Goal: Communication & Community: Answer question/provide support

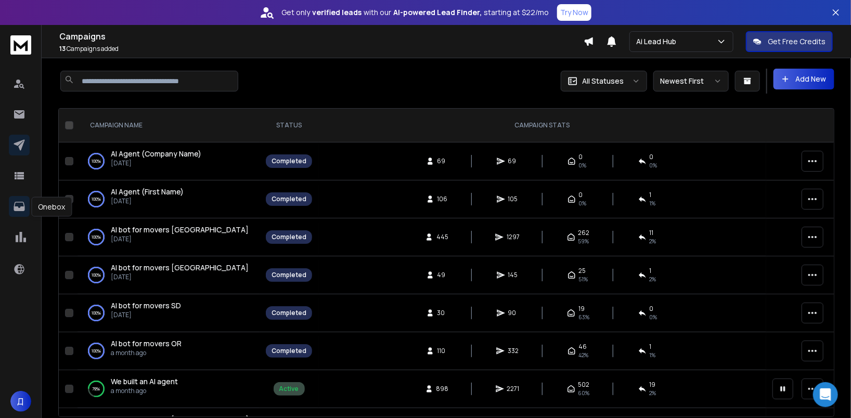
click at [17, 211] on icon at bounding box center [19, 206] width 11 height 9
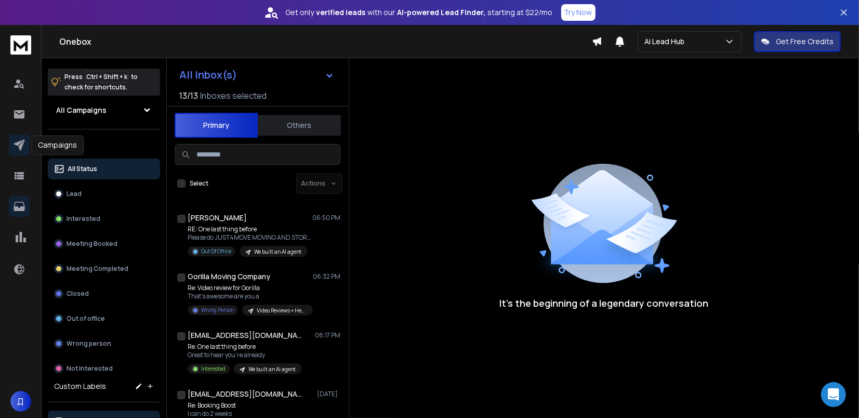
click at [17, 146] on icon at bounding box center [19, 145] width 12 height 12
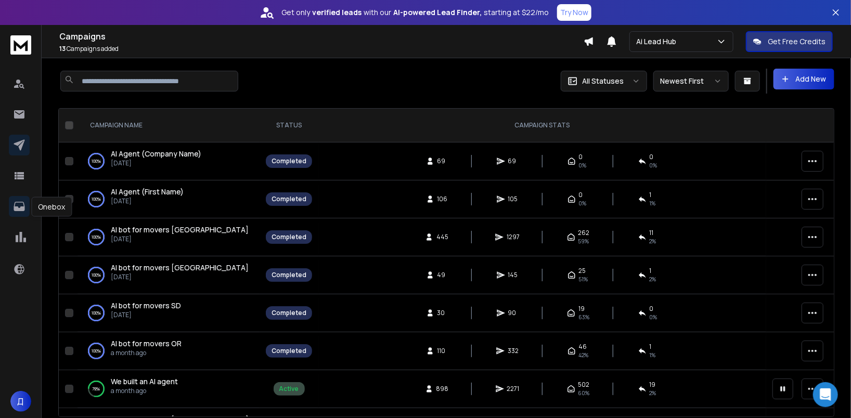
click at [11, 207] on link at bounding box center [19, 206] width 21 height 21
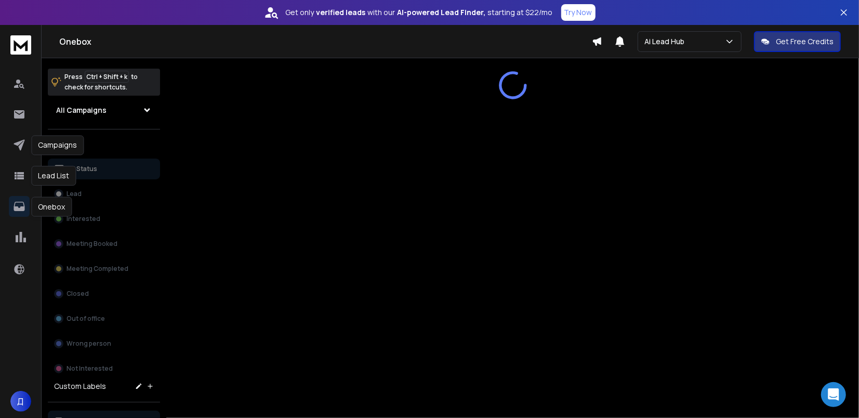
click at [15, 204] on icon at bounding box center [19, 206] width 12 height 12
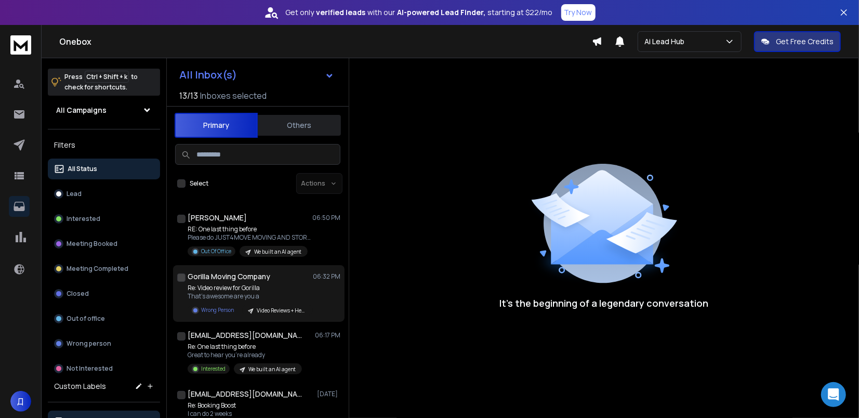
click at [294, 282] on div "Gorilla Moving Company 06:32 PM Re: Video review for Gorilla That's awesome are…" at bounding box center [264, 293] width 153 height 44
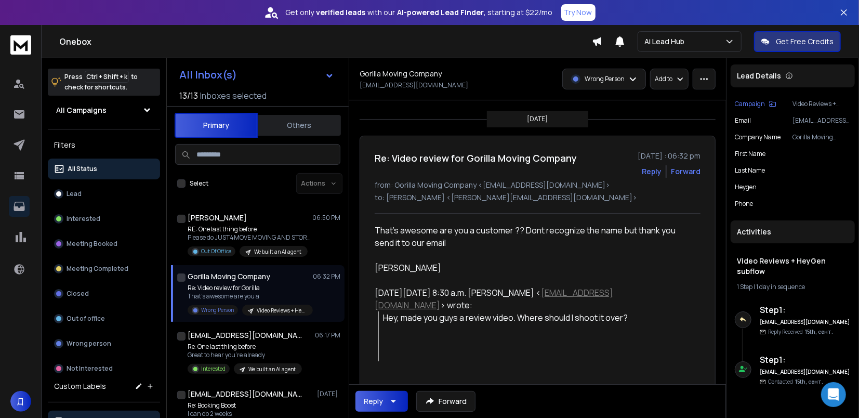
drag, startPoint x: 465, startPoint y: 246, endPoint x: 372, endPoint y: 226, distance: 95.1
click at [372, 226] on div "Re: Video review for Gorilla Moving Company 15 September 2025 : 06:32 pm Reply …" at bounding box center [538, 273] width 356 height 274
click at [382, 235] on div "That's awesome are you a customer ?? Dont recognize the name but thank you send…" at bounding box center [527, 249] width 304 height 50
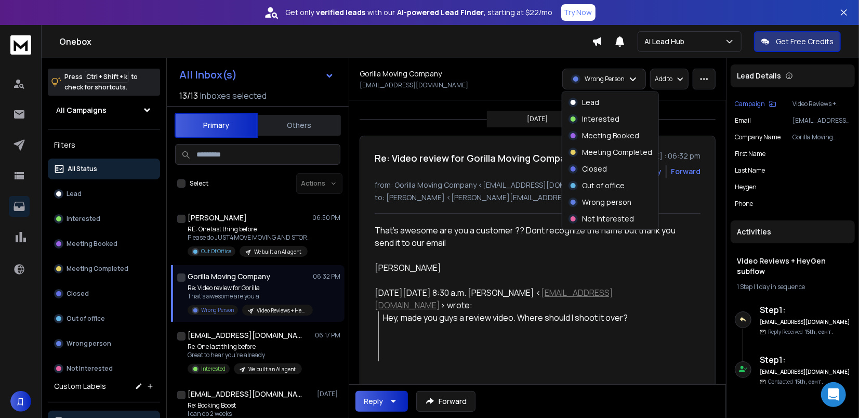
click at [618, 79] on p "Wrong Person" at bounding box center [605, 79] width 40 height 8
click at [595, 116] on p "Interested" at bounding box center [600, 119] width 37 height 10
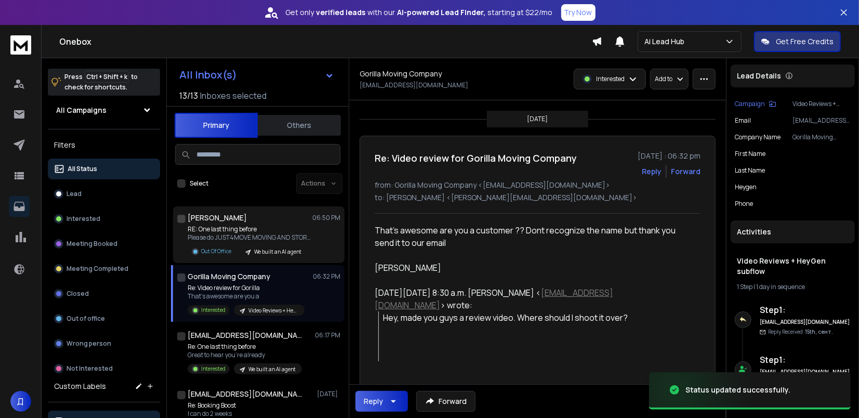
click at [308, 234] on p "Please do JUST4MOVE MOVING AND STORAGE390" at bounding box center [250, 237] width 125 height 8
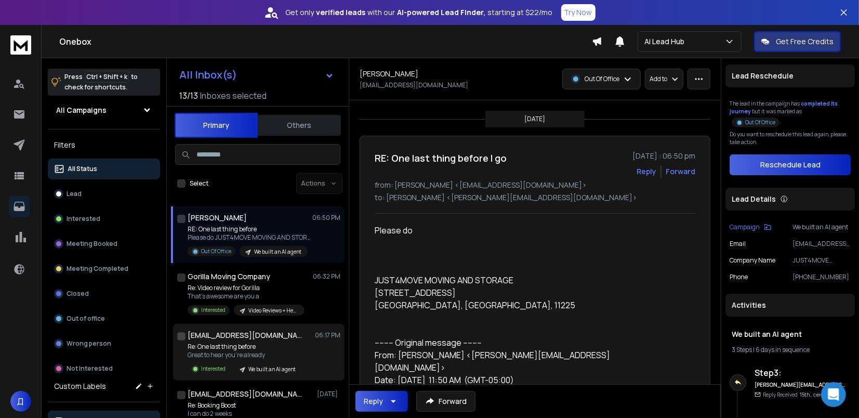
click at [292, 341] on div "info@eeemoving.com 06:17 PM Re: One last thing before Great to hear you’re alre…" at bounding box center [264, 352] width 153 height 44
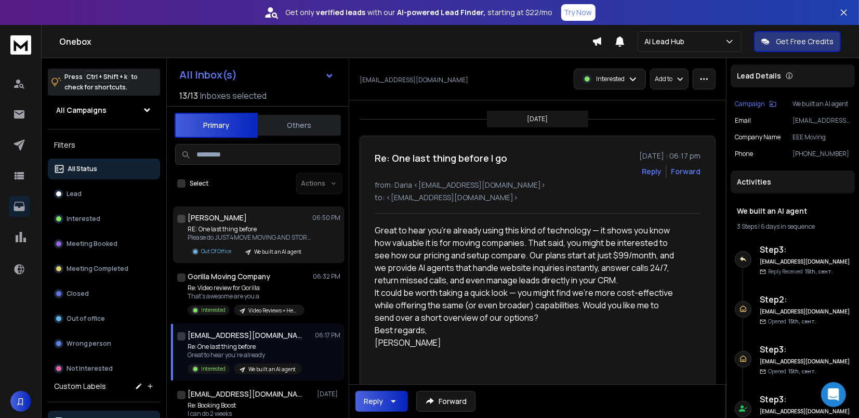
click at [288, 223] on div "Anthony 06:50 PM" at bounding box center [264, 218] width 153 height 10
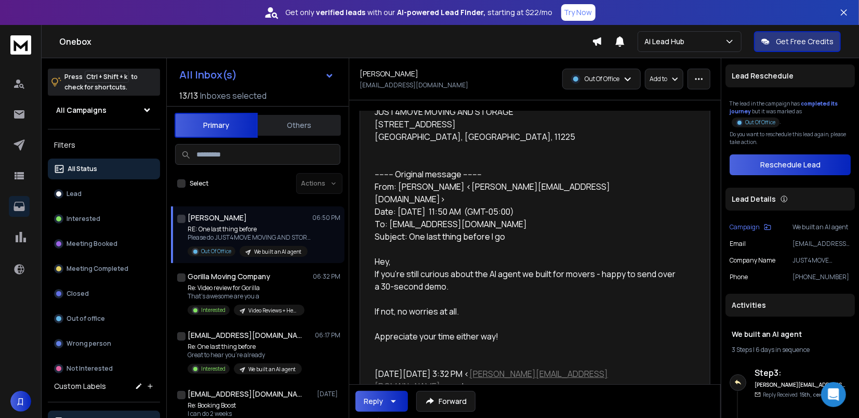
scroll to position [231, 0]
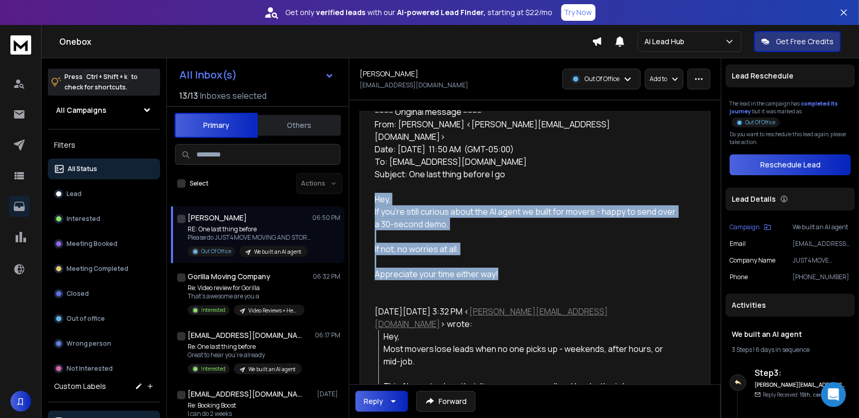
drag, startPoint x: 515, startPoint y: 262, endPoint x: 372, endPoint y: 185, distance: 161.9
click at [372, 185] on div "RE: One last thing before I go 15 September 2025 : 06:50 pm Reply Forward from:…" at bounding box center [535, 241] width 351 height 673
click at [385, 207] on div "If you're still curious about the AI agent we built for movers - happy to send …" at bounding box center [527, 217] width 304 height 25
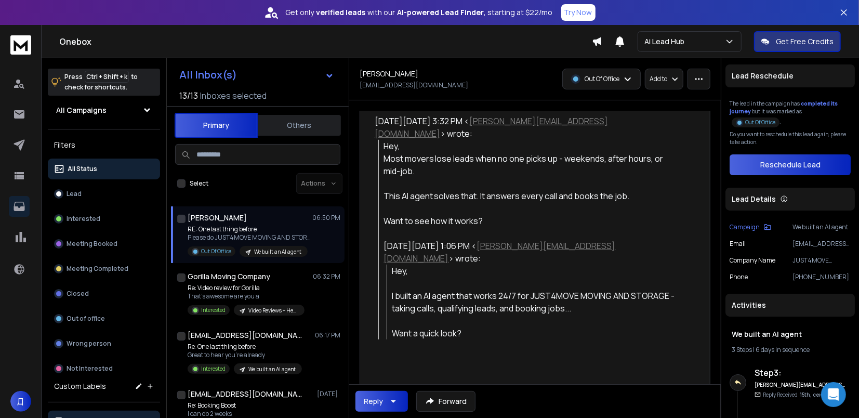
scroll to position [436, 0]
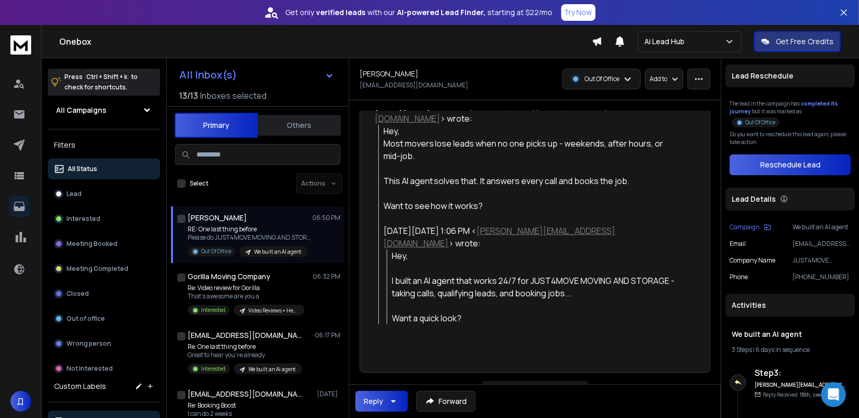
click at [529, 385] on p "View all 3 replies" at bounding box center [541, 389] width 45 height 8
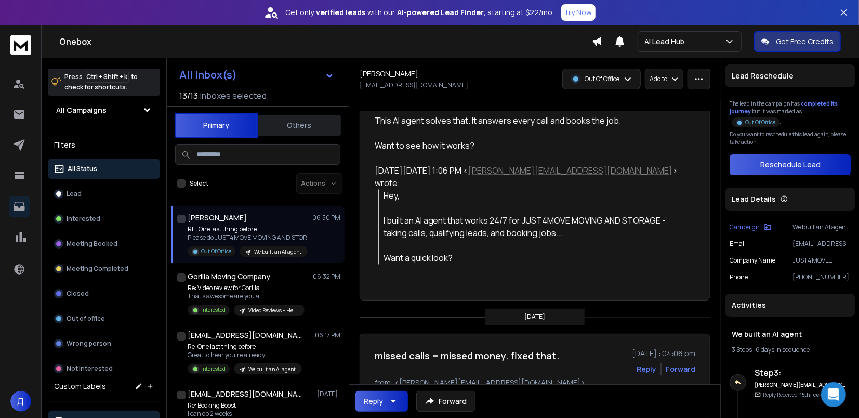
scroll to position [1457, 0]
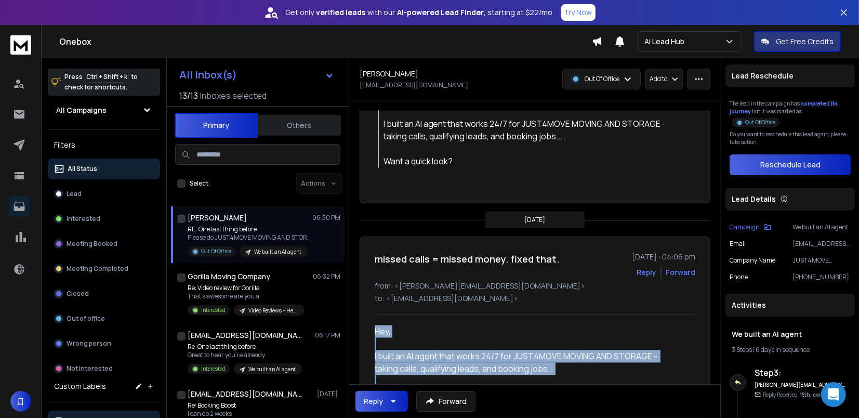
drag, startPoint x: 434, startPoint y: 302, endPoint x: 370, endPoint y: 258, distance: 77.0
click at [370, 258] on div "missed calls = missed money. fixed that. 9 September 2025 : 04:06 pm Reply Forw…" at bounding box center [535, 336] width 351 height 199
click at [387, 325] on div "Hey, I built an AI agent that works 24/7 for JUST4MOVE MOVING AND STORAGE - tak…" at bounding box center [531, 373] width 312 height 96
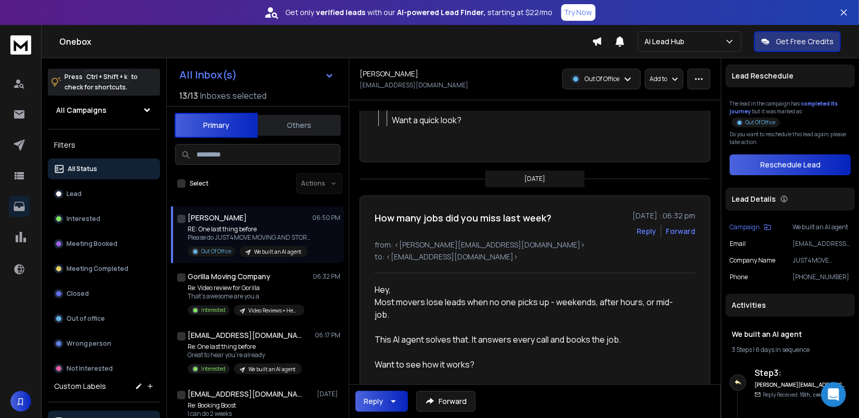
scroll to position [1169, 0]
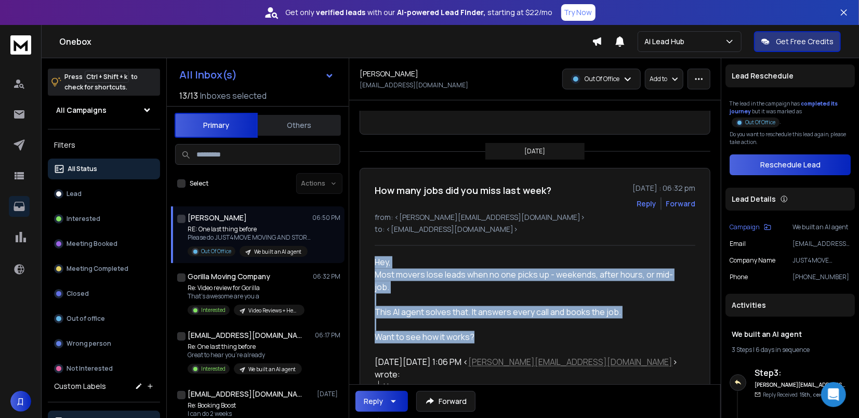
drag, startPoint x: 487, startPoint y: 277, endPoint x: 384, endPoint y: 200, distance: 127.8
click at [361, 188] on div "How many jobs did you miss last week? 10 September 2025 : 06:32 pm Reply Forwar…" at bounding box center [535, 330] width 351 height 324
click at [379, 256] on div "Hey, Most movers lose leads when no one picks up - weekends, after hours, or mi…" at bounding box center [527, 274] width 304 height 37
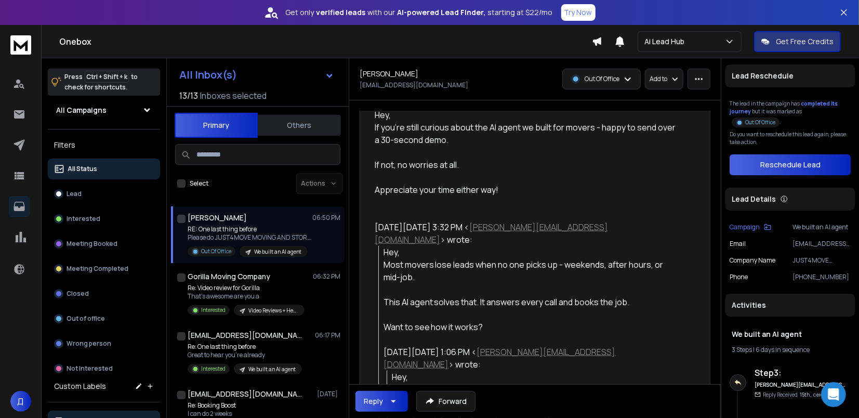
scroll to position [707, 0]
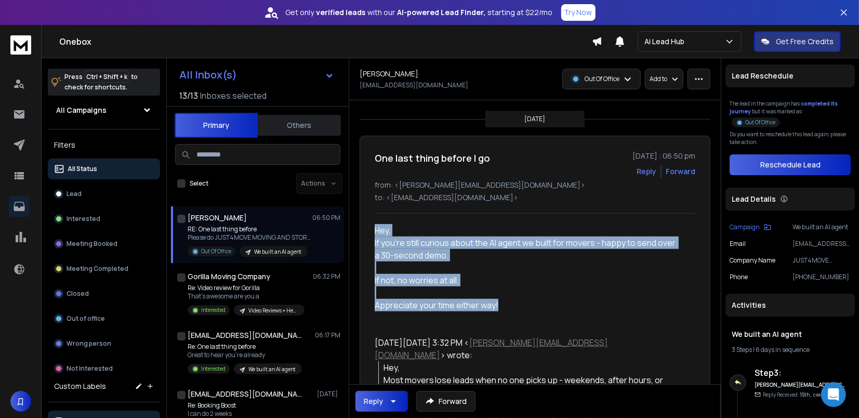
drag, startPoint x: 513, startPoint y: 268, endPoint x: 361, endPoint y: 193, distance: 168.8
click at [362, 193] on div "One last thing before I go 15 September 2025 : 06:50 pm Reply Forward from: <an…" at bounding box center [535, 366] width 351 height 461
drag, startPoint x: 384, startPoint y: 215, endPoint x: 400, endPoint y: 221, distance: 17.6
click at [384, 237] on div "If you're still curious about the AI agent we built for movers - happy to send …" at bounding box center [527, 249] width 304 height 25
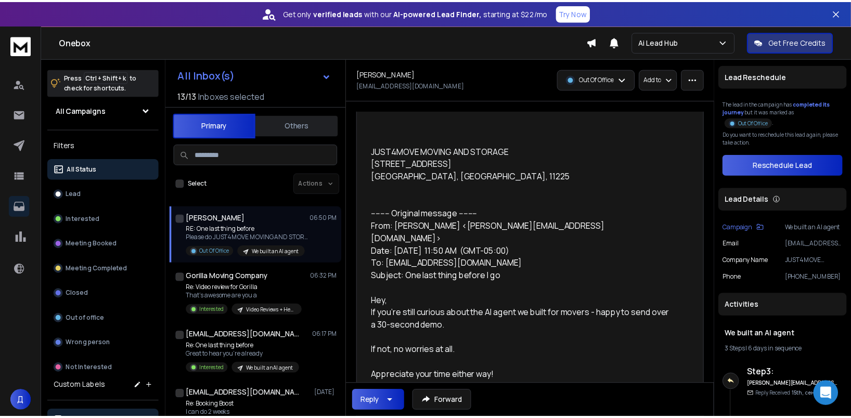
scroll to position [13, 0]
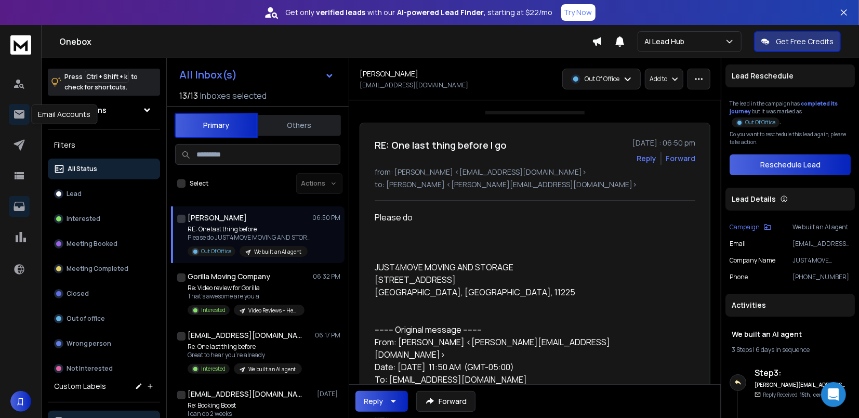
click at [18, 115] on icon at bounding box center [19, 114] width 10 height 8
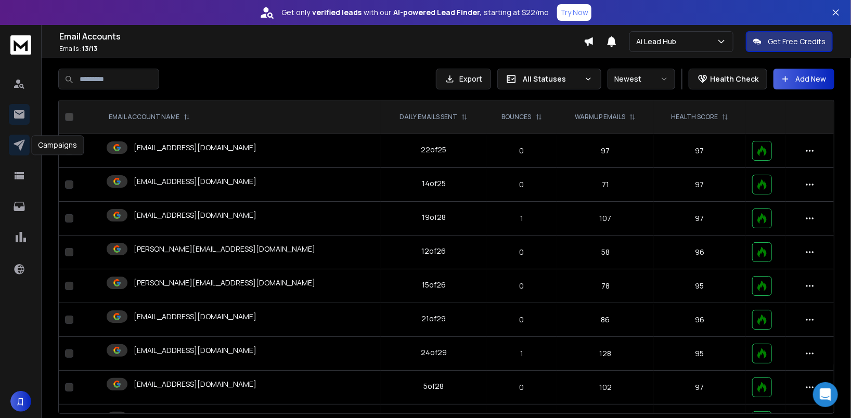
click at [15, 139] on icon at bounding box center [19, 145] width 12 height 12
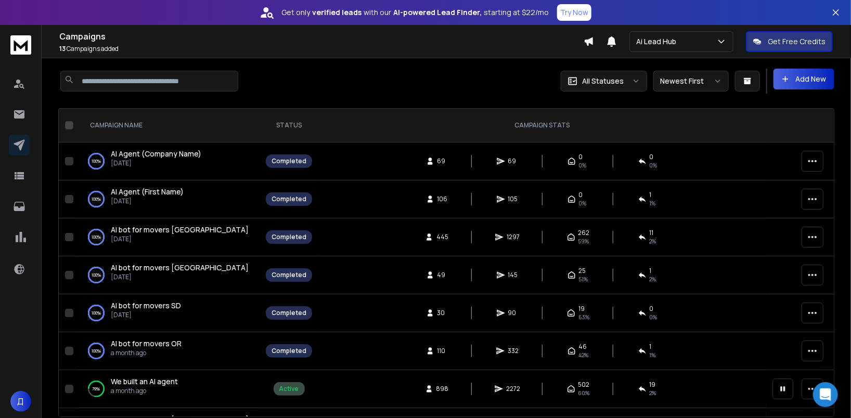
click at [248, 393] on div "79 % We built an AI agent a month ago" at bounding box center [168, 388] width 161 height 25
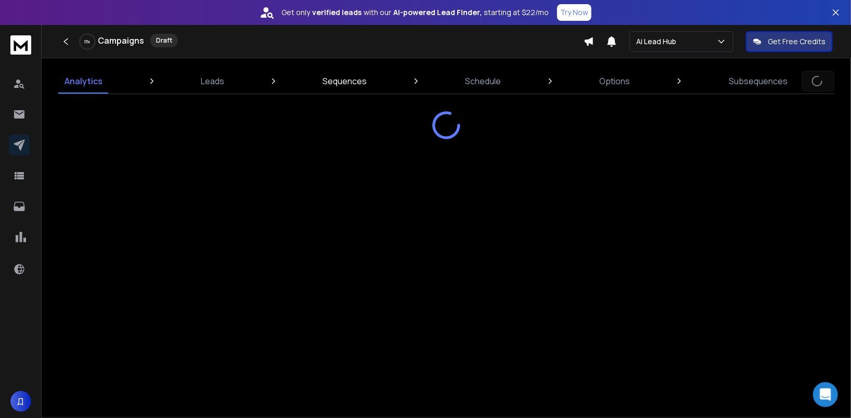
click at [354, 83] on p "Sequences" at bounding box center [344, 81] width 44 height 12
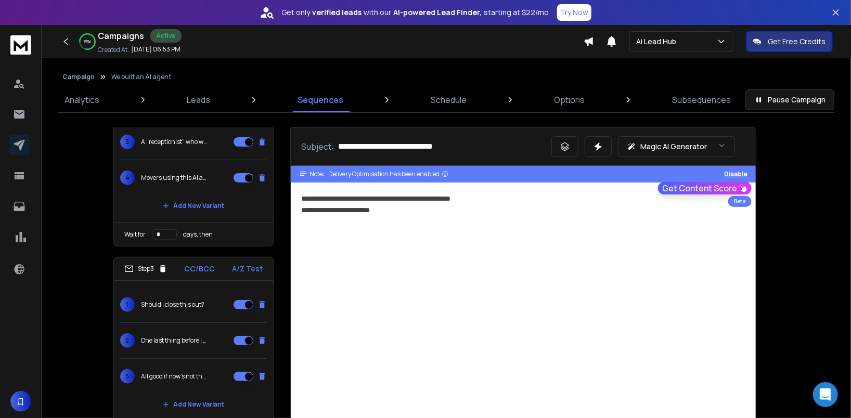
click at [168, 307] on p "Should I close this out?" at bounding box center [172, 305] width 63 height 8
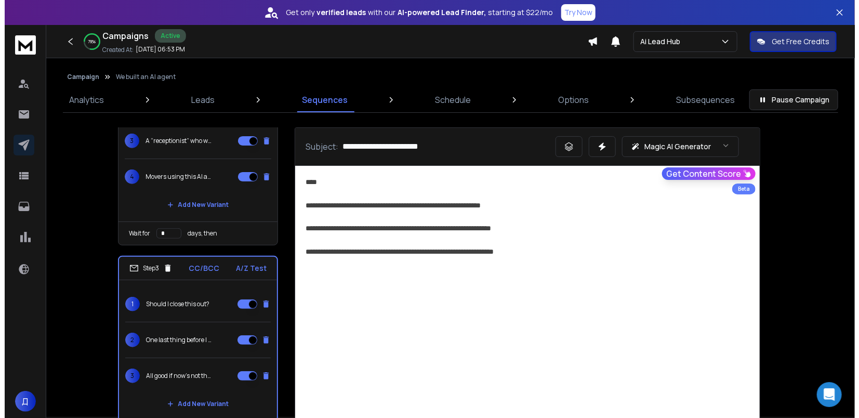
scroll to position [375, 0]
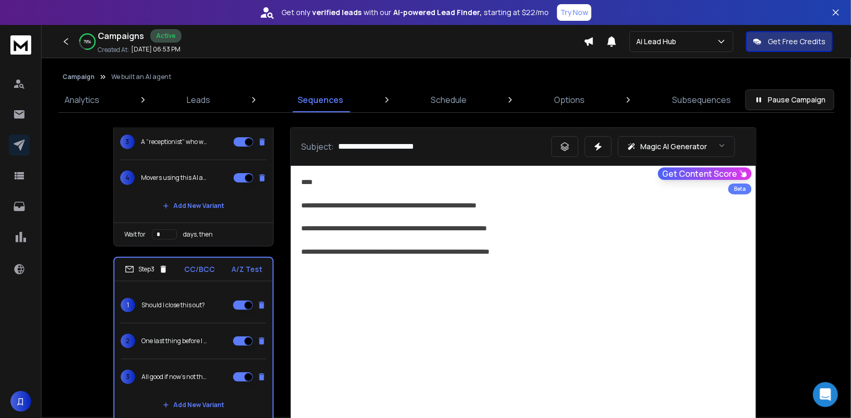
click at [181, 334] on div "2 One last thing before I go" at bounding box center [164, 341] width 87 height 15
type input "**********"
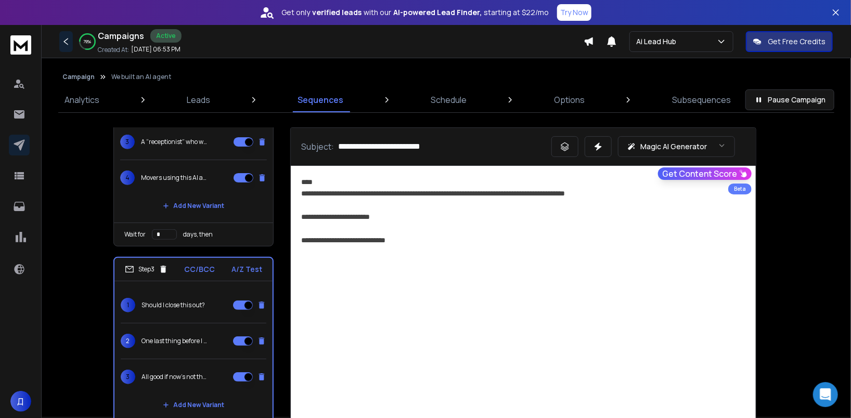
click at [66, 39] on icon at bounding box center [65, 41] width 9 height 9
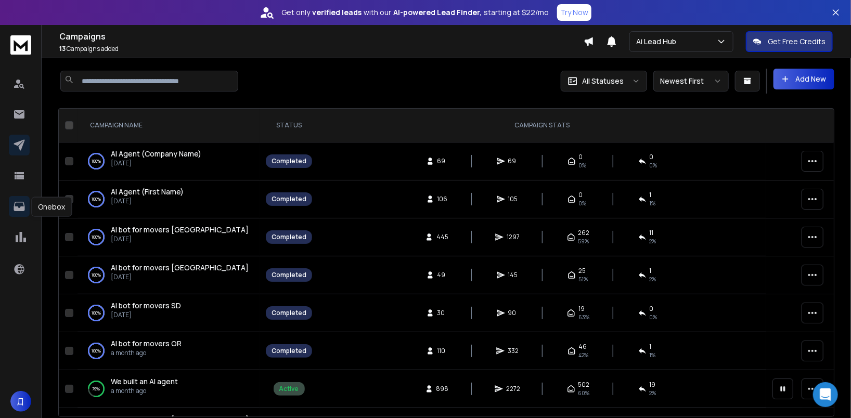
click at [17, 212] on icon at bounding box center [19, 206] width 12 height 12
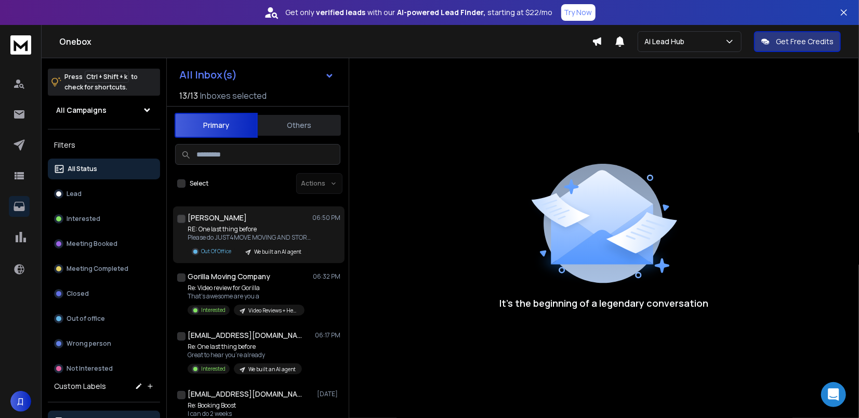
click at [292, 236] on p "Please do JUST4MOVE MOVING AND STORAGE390" at bounding box center [250, 237] width 125 height 8
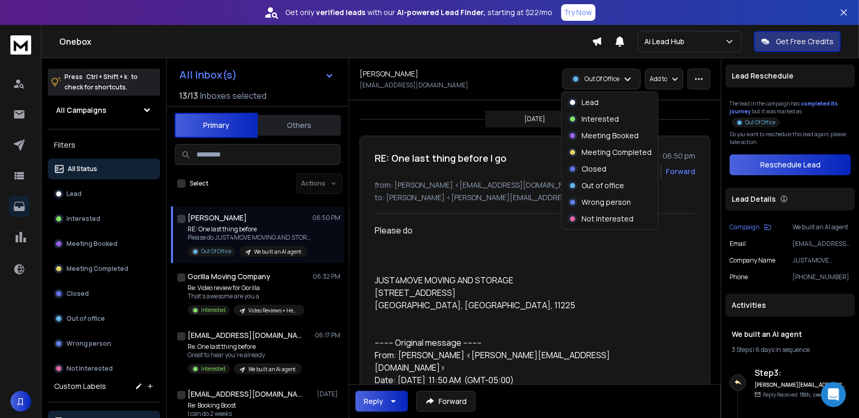
click at [624, 78] on div "Out Of Office" at bounding box center [601, 79] width 77 height 20
click at [602, 116] on p "Interested" at bounding box center [600, 119] width 37 height 10
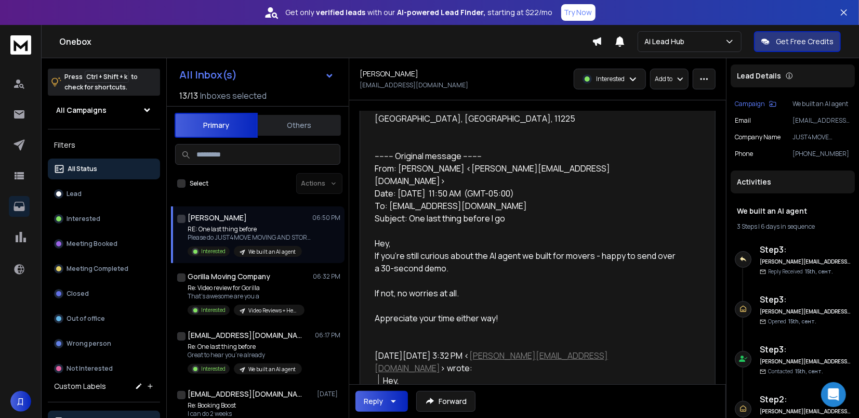
scroll to position [173, 0]
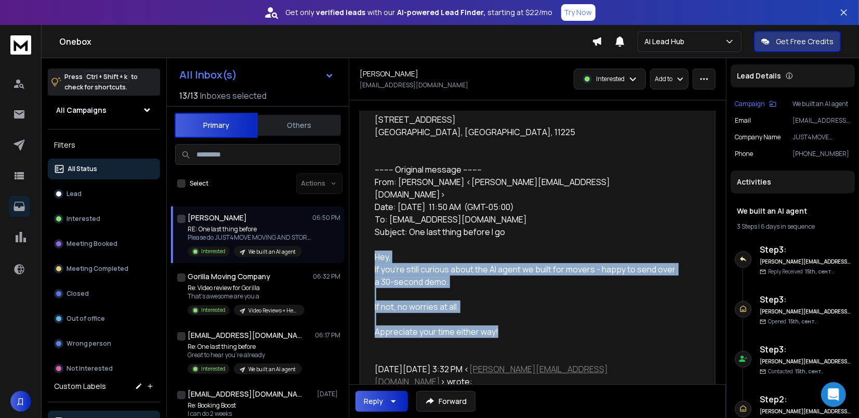
drag, startPoint x: 504, startPoint y: 316, endPoint x: 368, endPoint y: 244, distance: 154.0
click at [368, 244] on div "RE: One last thing before I go 15 September 2025 : 06:50 pm Reply Forward from:…" at bounding box center [538, 299] width 356 height 673
copy div "Hey, If you're still curious about the AI agent we built for movers - happy to …"
click at [470, 267] on div "If you're still curious about the AI agent we built for movers - happy to send …" at bounding box center [527, 275] width 304 height 25
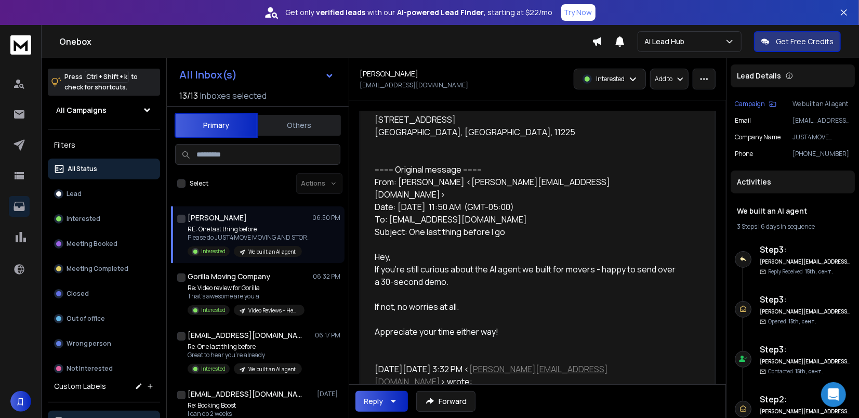
scroll to position [0, 0]
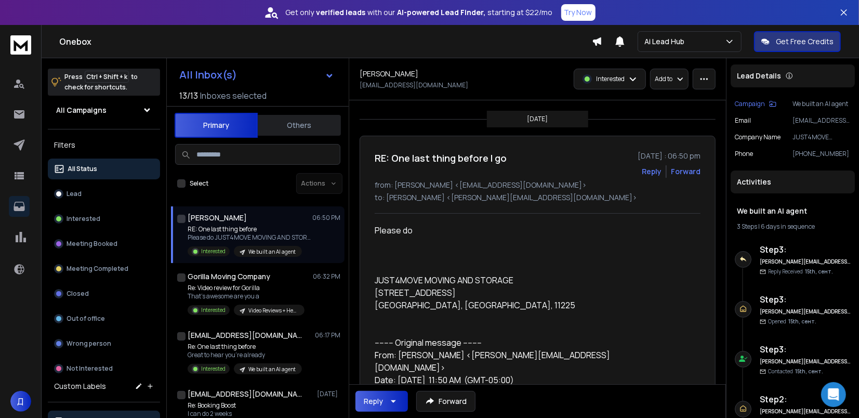
drag, startPoint x: 427, startPoint y: 227, endPoint x: 374, endPoint y: 236, distance: 53.8
copy div "Please do"
click at [634, 324] on div at bounding box center [527, 330] width 304 height 12
drag, startPoint x: 672, startPoint y: 336, endPoint x: 668, endPoint y: 330, distance: 7.5
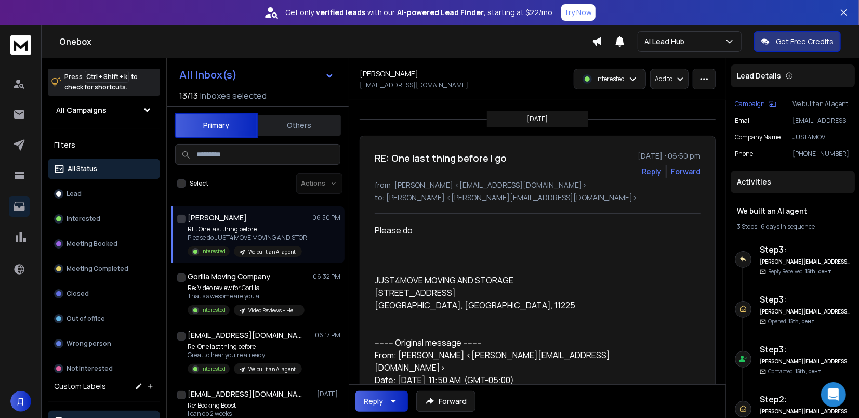
click at [673, 336] on div "-------- Original message --------" at bounding box center [527, 342] width 304 height 12
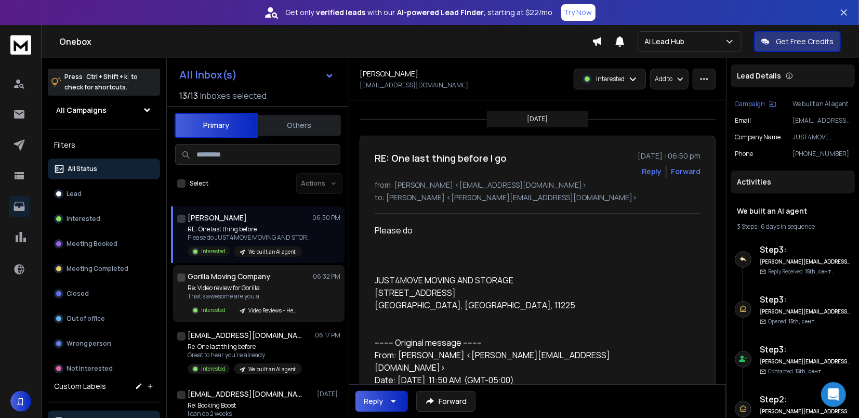
click at [279, 284] on p "Re: Video review for Gorilla" at bounding box center [246, 288] width 117 height 8
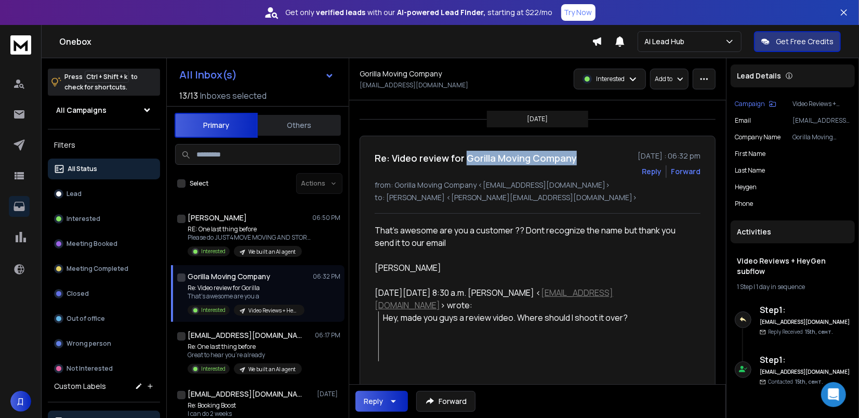
drag, startPoint x: 466, startPoint y: 156, endPoint x: 574, endPoint y: 155, distance: 108.2
click at [574, 155] on div "Re: Video review for Gorilla Moving Company 15 September 2025 : 06:32 pm Reply …" at bounding box center [538, 164] width 326 height 27
copy h1 "Gorilla Moving Company"
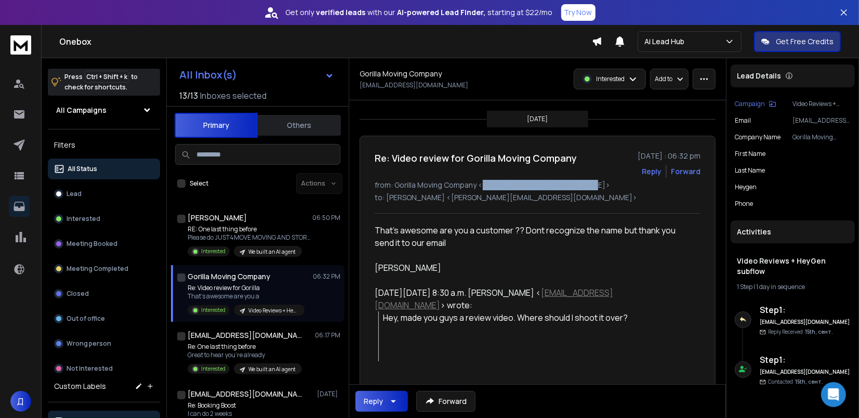
drag, startPoint x: 480, startPoint y: 186, endPoint x: 573, endPoint y: 183, distance: 92.6
click at [573, 183] on p "from: Gorilla Moving Company <silverback@gorillamoves.ca>" at bounding box center [538, 185] width 326 height 10
copy p "[EMAIL_ADDRESS][DOMAIN_NAME]"
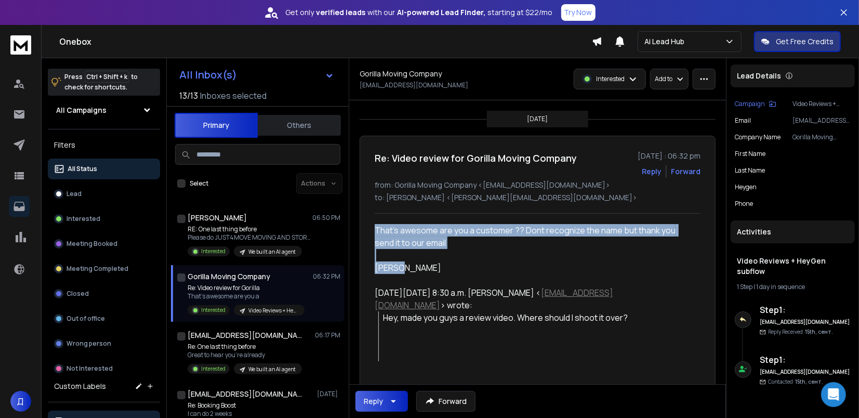
drag, startPoint x: 412, startPoint y: 266, endPoint x: 368, endPoint y: 230, distance: 56.5
click at [368, 230] on div "Re: Video review for Gorilla Moving Company 15 September 2025 : 06:32 pm Reply …" at bounding box center [538, 273] width 356 height 274
click at [371, 226] on div "Re: Video review for Gorilla Moving Company 15 September 2025 : 06:32 pm Reply …" at bounding box center [538, 273] width 356 height 274
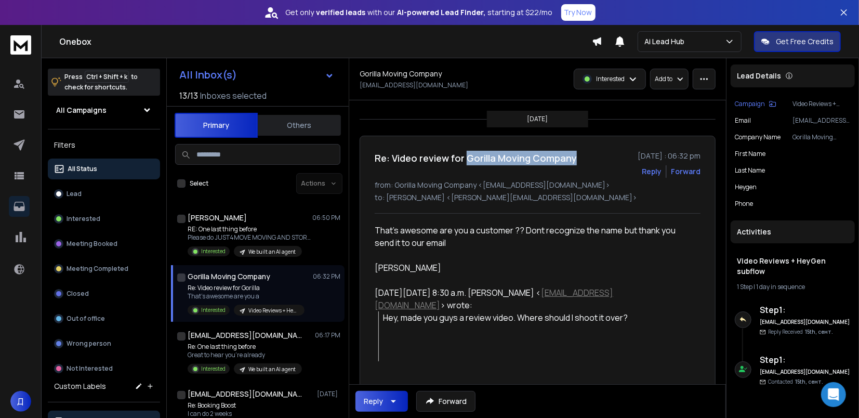
drag, startPoint x: 464, startPoint y: 158, endPoint x: 570, endPoint y: 153, distance: 106.2
click at [570, 153] on h1 "Re: Video review for Gorilla Moving Company" at bounding box center [476, 158] width 202 height 15
copy h1 "Gorilla Moving Company"
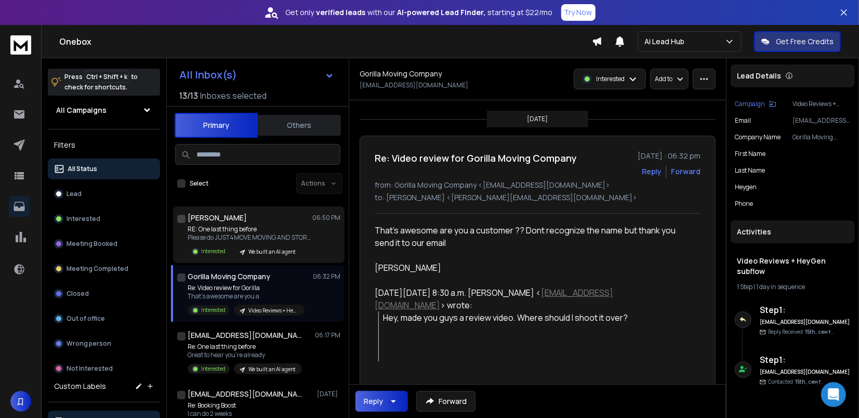
click at [281, 226] on p "RE: One last thing before" at bounding box center [250, 229] width 125 height 8
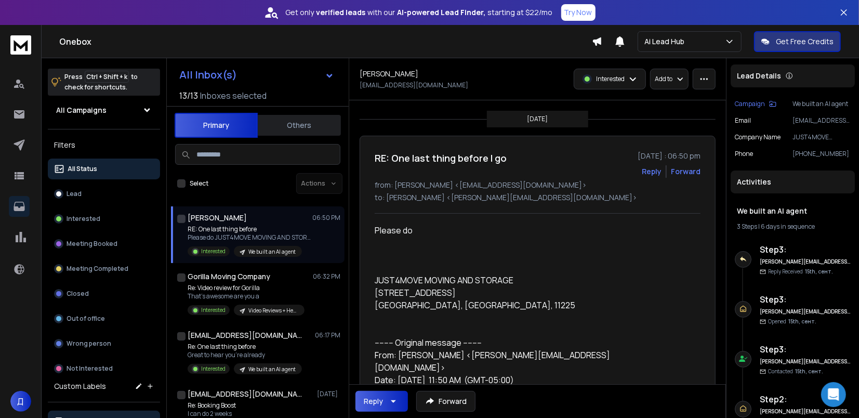
click at [375, 403] on div "Reply" at bounding box center [373, 401] width 19 height 10
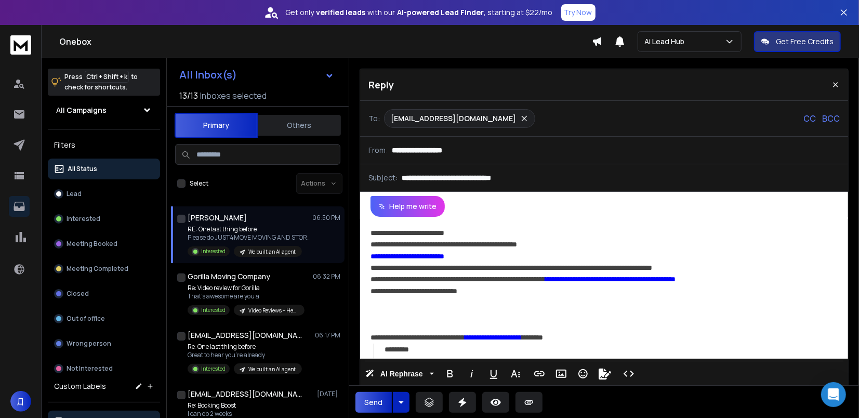
click at [371, 244] on p "**********" at bounding box center [599, 244] width 456 height 35
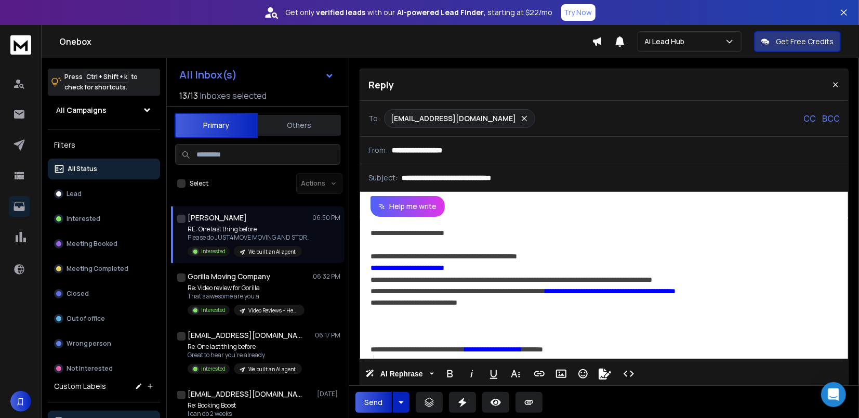
click at [374, 281] on p "**********" at bounding box center [599, 285] width 456 height 23
click at [373, 281] on p "**********" at bounding box center [599, 285] width 456 height 23
click at [372, 281] on p "**********" at bounding box center [599, 285] width 456 height 23
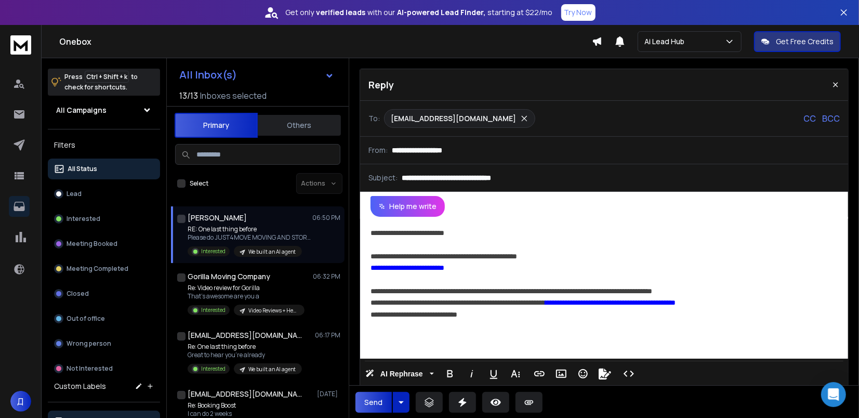
click at [372, 301] on p "**********" at bounding box center [599, 291] width 456 height 35
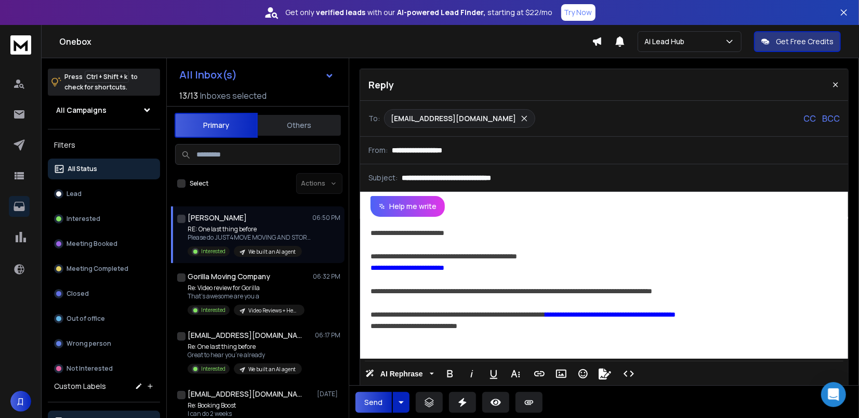
click at [371, 324] on p "**********" at bounding box center [599, 325] width 456 height 11
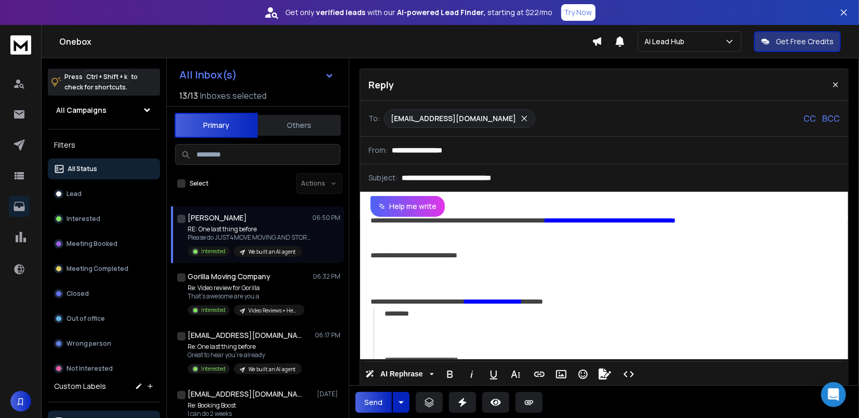
scroll to position [58, 0]
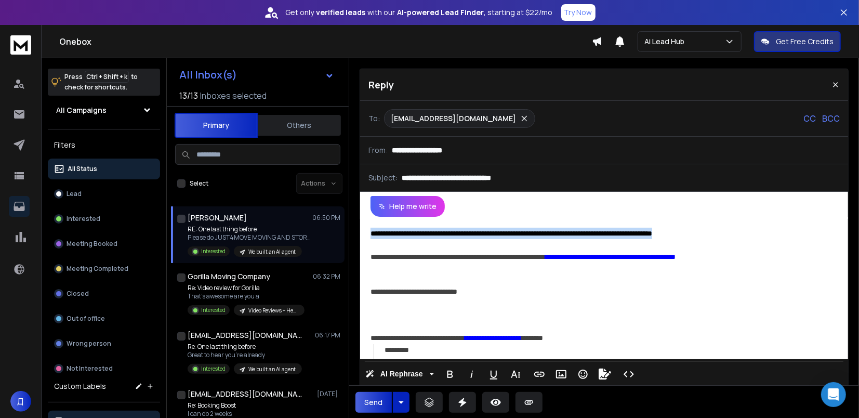
drag, startPoint x: 715, startPoint y: 232, endPoint x: 397, endPoint y: 231, distance: 318.7
click at [350, 235] on div "**********" at bounding box center [604, 288] width 510 height 461
click at [380, 236] on p "**********" at bounding box center [599, 239] width 456 height 47
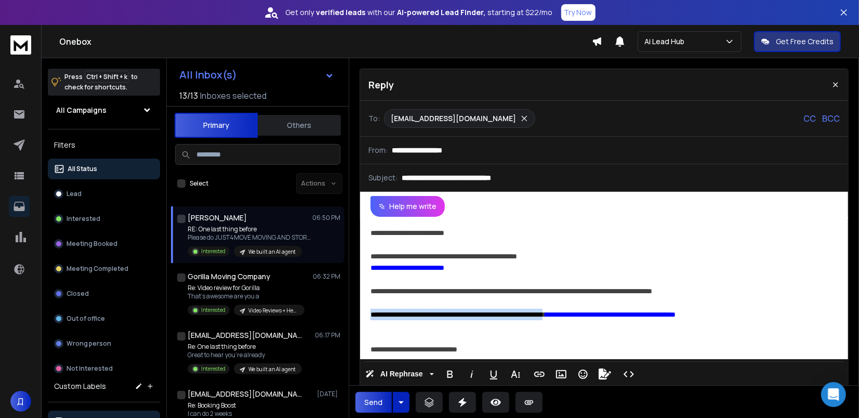
drag, startPoint x: 361, startPoint y: 312, endPoint x: 581, endPoint y: 316, distance: 219.5
click at [581, 316] on div "**********" at bounding box center [603, 288] width 486 height 142
click at [526, 263] on p "**********" at bounding box center [599, 250] width 456 height 47
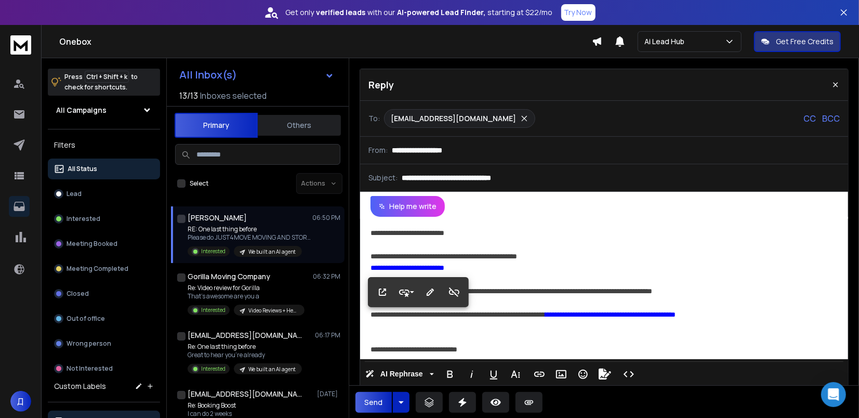
click at [581, 270] on p "**********" at bounding box center [599, 250] width 456 height 47
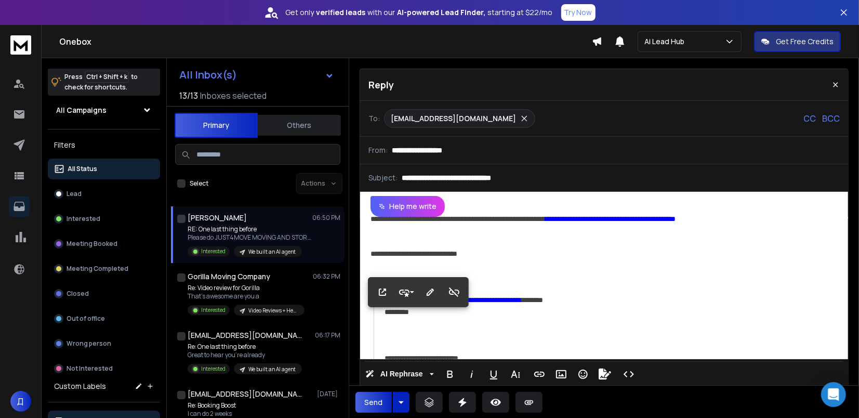
scroll to position [115, 0]
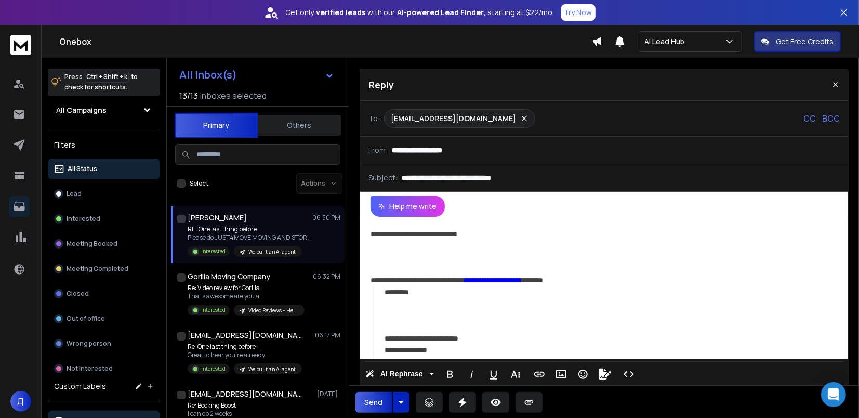
click at [370, 401] on button "Send" at bounding box center [374, 402] width 36 height 21
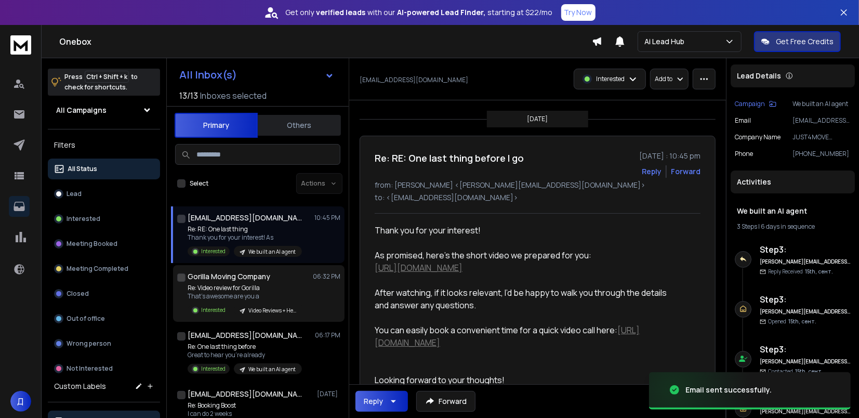
click at [286, 292] on p "That's awesome are you a" at bounding box center [246, 296] width 117 height 8
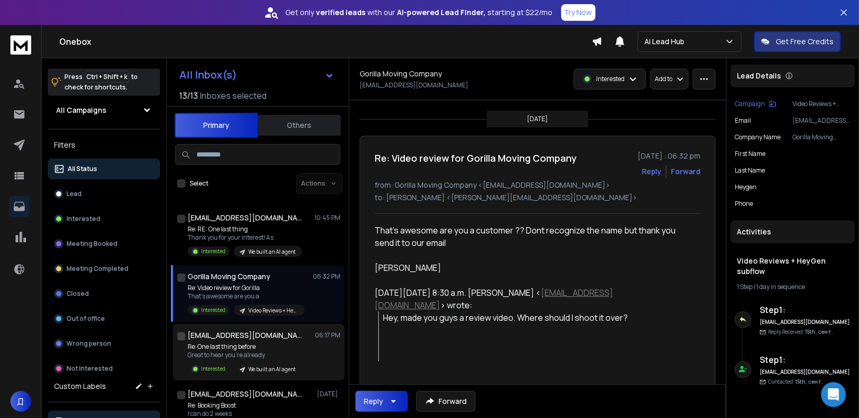
click at [303, 347] on div "Re: One last thing before Great to hear you’re already Interested We built an A…" at bounding box center [264, 359] width 153 height 32
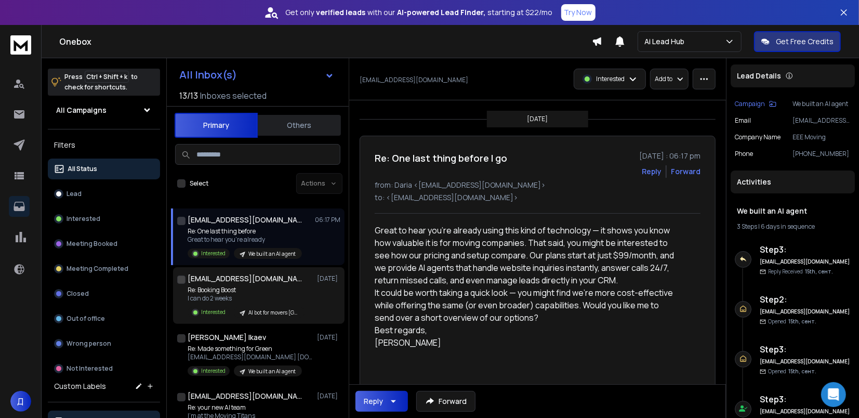
click at [302, 292] on p "Re: Booking Boost" at bounding box center [246, 290] width 117 height 8
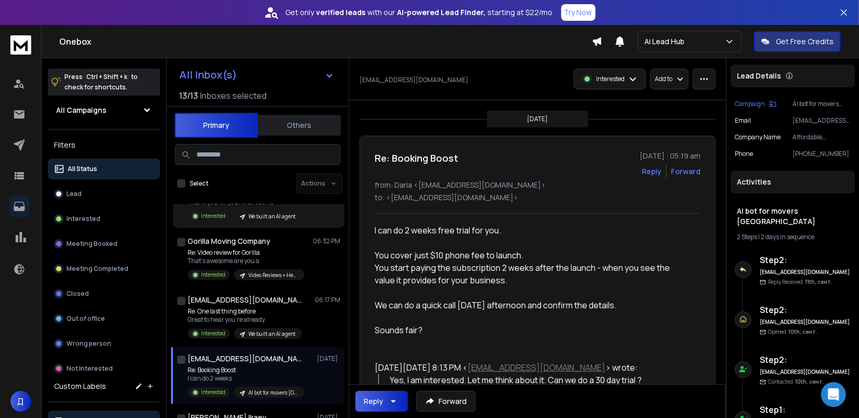
scroll to position [0, 0]
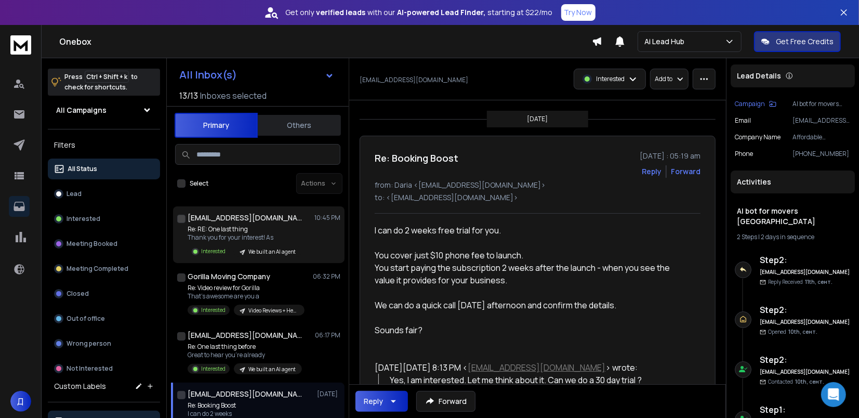
click at [299, 234] on p "Thank you for your interest! As" at bounding box center [245, 237] width 114 height 8
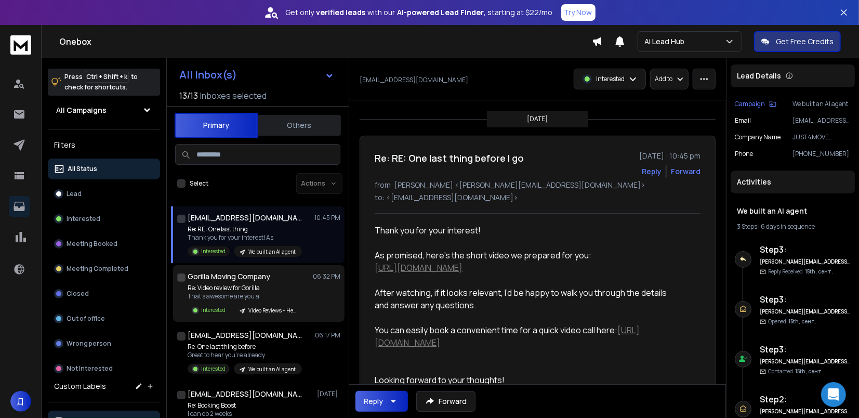
click at [298, 282] on div "Gorilla Moving Company 06:32 PM Re: Video review for Gorilla That's awesome are…" at bounding box center [264, 293] width 153 height 44
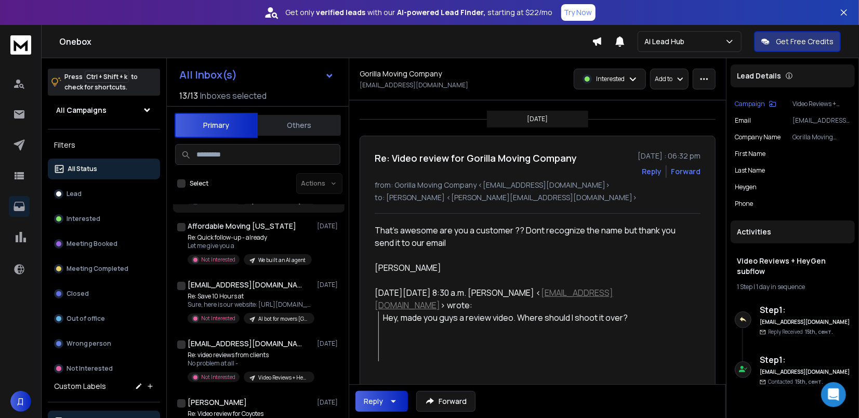
scroll to position [462, 0]
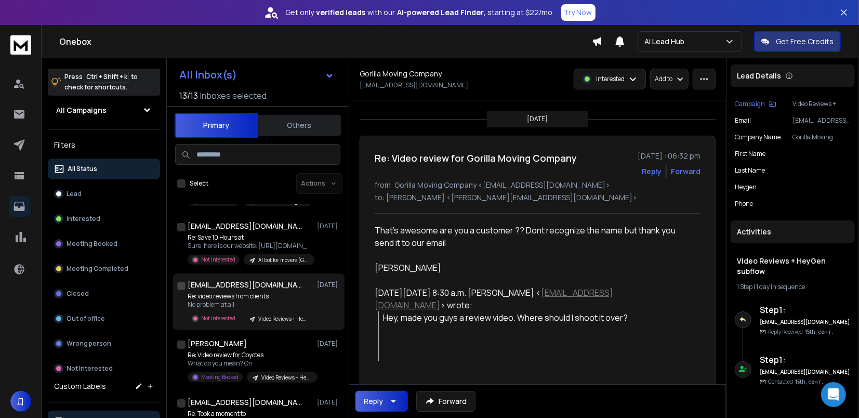
click at [300, 304] on p "No problem at all -" at bounding box center [250, 305] width 125 height 8
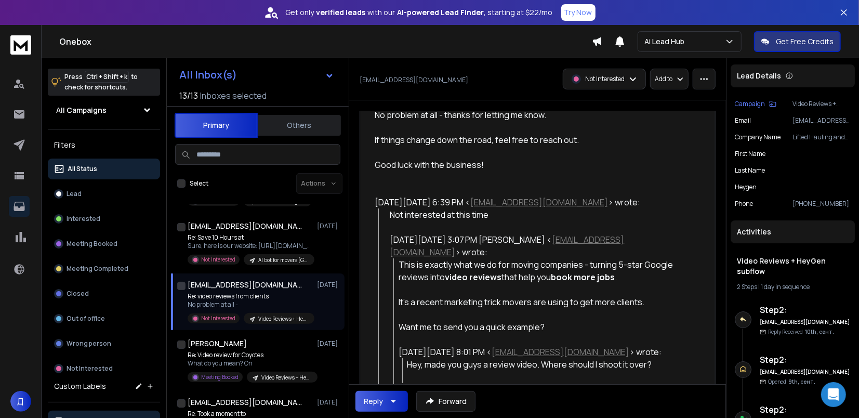
scroll to position [231, 0]
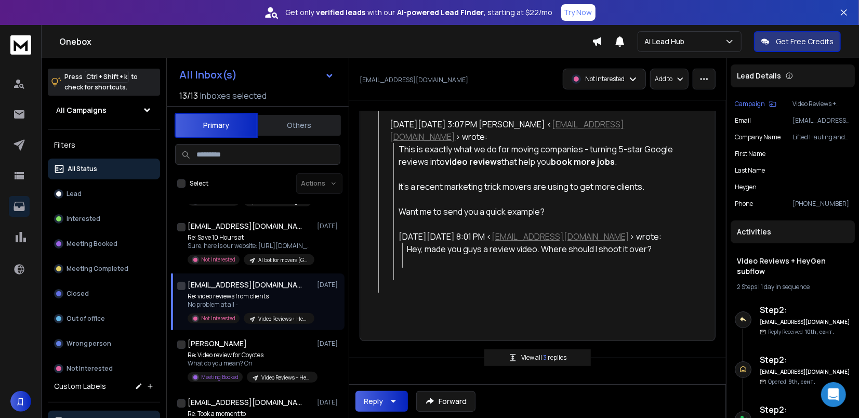
click at [552, 356] on p "View all 3 replies" at bounding box center [544, 358] width 45 height 8
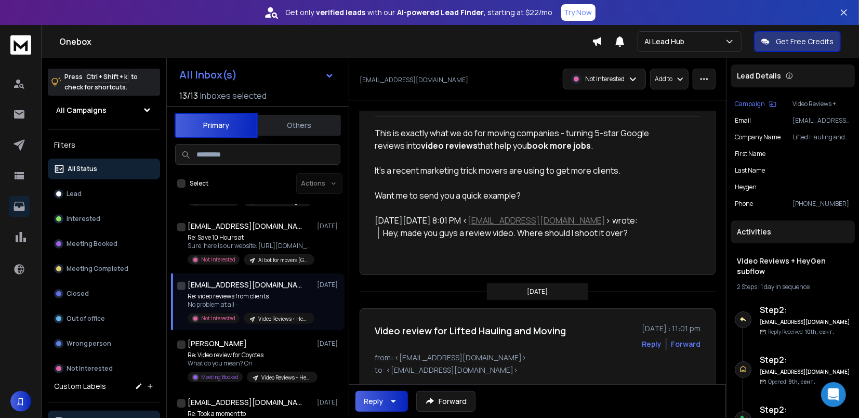
scroll to position [1033, 0]
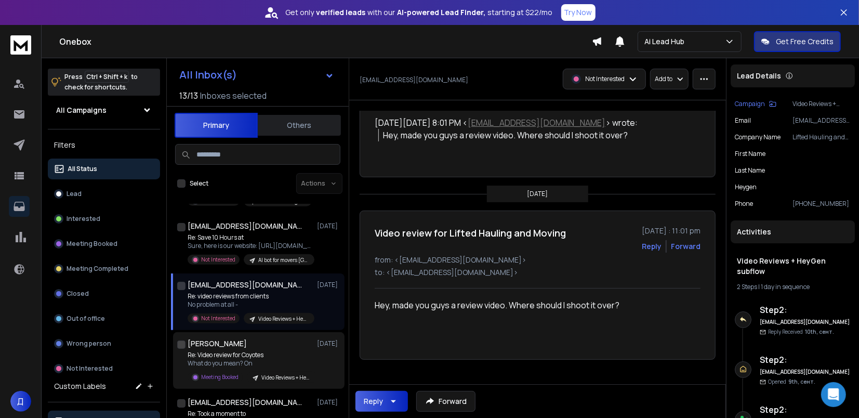
click at [286, 348] on div "Gianluca Pati 09 Sep Re: Video review for Coyotes What do you mean? On Meeting …" at bounding box center [264, 360] width 153 height 44
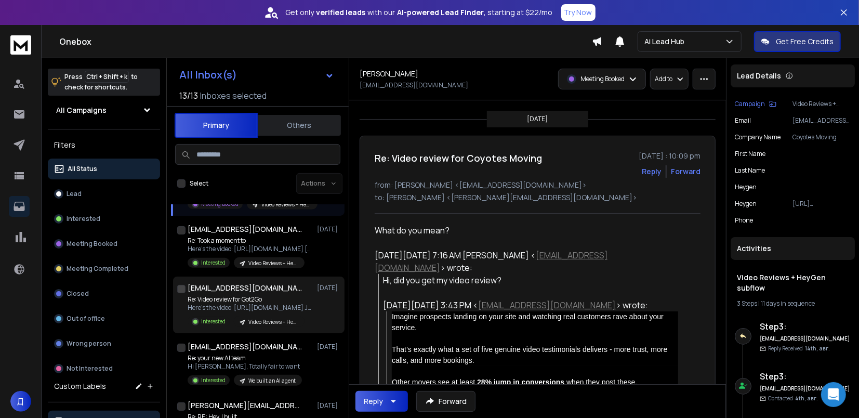
scroll to position [635, 0]
click at [302, 295] on p "Re: Video review for Got2Go" at bounding box center [250, 299] width 125 height 8
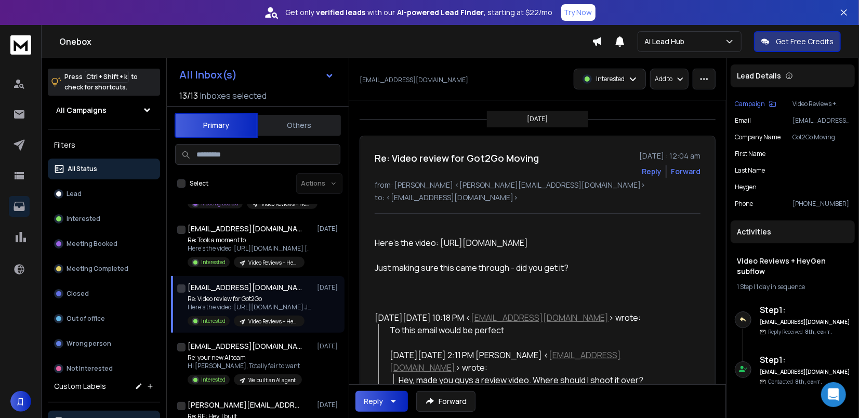
drag, startPoint x: 583, startPoint y: 286, endPoint x: 384, endPoint y: 240, distance: 203.9
click at [358, 240] on div "6 days ago Re: Video review for Got2Go Moving 9 September 2025 : 12:04 am Reply…" at bounding box center [537, 298] width 377 height 374
copy div "Here's the video: https://drive.google.com/file/d/1i_cbKIkJ3TOFGZ2ixl2eKgSTdjrO…"
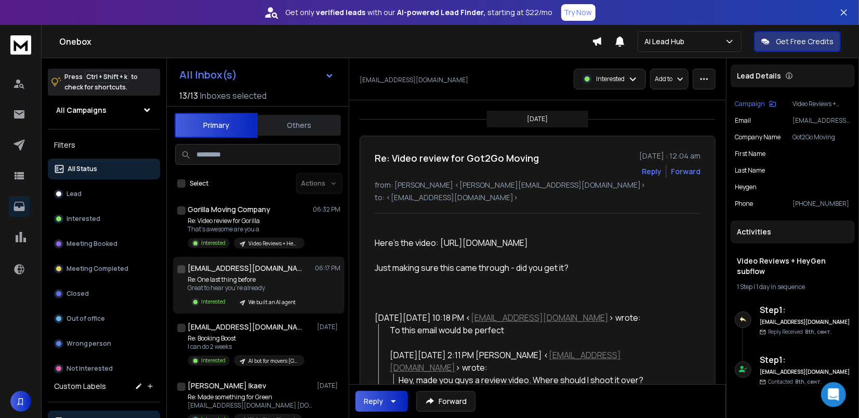
scroll to position [0, 0]
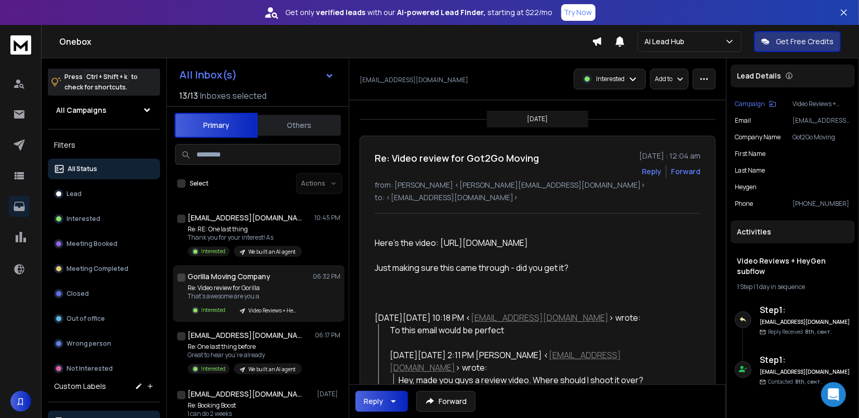
click at [262, 281] on h1 "Gorilla Moving Company" at bounding box center [229, 276] width 83 height 10
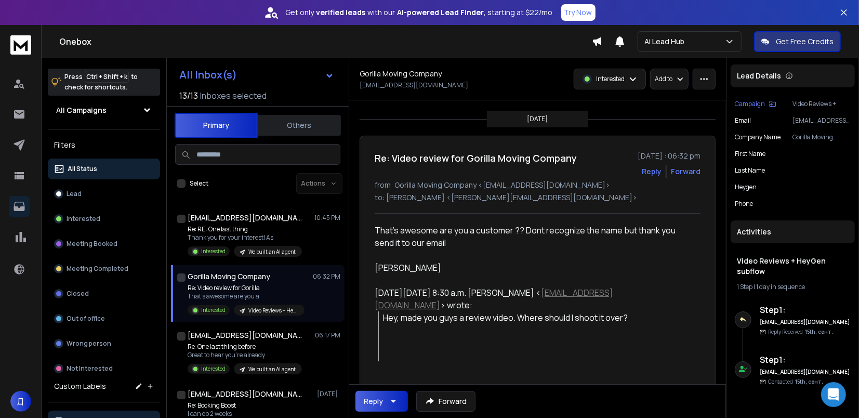
click at [370, 405] on div "Reply" at bounding box center [373, 401] width 19 height 10
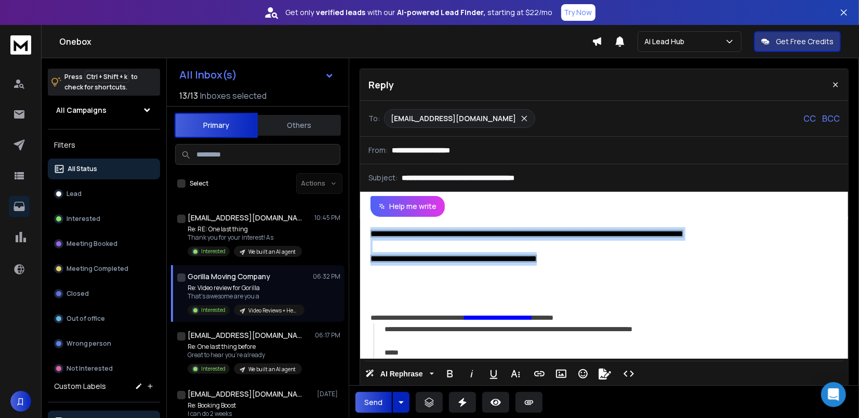
drag, startPoint x: 566, startPoint y: 257, endPoint x: 361, endPoint y: 228, distance: 206.5
click at [361, 228] on div "**********" at bounding box center [604, 288] width 488 height 142
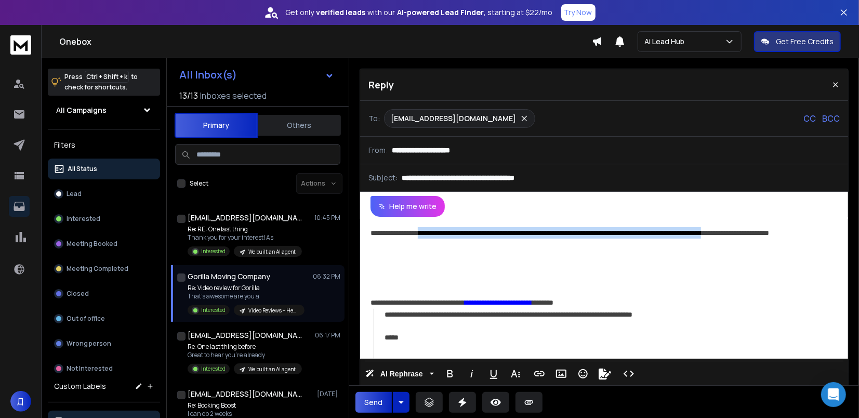
drag, startPoint x: 427, startPoint y: 232, endPoint x: 822, endPoint y: 232, distance: 394.7
click at [822, 232] on div "**********" at bounding box center [599, 238] width 456 height 23
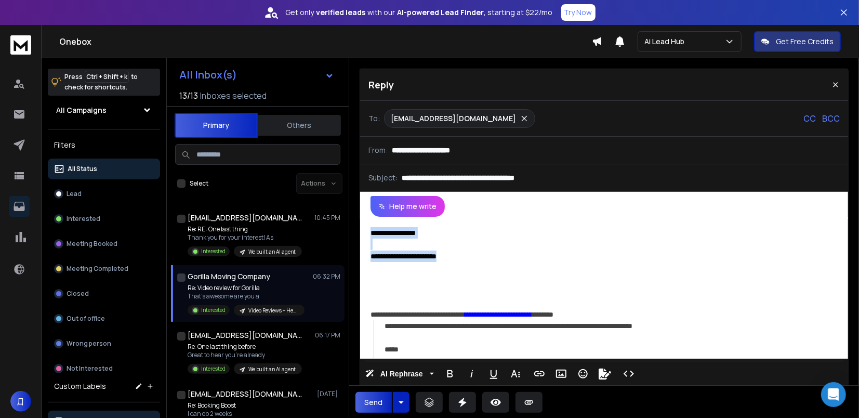
drag, startPoint x: 471, startPoint y: 254, endPoint x: 347, endPoint y: 233, distance: 126.1
click at [347, 233] on div "All Inbox(s) 13 / 13 Inboxes selected Primary Others Select Actions just4moveny…" at bounding box center [512, 267] width 693 height 418
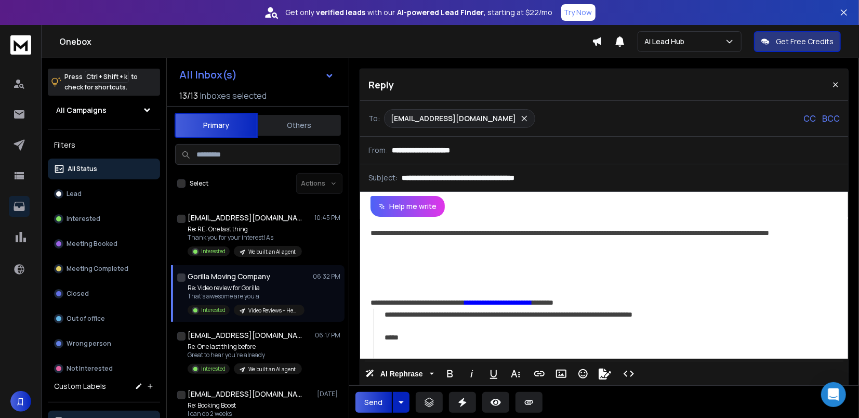
click at [717, 233] on div "**********" at bounding box center [599, 238] width 456 height 23
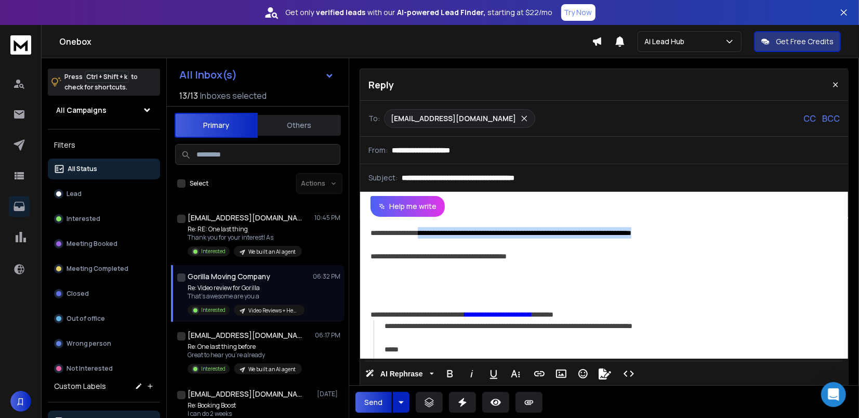
drag, startPoint x: 719, startPoint y: 233, endPoint x: 428, endPoint y: 230, distance: 290.7
click at [428, 230] on div "**********" at bounding box center [599, 244] width 456 height 35
click at [371, 399] on button "Send" at bounding box center [374, 402] width 36 height 21
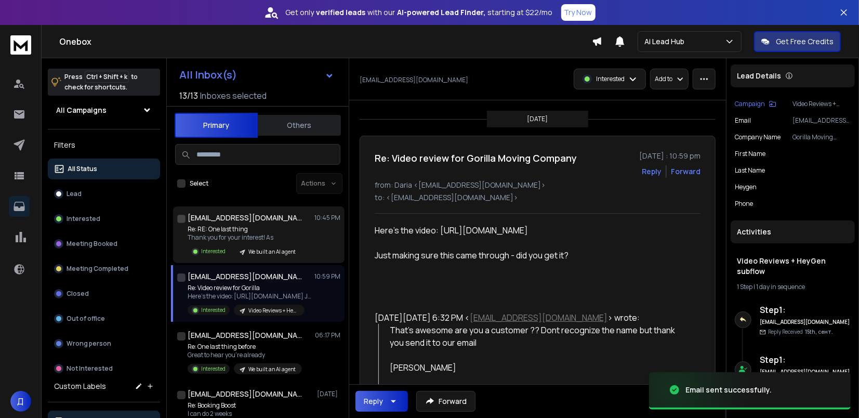
click at [275, 230] on p "Re: RE: One last thing" at bounding box center [245, 229] width 114 height 8
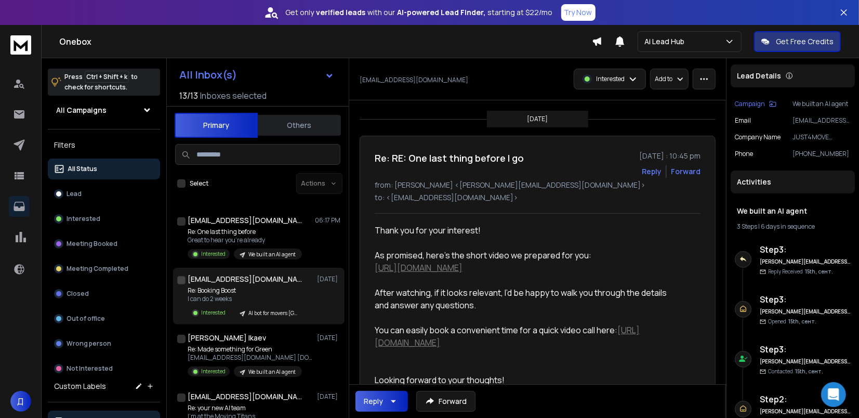
scroll to position [115, 0]
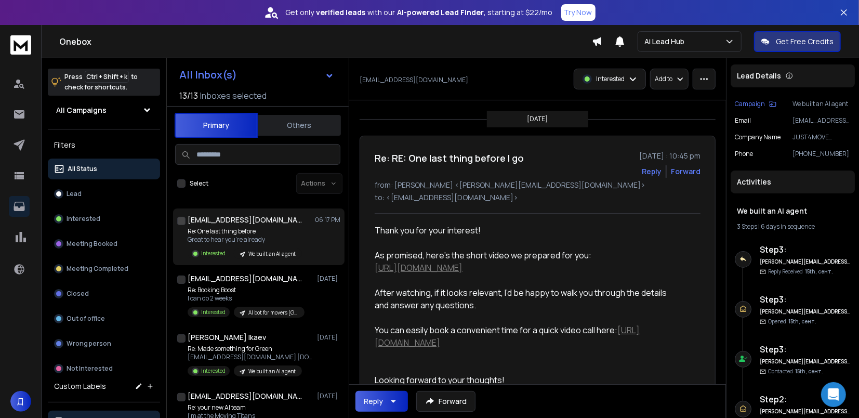
click at [292, 227] on p "Re: One last thing before" at bounding box center [245, 231] width 114 height 8
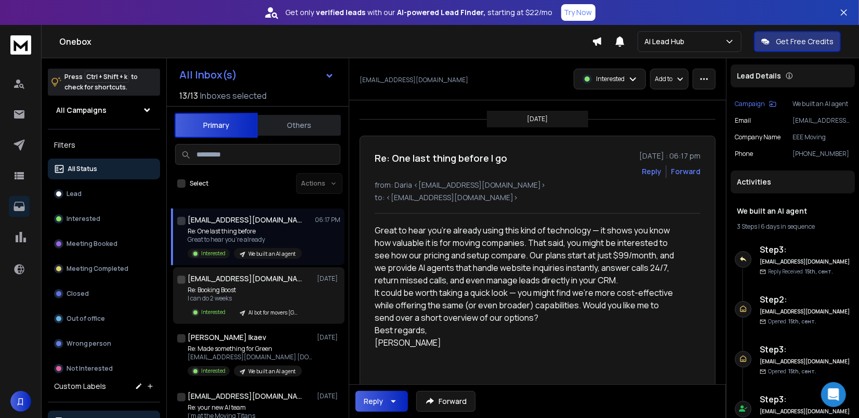
click at [318, 278] on p "11 Sep" at bounding box center [328, 279] width 23 height 8
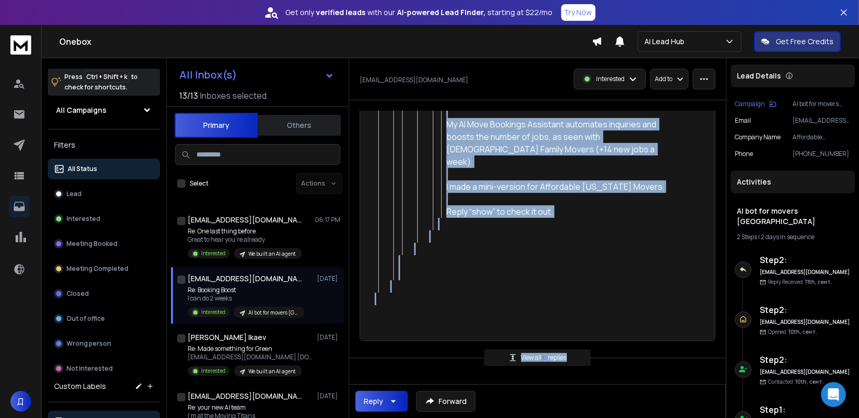
scroll to position [861, 0]
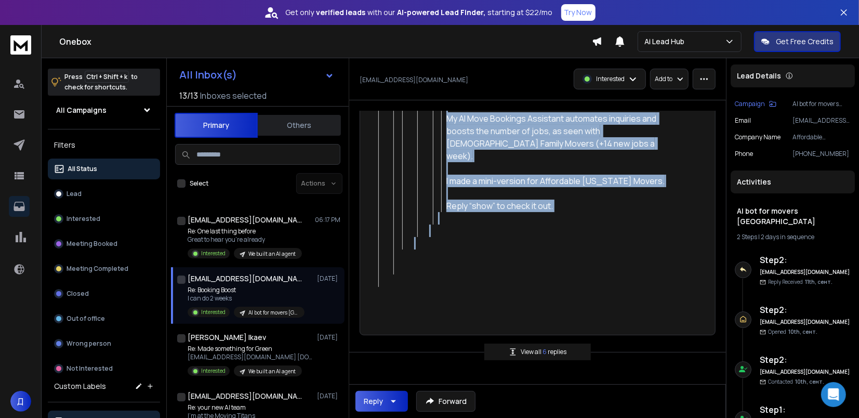
drag, startPoint x: 371, startPoint y: 227, endPoint x: 598, endPoint y: 231, distance: 227.3
copy div "I can do 2 weeks free trial for you. You cover just $10 phone fee to launch. Yo…"
click at [472, 245] on div at bounding box center [546, 243] width 264 height 12
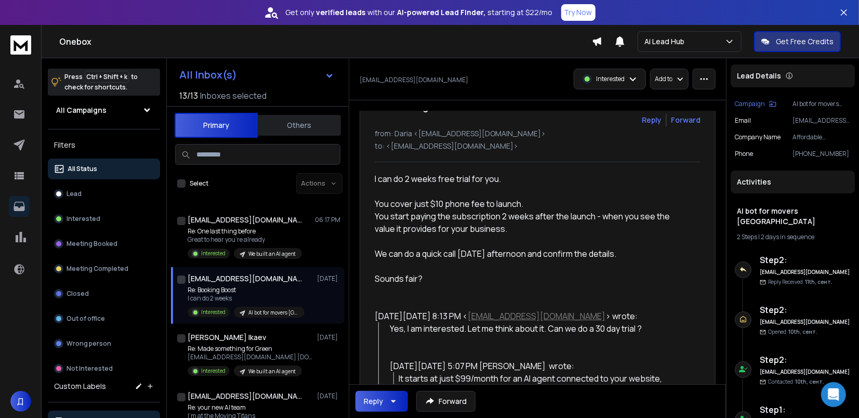
scroll to position [0, 0]
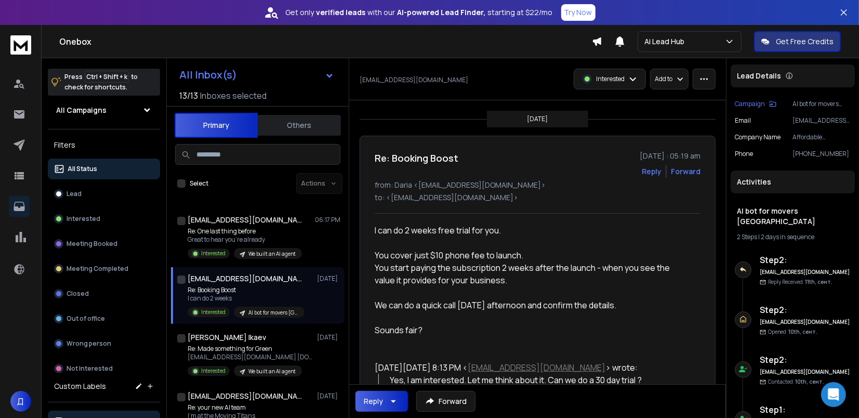
click at [358, 403] on button "Reply" at bounding box center [382, 401] width 53 height 21
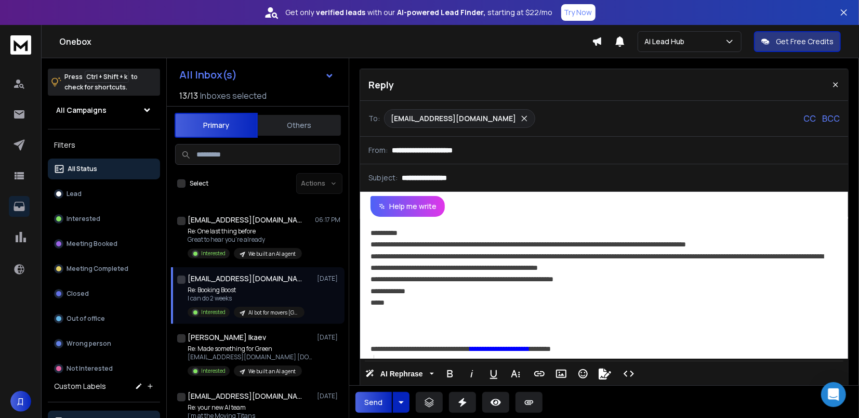
click at [403, 233] on p "**********" at bounding box center [599, 232] width 456 height 11
click at [370, 254] on div "**********" at bounding box center [604, 288] width 488 height 142
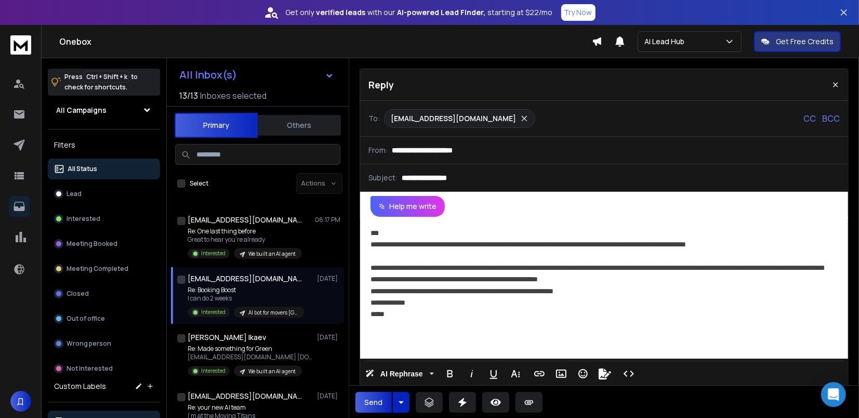
click at [373, 243] on p "**********" at bounding box center [599, 244] width 456 height 11
click at [372, 245] on p "**********" at bounding box center [599, 244] width 456 height 11
click at [372, 246] on p "**********" at bounding box center [599, 244] width 456 height 11
click at [370, 248] on div "**********" at bounding box center [604, 288] width 488 height 142
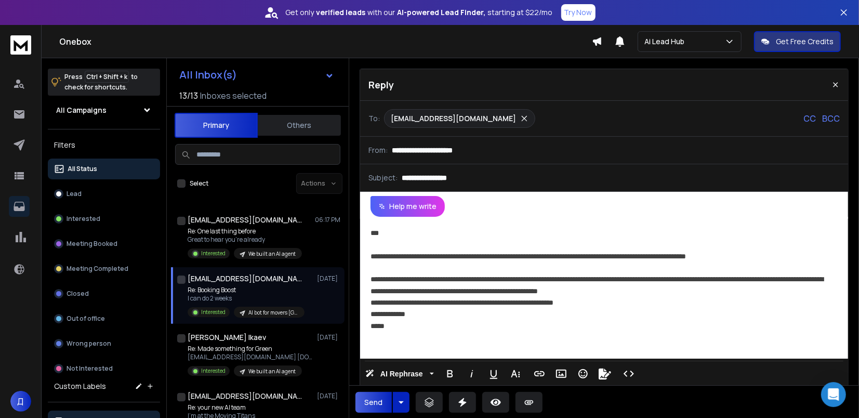
click at [371, 304] on p "**********" at bounding box center [599, 302] width 456 height 11
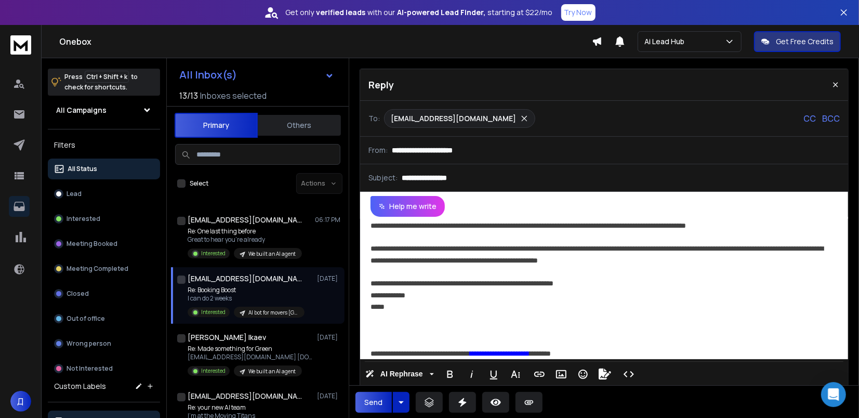
scroll to position [58, 0]
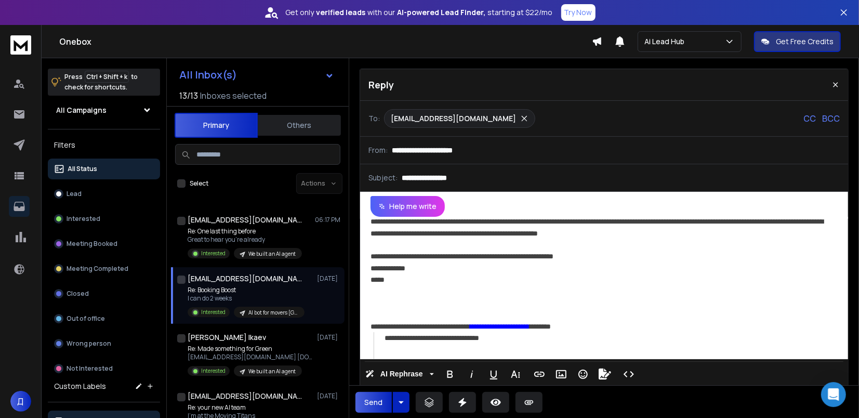
click at [371, 267] on p "**********" at bounding box center [599, 274] width 456 height 23
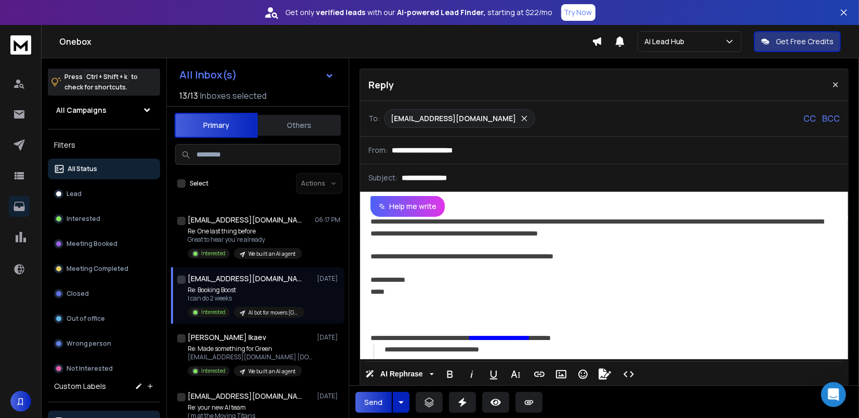
scroll to position [0, 0]
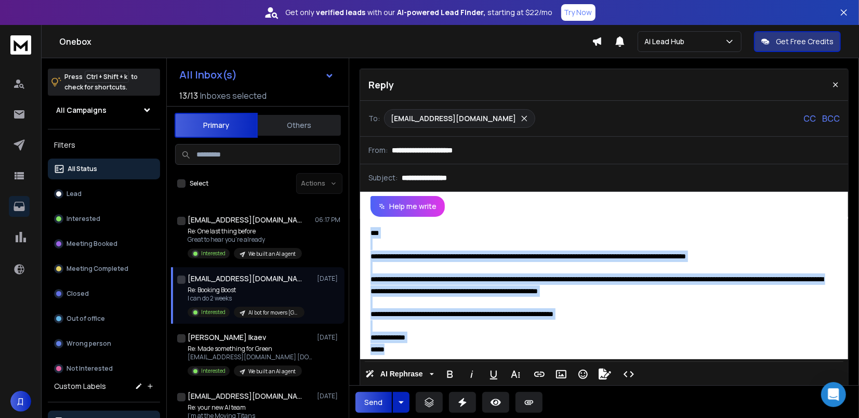
drag, startPoint x: 392, startPoint y: 351, endPoint x: 359, endPoint y: 228, distance: 127.5
click at [359, 228] on div "**********" at bounding box center [604, 288] width 510 height 461
click at [369, 281] on div "**********" at bounding box center [603, 288] width 486 height 142
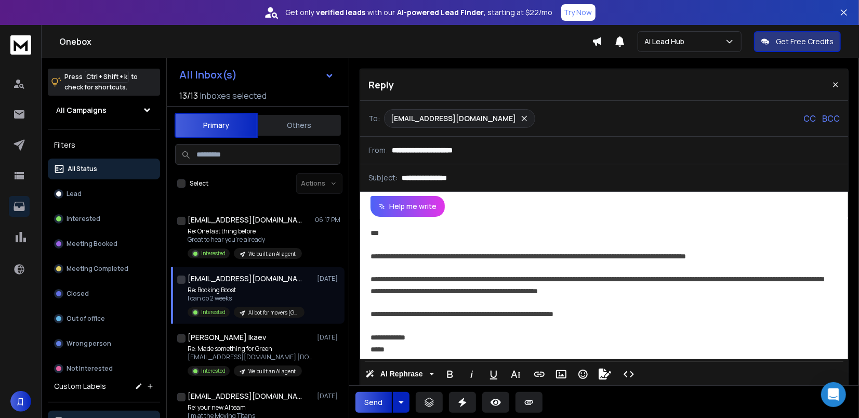
scroll to position [173, 0]
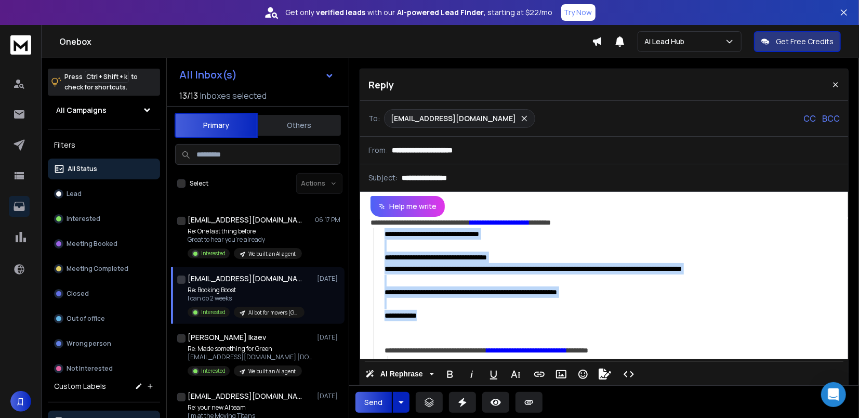
drag, startPoint x: 438, startPoint y: 316, endPoint x: 383, endPoint y: 235, distance: 97.9
click at [389, 257] on div "**********" at bounding box center [607, 257] width 444 height 11
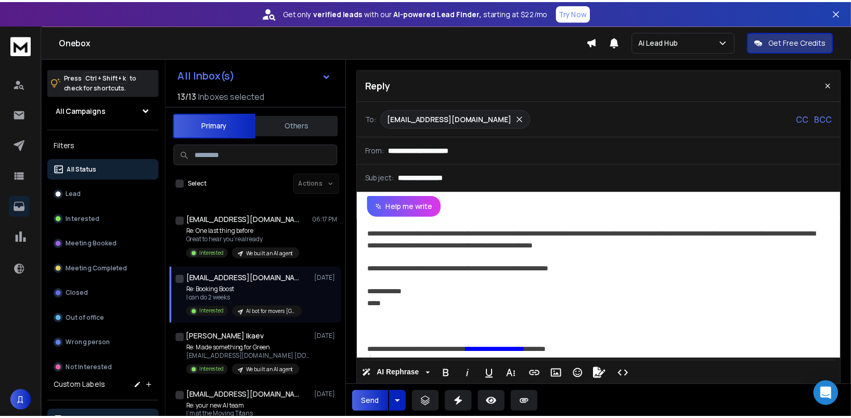
scroll to position [0, 0]
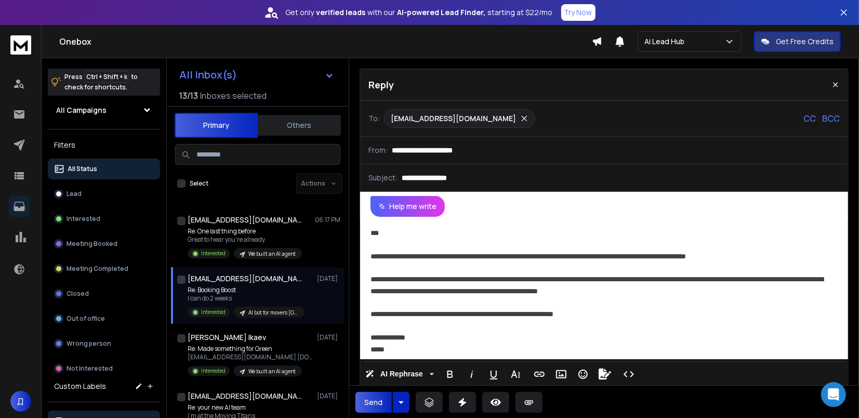
click at [372, 402] on button "Send" at bounding box center [374, 402] width 36 height 21
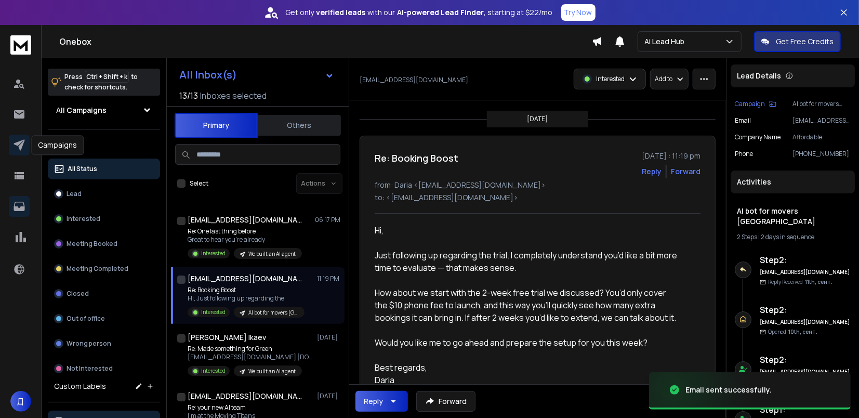
click at [18, 146] on icon at bounding box center [19, 145] width 12 height 12
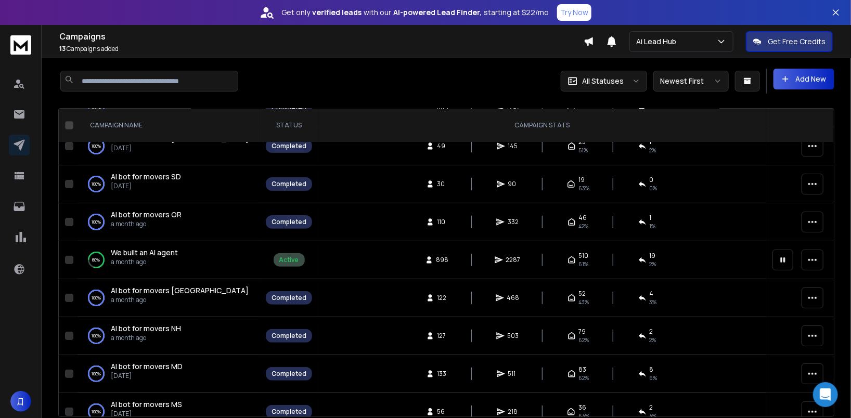
scroll to position [226, 0]
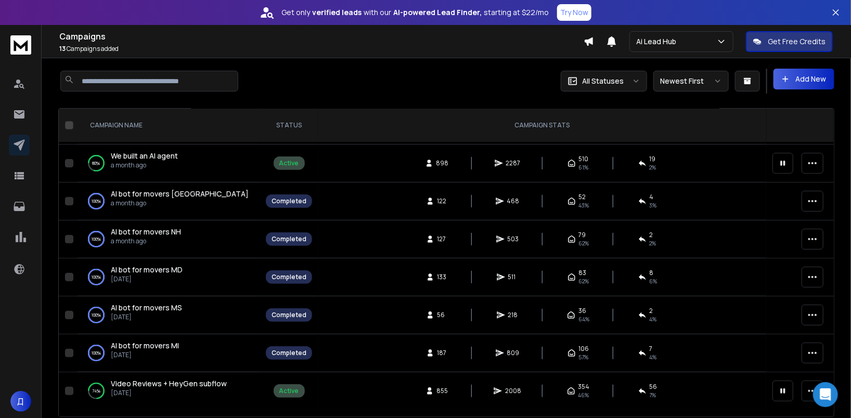
click at [184, 385] on span "Video Reviews + HeyGen subflow" at bounding box center [169, 384] width 116 height 10
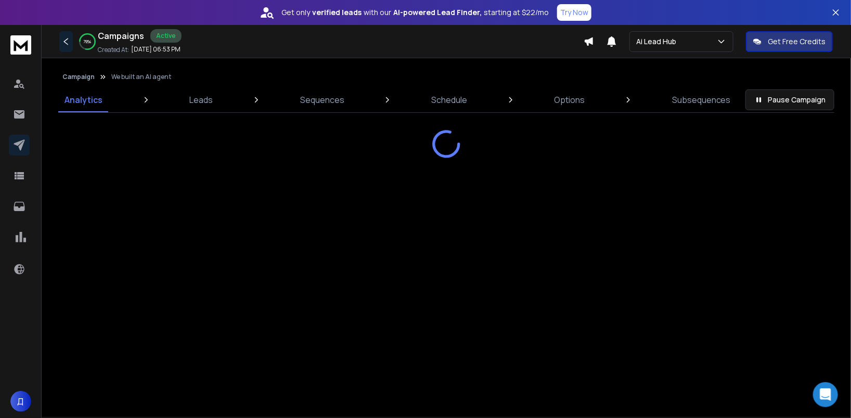
click at [68, 41] on icon at bounding box center [65, 41] width 9 height 9
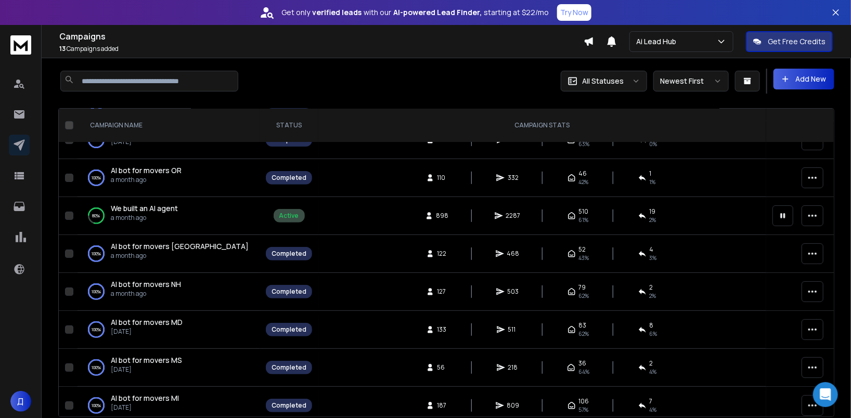
scroll to position [226, 0]
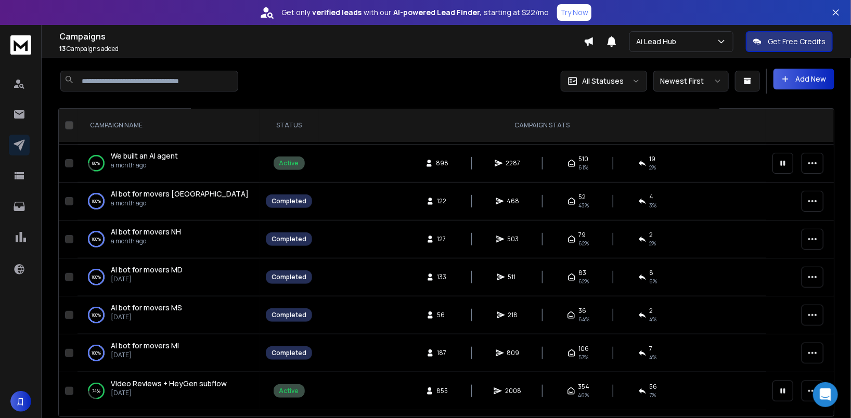
click at [213, 381] on span "Video Reviews + HeyGen subflow" at bounding box center [169, 384] width 116 height 10
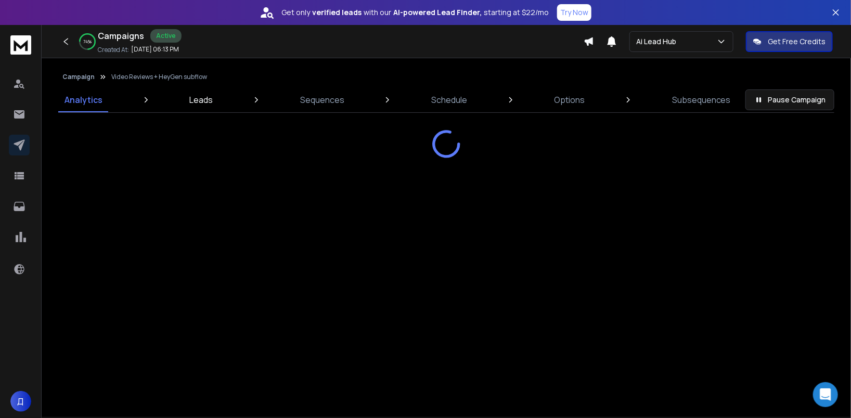
click at [209, 100] on p "Leads" at bounding box center [200, 100] width 23 height 12
click at [592, 102] on p "Options" at bounding box center [576, 100] width 31 height 12
select select "*********"
select select "*"
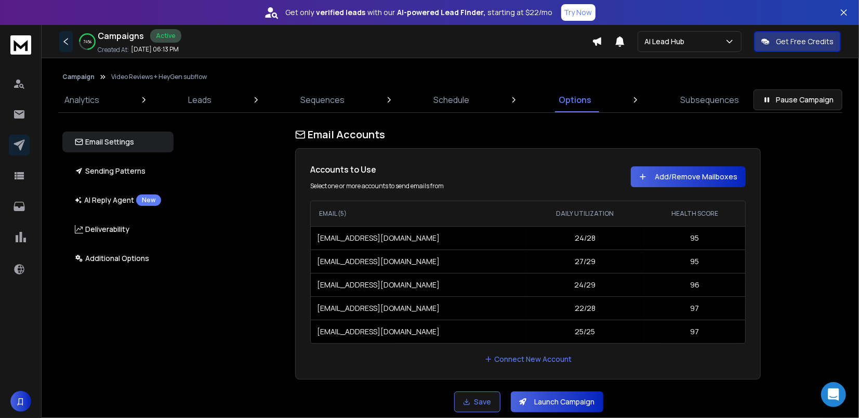
click at [61, 44] on icon at bounding box center [65, 41] width 9 height 9
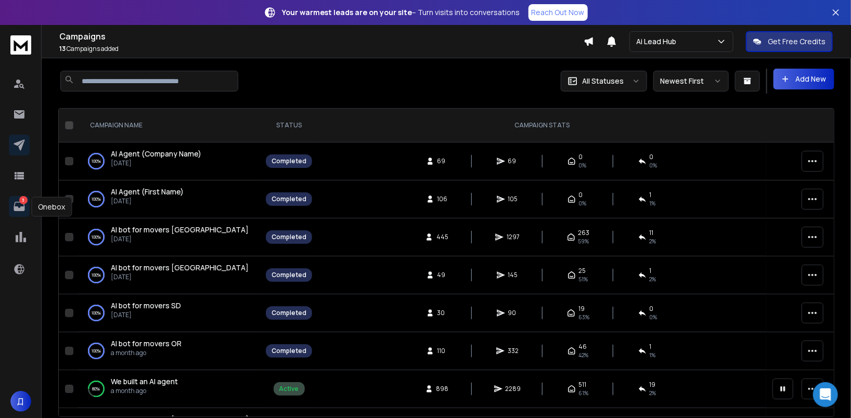
click at [25, 211] on link "3" at bounding box center [19, 206] width 21 height 21
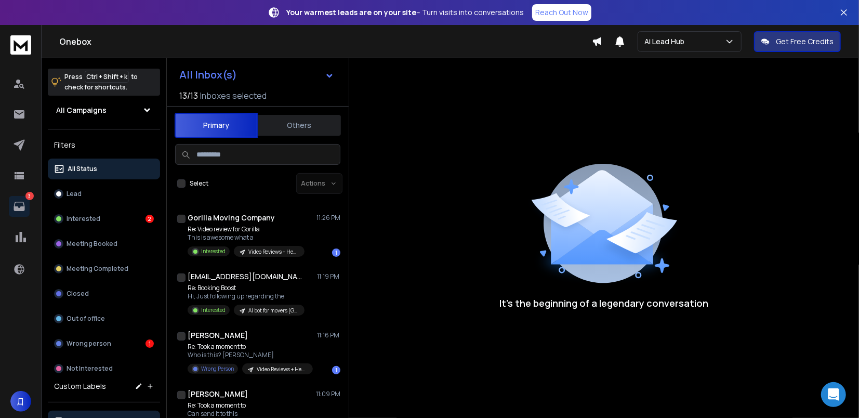
click at [810, 201] on div "It’s the beginning of a legendary conversation" at bounding box center [604, 235] width 510 height 355
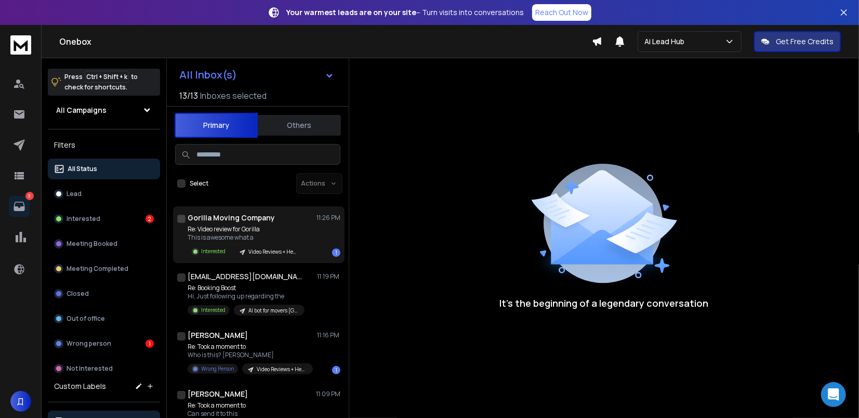
click at [286, 237] on p "This is awesome what a" at bounding box center [246, 237] width 117 height 8
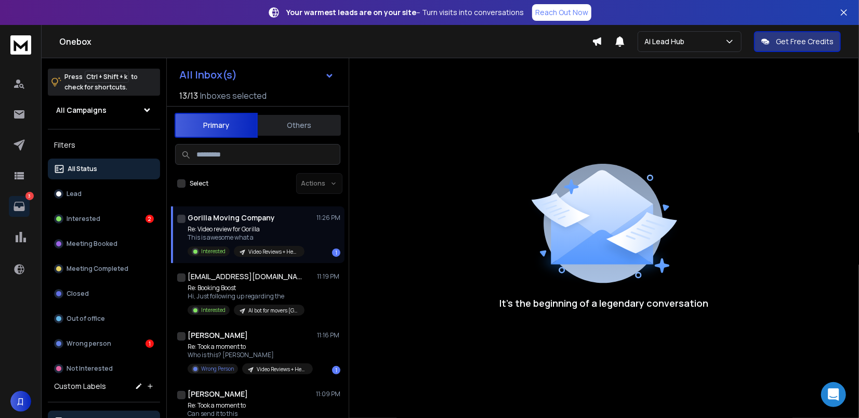
click at [247, 226] on p "Re: Video review for Gorilla" at bounding box center [246, 229] width 117 height 8
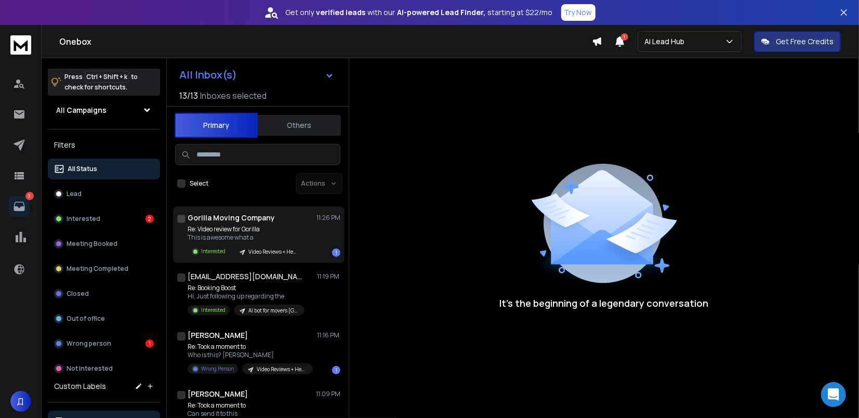
click at [298, 235] on p "This is awesome what a" at bounding box center [246, 237] width 117 height 8
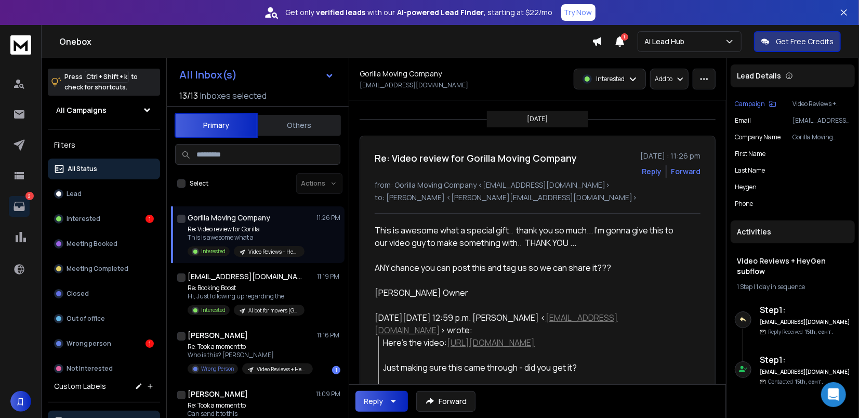
drag, startPoint x: 465, startPoint y: 294, endPoint x: 372, endPoint y: 225, distance: 116.0
click at [372, 225] on div "Re: Video review for Gorilla Moving Company 15 September 2025 : 11:26 pm Reply …" at bounding box center [538, 398] width 356 height 524
click at [375, 237] on div "This is awesome what a special gift.. thank you so much... I'm gonna give this …" at bounding box center [527, 261] width 304 height 75
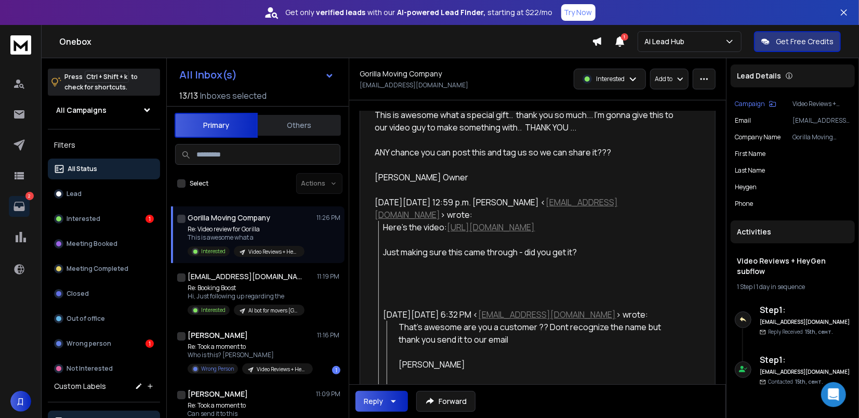
scroll to position [58, 0]
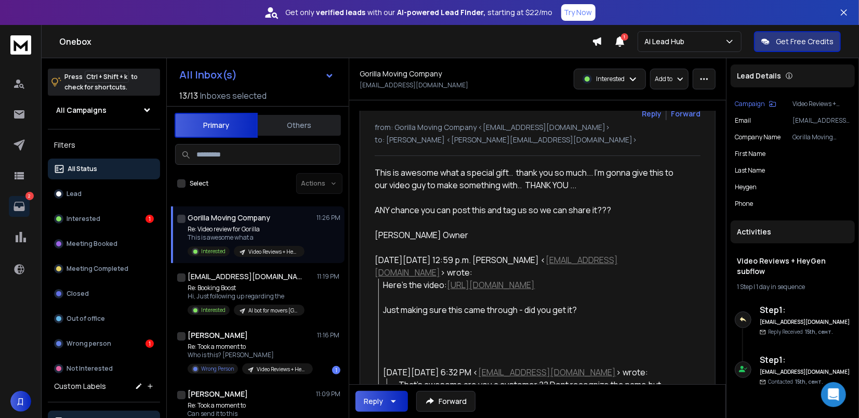
drag, startPoint x: 630, startPoint y: 212, endPoint x: 355, endPoint y: 162, distance: 280.0
click at [355, 162] on div "Today Re: Video review for Gorilla Moving Company 15 September 2025 : 11:26 pm …" at bounding box center [537, 327] width 377 height 549
click at [383, 165] on div "Re: Video review for Gorilla Moving Company 15 September 2025 : 11:26 pm Reply …" at bounding box center [538, 339] width 326 height 493
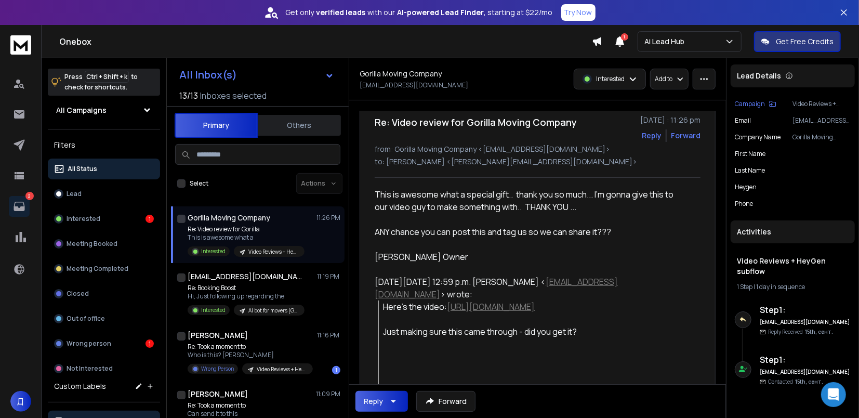
scroll to position [0, 0]
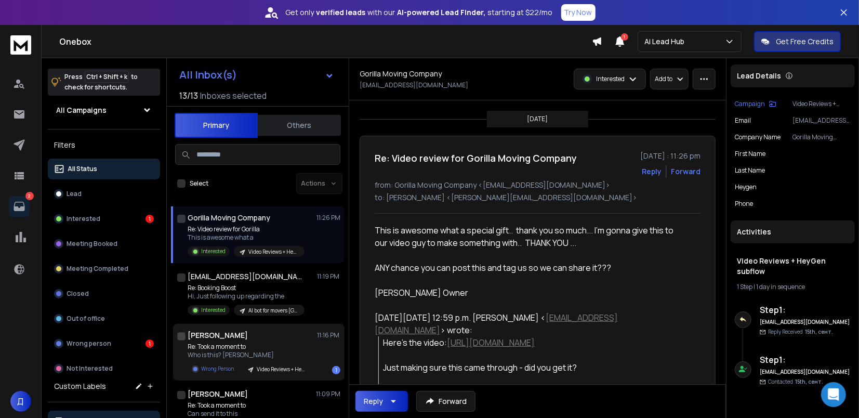
click at [291, 344] on p "Re: Took a moment to" at bounding box center [250, 347] width 125 height 8
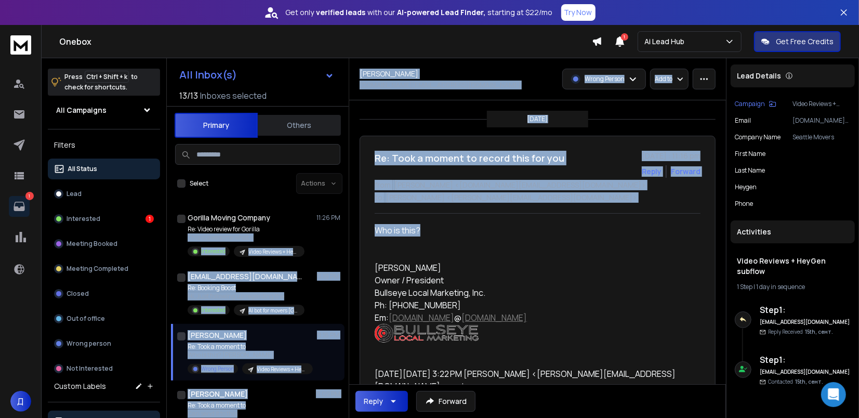
drag, startPoint x: 449, startPoint y: 231, endPoint x: 348, endPoint y: 227, distance: 101.5
click at [348, 227] on div "All Inbox(s) 13 / 13 Inboxes selected Primary Others Select Actions Gorilla Mov…" at bounding box center [512, 267] width 693 height 418
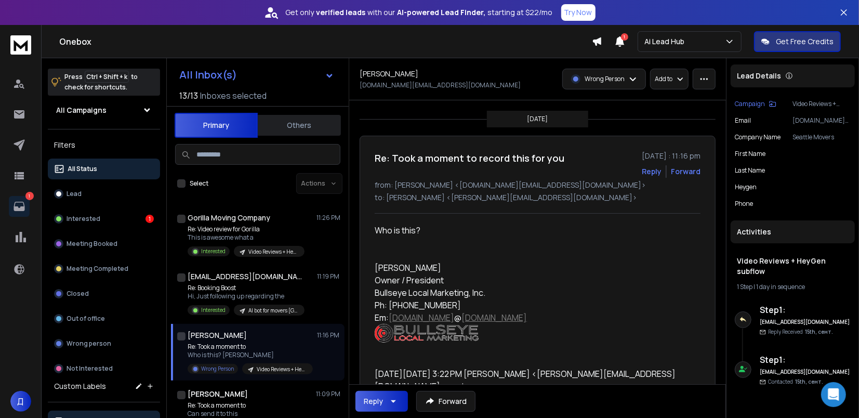
click at [420, 240] on div at bounding box center [527, 243] width 304 height 12
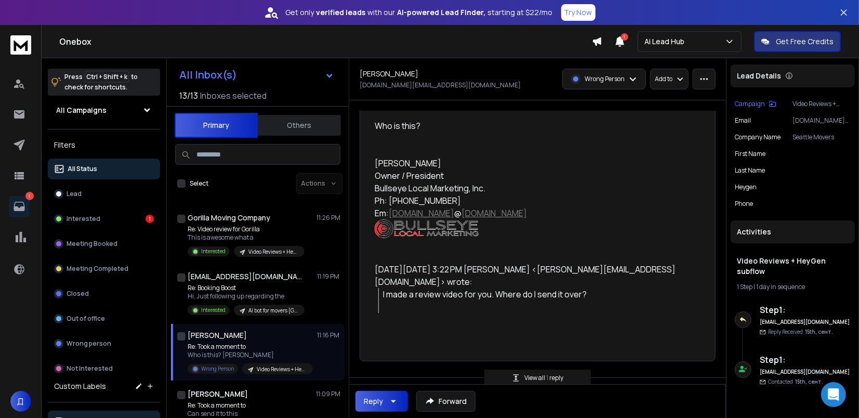
scroll to position [115, 0]
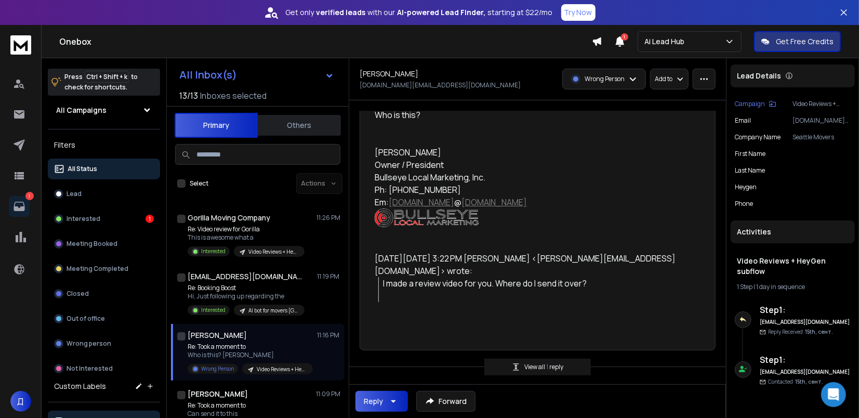
click at [538, 363] on p "View all 1 reply" at bounding box center [544, 367] width 39 height 8
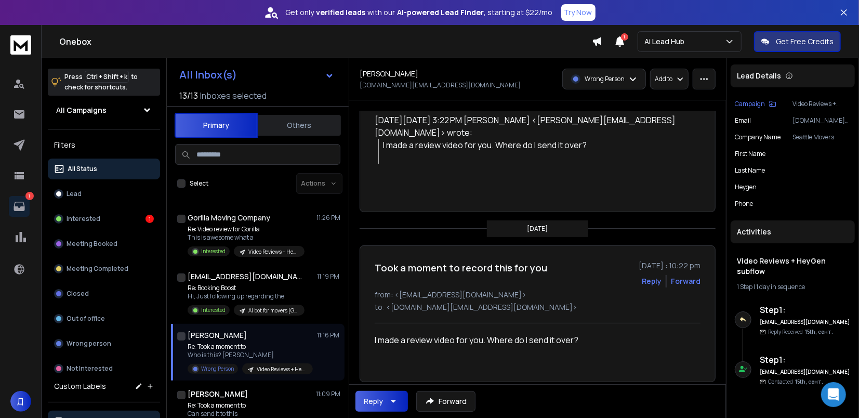
scroll to position [262, 0]
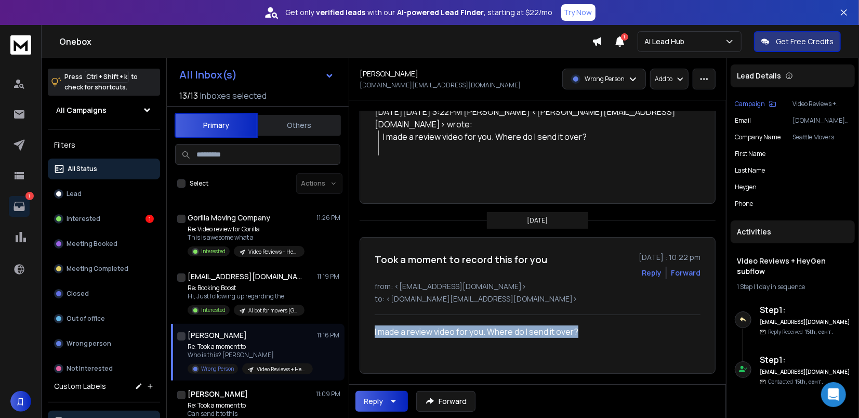
drag, startPoint x: 628, startPoint y: 315, endPoint x: 369, endPoint y: 308, distance: 259.5
click at [369, 308] on div "Took a moment to record this for you 15 September 2025 : 10:22 pm Reply Forward…" at bounding box center [538, 305] width 356 height 137
click at [380, 325] on div "I made a review video for you. Where do I send it over?" at bounding box center [531, 341] width 312 height 33
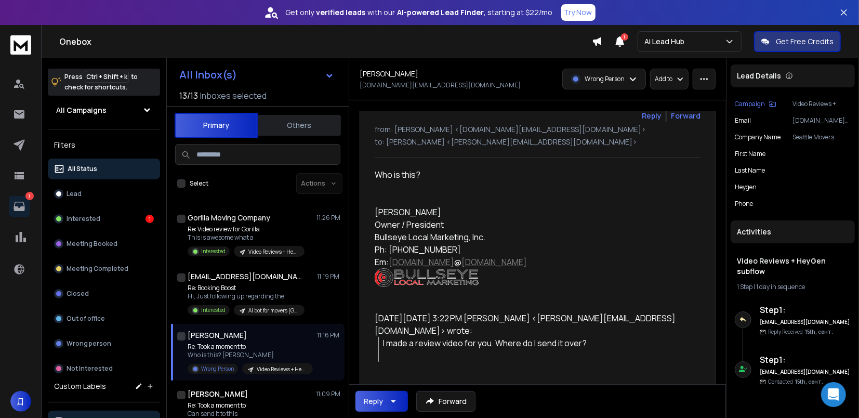
scroll to position [0, 0]
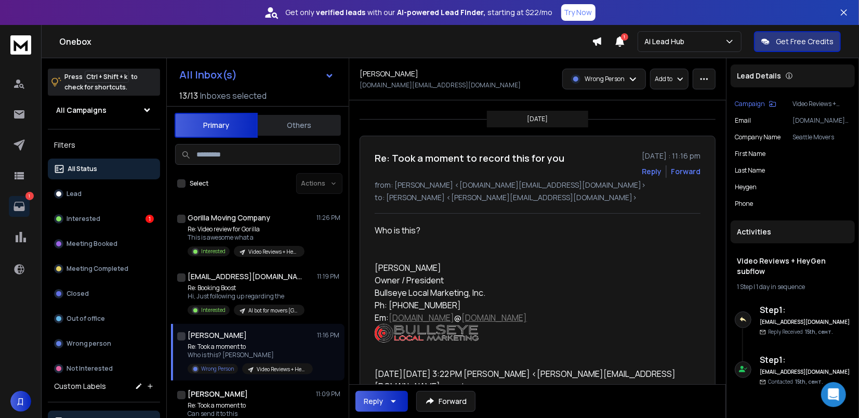
click at [611, 83] on div "Wrong Person" at bounding box center [604, 79] width 83 height 20
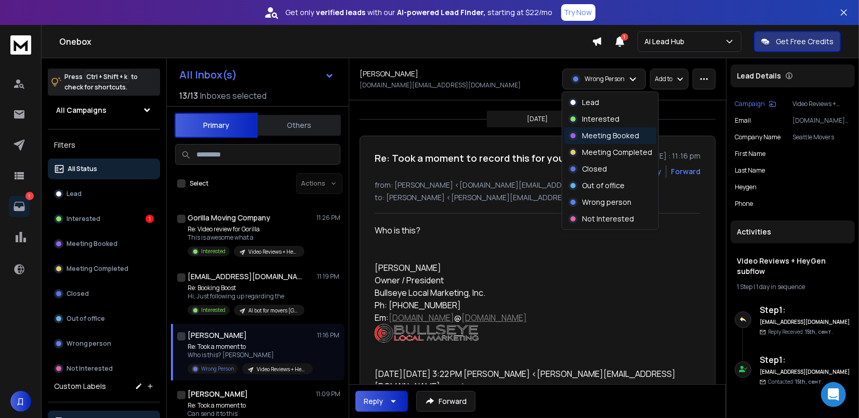
click at [613, 138] on p "Meeting Booked" at bounding box center [610, 136] width 57 height 10
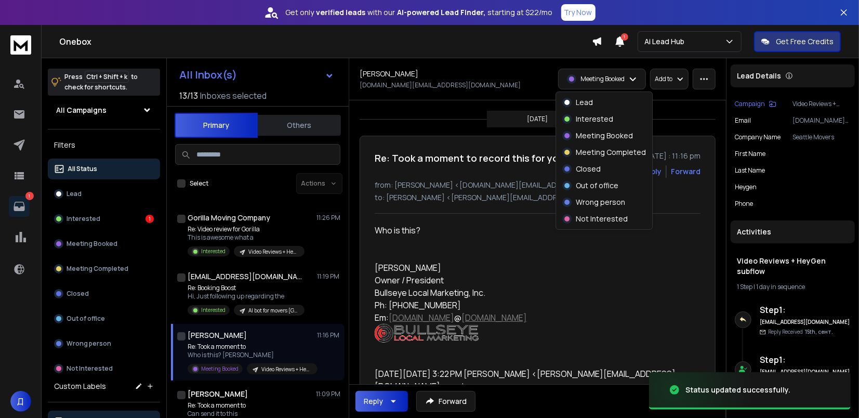
click at [618, 78] on p "Meeting Booked" at bounding box center [603, 79] width 44 height 8
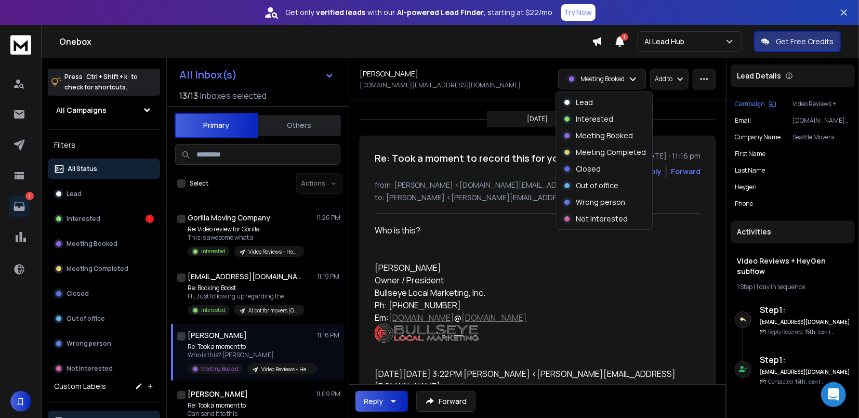
click at [654, 282] on div "Peter Ocello Owner / President Bullseye Local Marketing, Inc. Ph: 866.842.1973 …" at bounding box center [527, 309] width 304 height 94
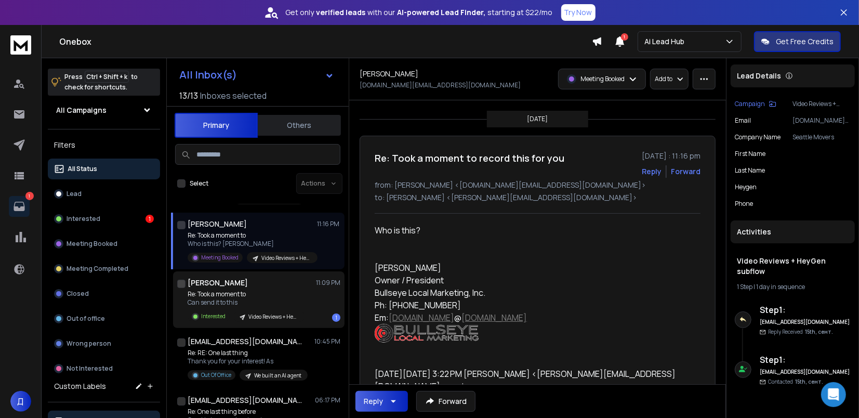
scroll to position [115, 0]
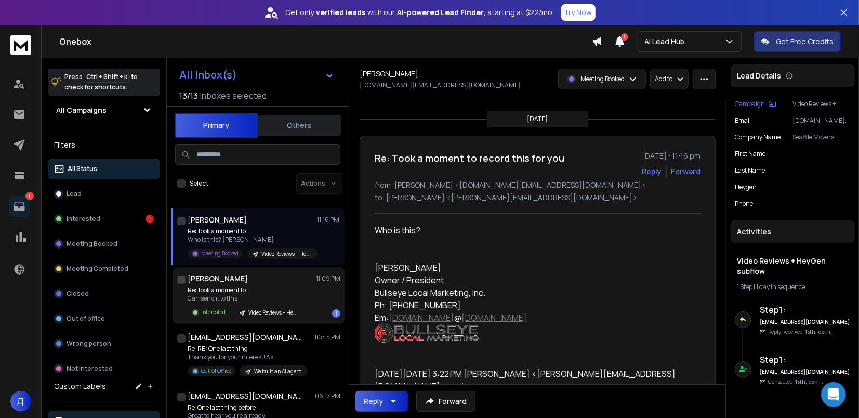
click at [291, 289] on p "Re: Took a moment to" at bounding box center [246, 290] width 117 height 8
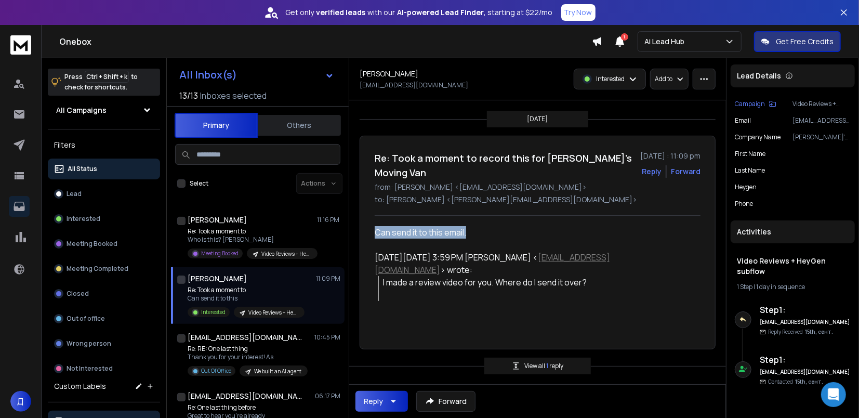
drag, startPoint x: 460, startPoint y: 227, endPoint x: 389, endPoint y: 231, distance: 71.3
click at [367, 230] on div "Re: Took a moment to record this for Dan's Moving Van 15 September 2025 : 11:09…" at bounding box center [538, 243] width 356 height 214
click at [371, 231] on div "Re: Took a moment to record this for Dan's Moving Van 15 September 2025 : 11:09…" at bounding box center [538, 243] width 356 height 214
click at [620, 85] on div "Interested" at bounding box center [610, 79] width 71 height 20
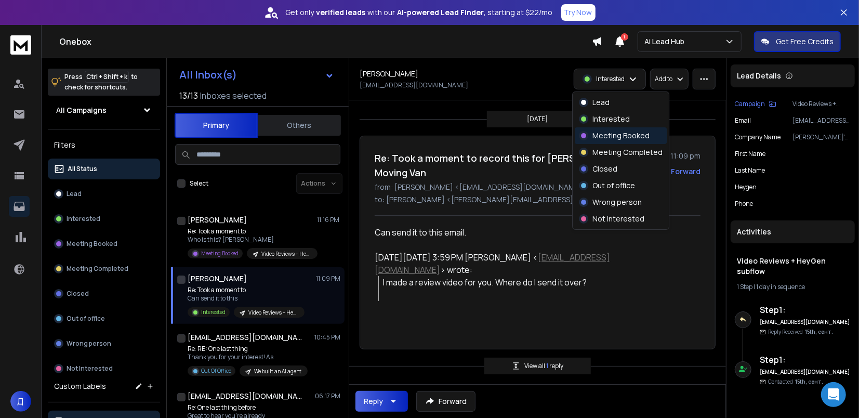
click at [617, 137] on p "Meeting Booked" at bounding box center [621, 136] width 57 height 10
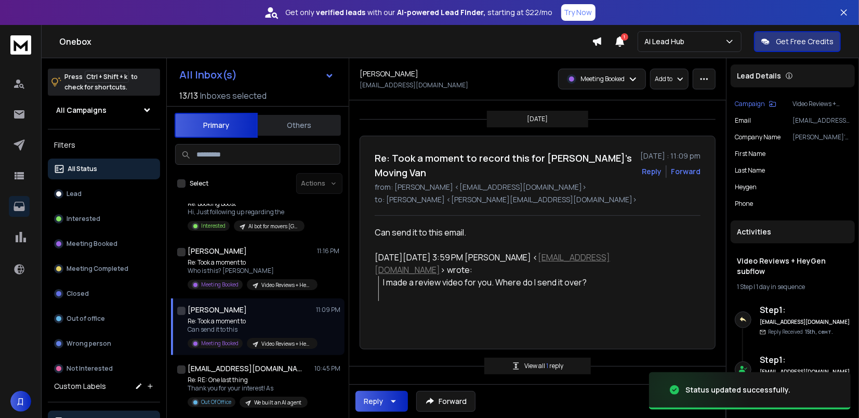
scroll to position [58, 0]
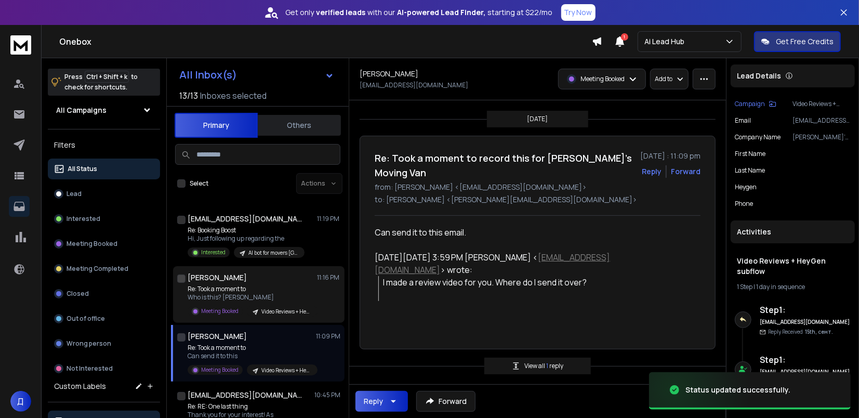
click at [308, 283] on div "Peter Ocello 11:16 PM Re: Took a moment to Who is this? Peter Ocello Meeting Bo…" at bounding box center [264, 294] width 153 height 44
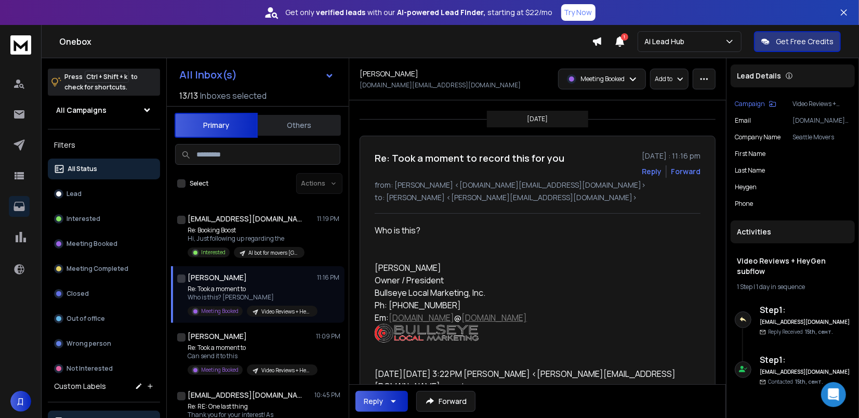
scroll to position [0, 0]
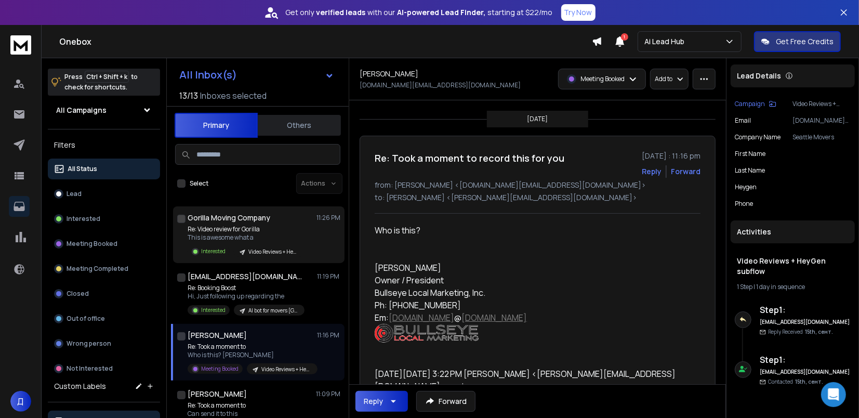
click at [291, 222] on div "Gorilla Moving Company 11:26 PM" at bounding box center [264, 218] width 153 height 10
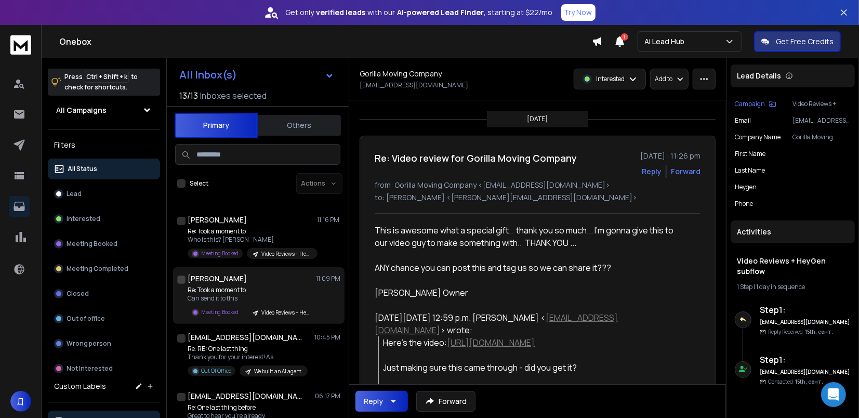
scroll to position [173, 0]
click at [276, 290] on p "Re: RE: One last thing" at bounding box center [248, 291] width 120 height 8
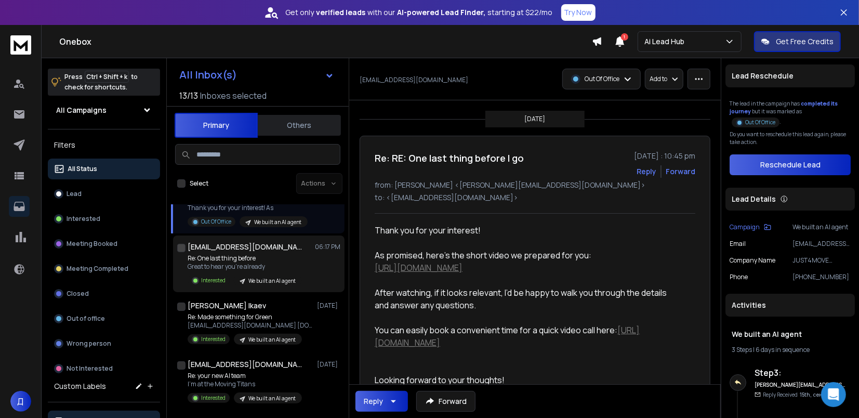
scroll to position [289, 0]
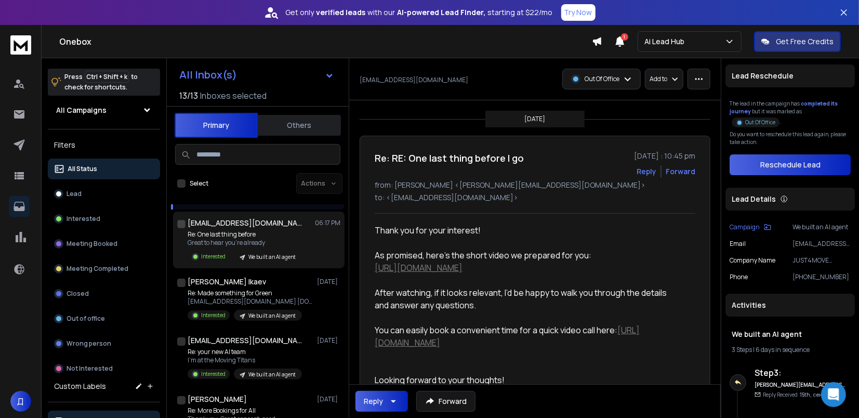
click at [282, 236] on p "Re: One last thing before" at bounding box center [245, 234] width 114 height 8
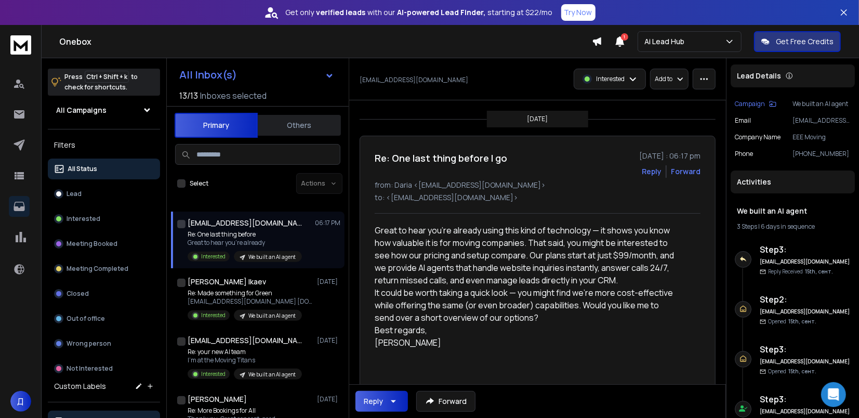
scroll to position [231, 0]
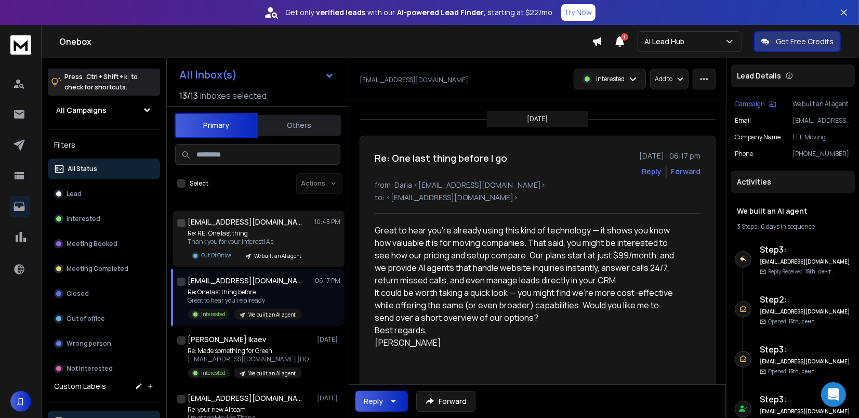
click at [297, 221] on div "just4movenyc@gmail.com 10:45 PM" at bounding box center [264, 222] width 153 height 10
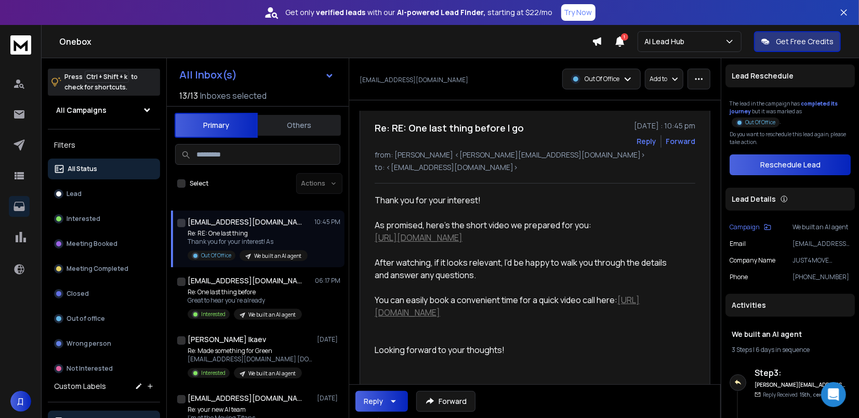
scroll to position [58, 0]
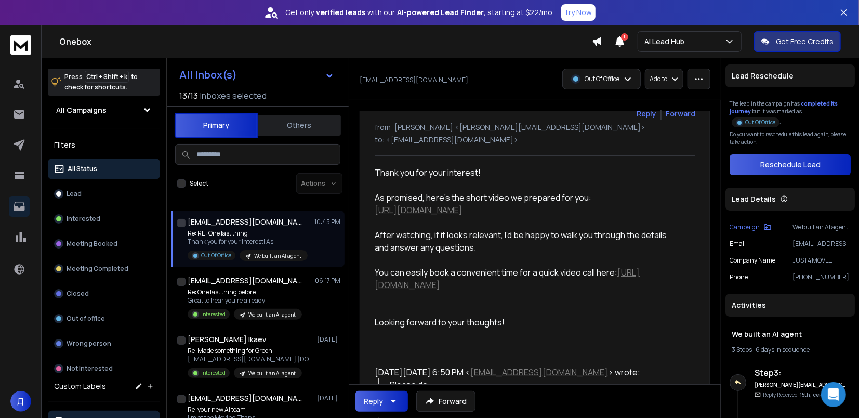
click at [594, 75] on p "Out Of Office" at bounding box center [602, 79] width 35 height 8
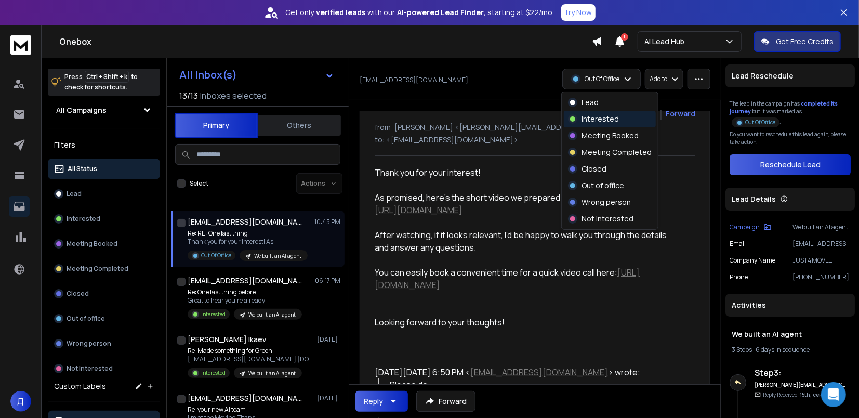
click at [596, 116] on p "Interested" at bounding box center [600, 119] width 37 height 10
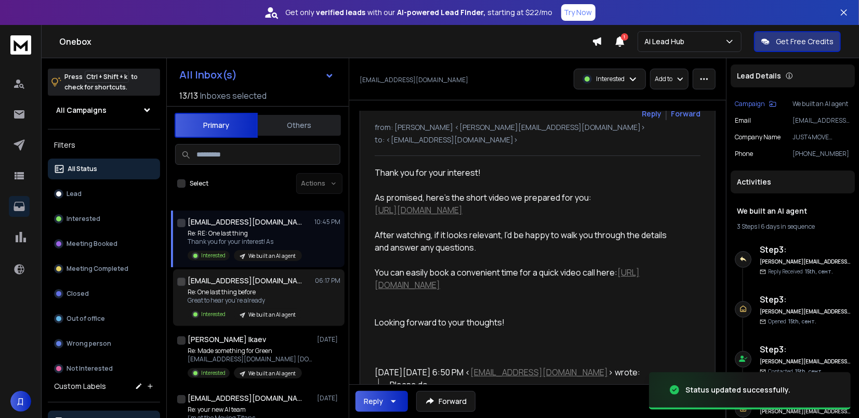
click at [294, 288] on p "Re: One last thing before" at bounding box center [245, 292] width 114 height 8
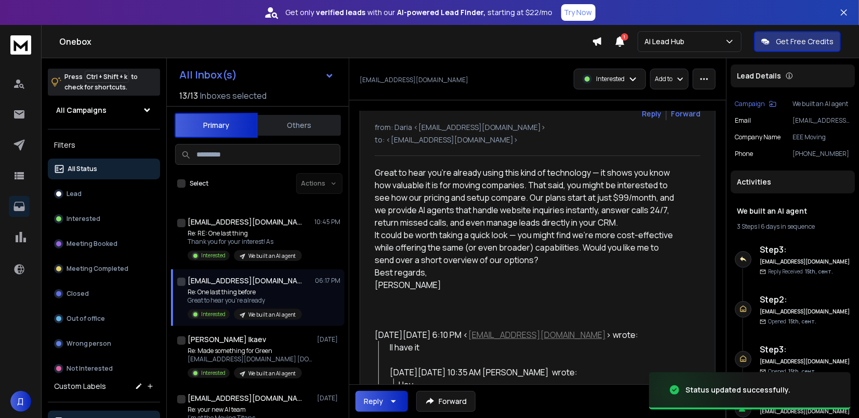
scroll to position [289, 0]
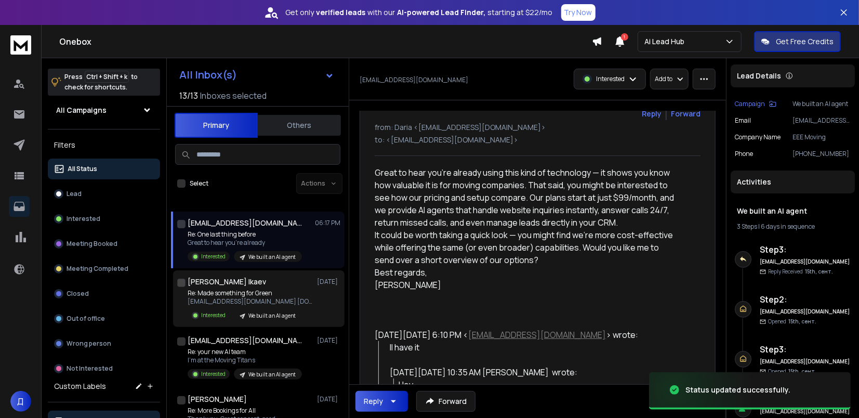
click at [296, 284] on div "Cosby Ikaev 11 Sep" at bounding box center [264, 282] width 153 height 10
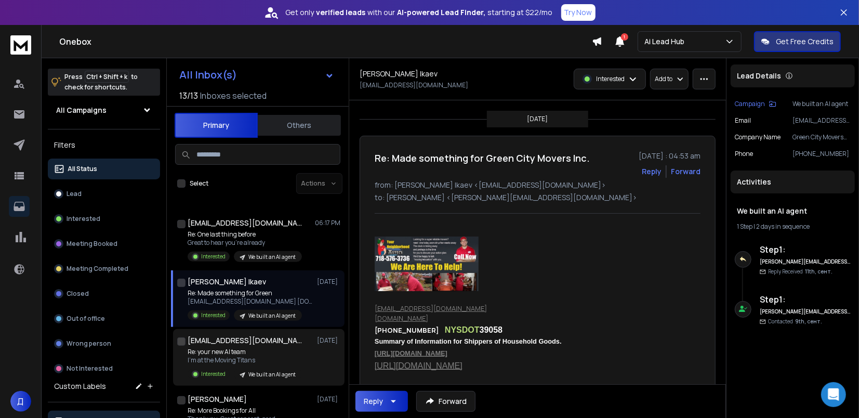
click at [293, 334] on div "admin@ezaspiemoving.com 11 Sep Re: your new AI team I'm at the Moving Titans In…" at bounding box center [259, 357] width 172 height 57
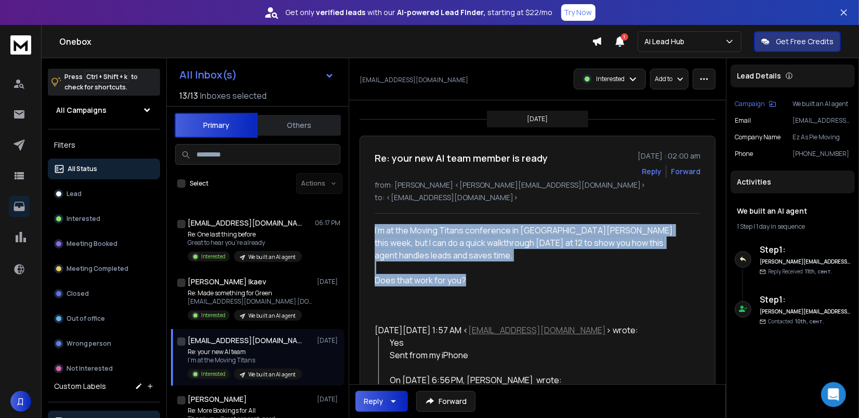
drag, startPoint x: 483, startPoint y: 282, endPoint x: 366, endPoint y: 229, distance: 128.7
click at [380, 237] on div "I'm at the Moving Titans conference in St. Pete this week, but I can do a quick…" at bounding box center [527, 255] width 304 height 62
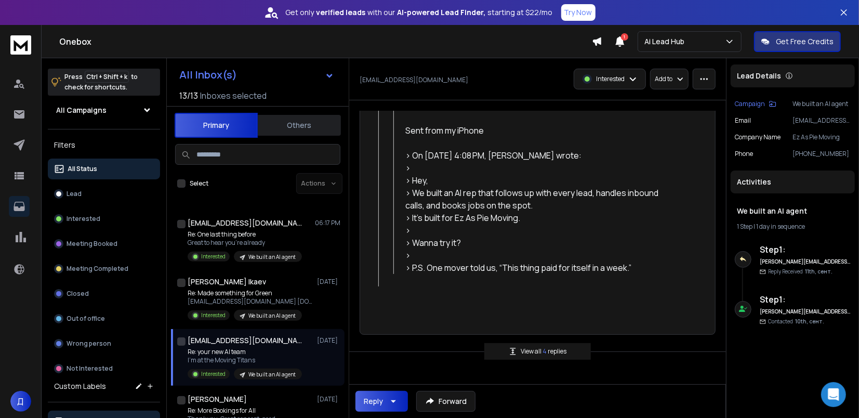
scroll to position [486, 0]
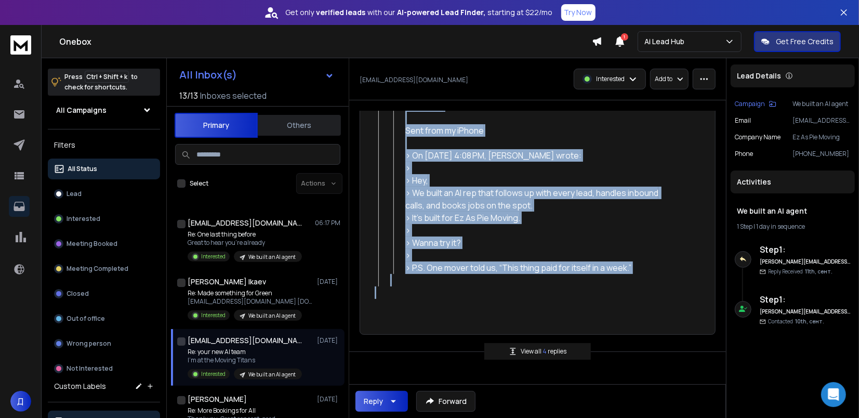
drag, startPoint x: 372, startPoint y: 222, endPoint x: 661, endPoint y: 283, distance: 296.0
copy div "I'm at the Moving Titans conference in St. Pete this week, but I can do a quick…"
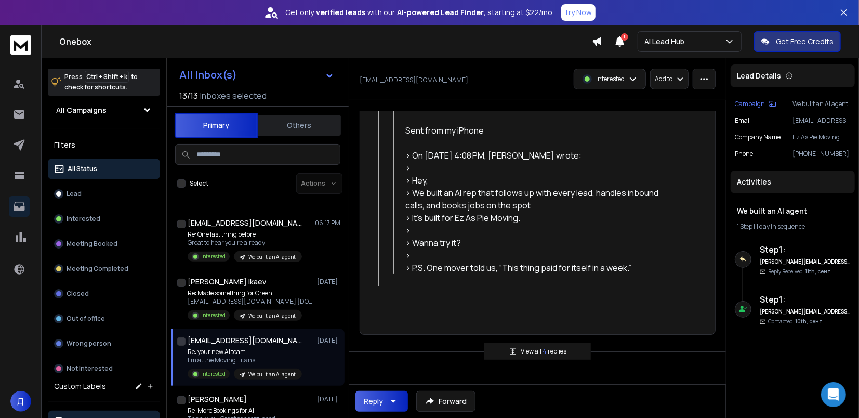
click at [541, 342] on div "4 days ago Re: your new AI team member is ready 11 September 2025 : 02:00 am Re…" at bounding box center [537, 57] width 377 height 840
click at [541, 352] on p "View all 4 replies" at bounding box center [545, 351] width 46 height 8
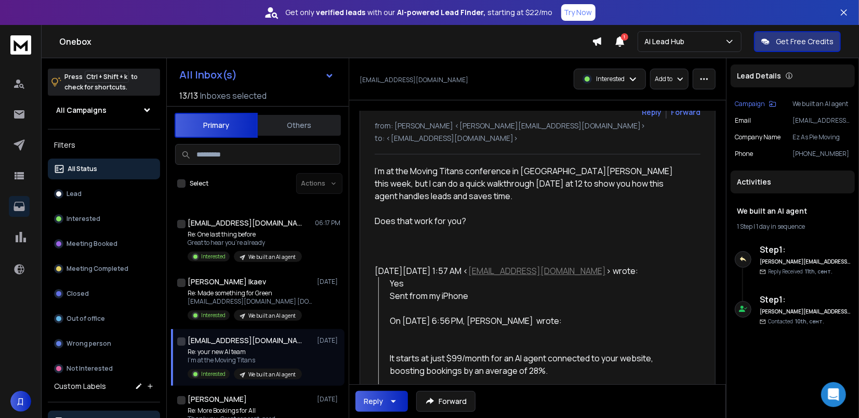
scroll to position [0, 0]
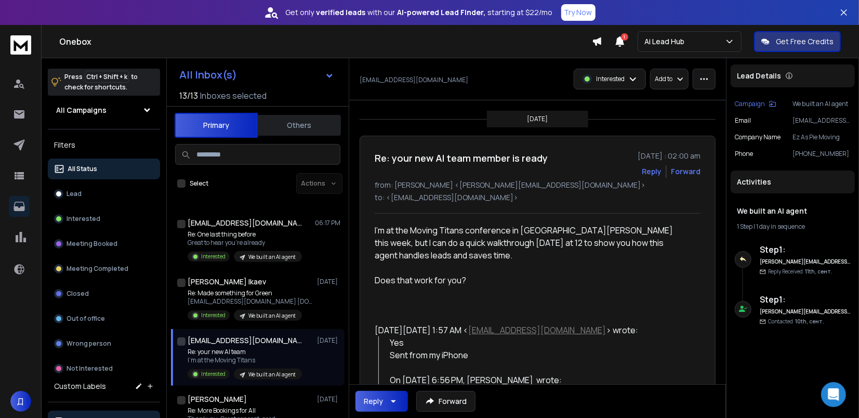
click at [375, 399] on div "Reply" at bounding box center [373, 401] width 19 height 10
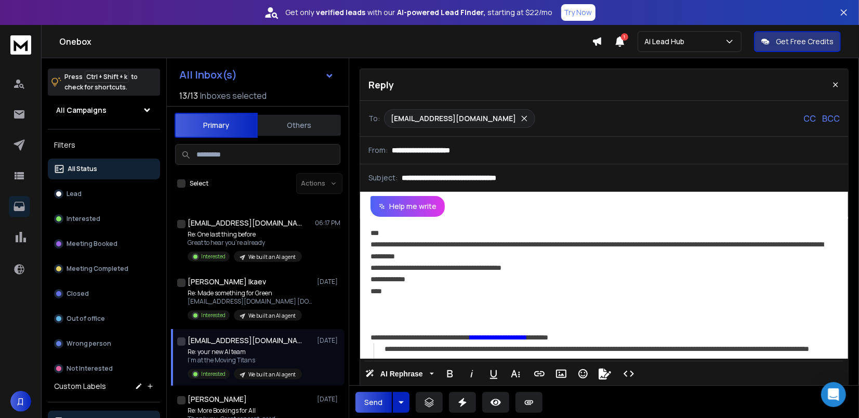
click at [369, 243] on div "**********" at bounding box center [604, 288] width 488 height 142
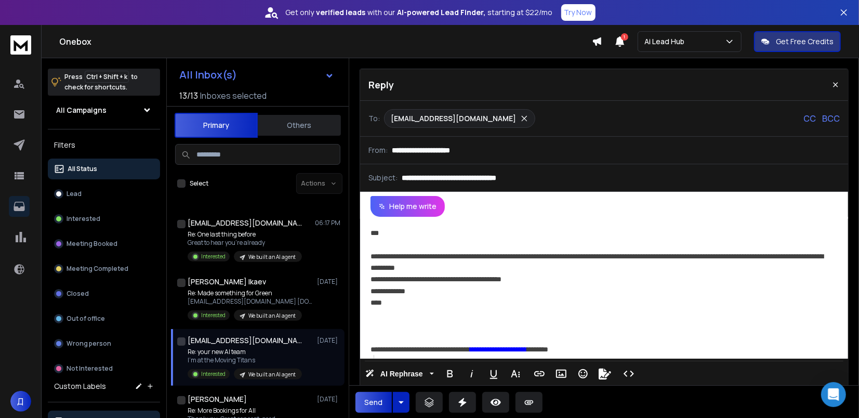
click at [372, 277] on p "**********" at bounding box center [599, 278] width 456 height 11
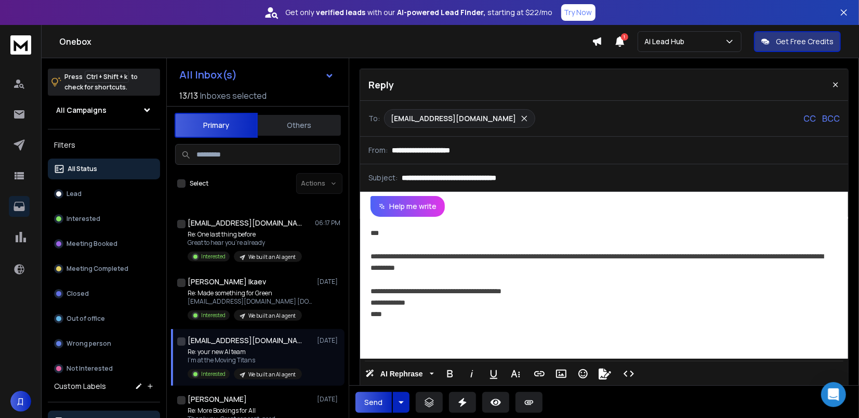
click at [371, 305] on p "**********" at bounding box center [599, 308] width 456 height 23
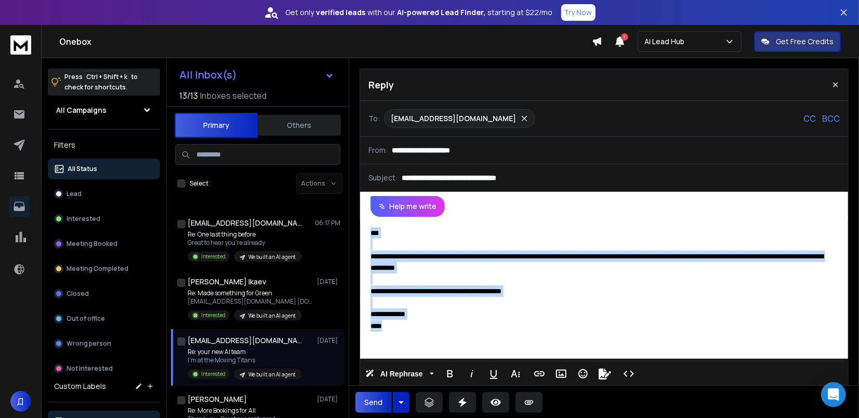
drag, startPoint x: 406, startPoint y: 327, endPoint x: 362, endPoint y: 237, distance: 99.5
click at [362, 237] on div "**********" at bounding box center [604, 288] width 488 height 142
click at [383, 259] on p "**********" at bounding box center [599, 256] width 456 height 35
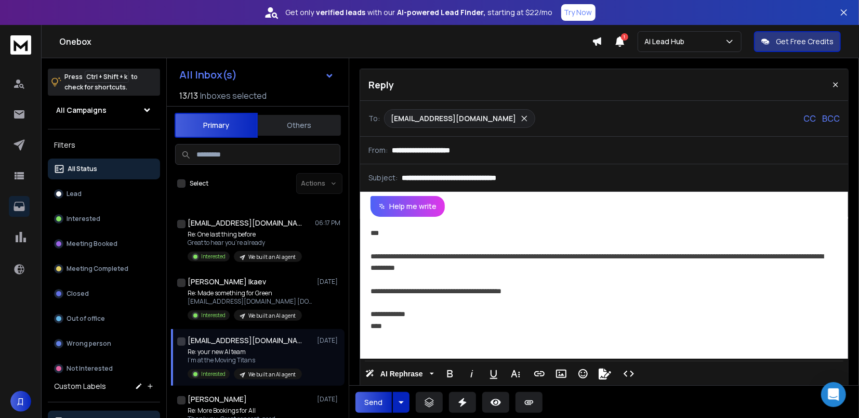
click at [379, 404] on button "Send" at bounding box center [374, 402] width 36 height 21
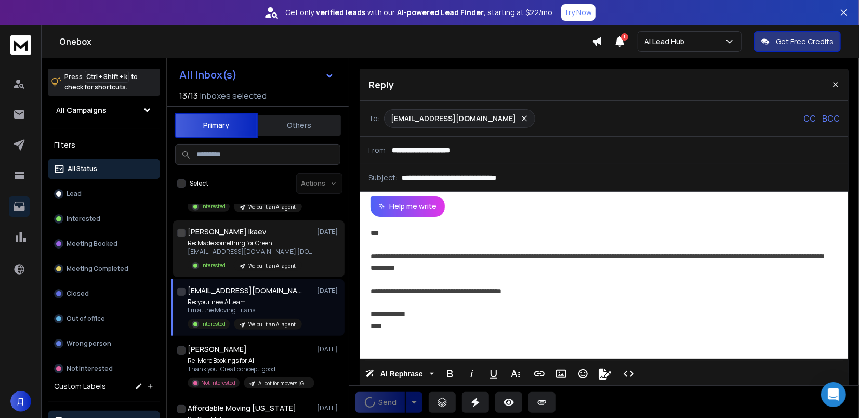
scroll to position [404, 0]
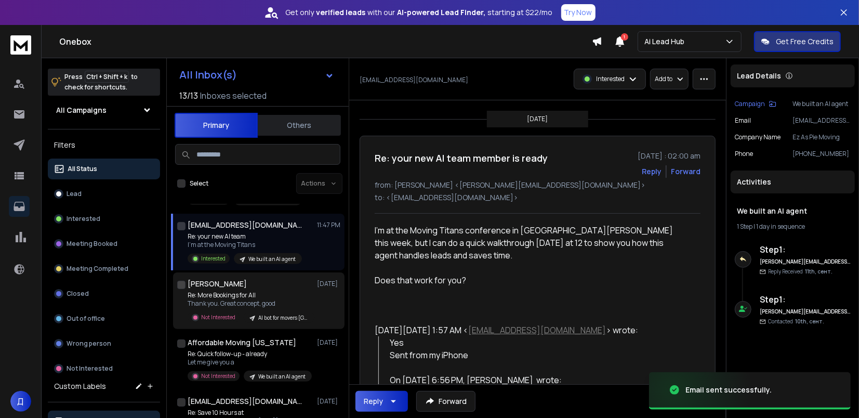
click at [310, 289] on div "Gabby Day 10 Sep Re: More Bookings for All Thank you. Great concept, good Not I…" at bounding box center [264, 301] width 153 height 44
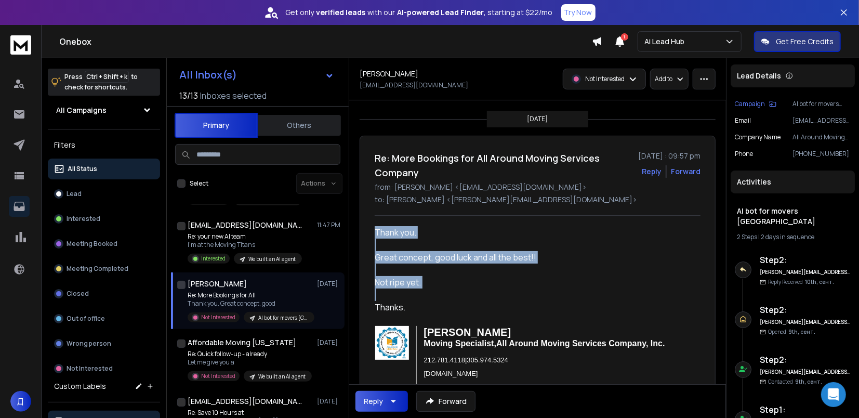
drag, startPoint x: 449, startPoint y: 289, endPoint x: 359, endPoint y: 225, distance: 111.1
click at [382, 257] on div "Great concept, good luck and all the best!!" at bounding box center [527, 257] width 304 height 12
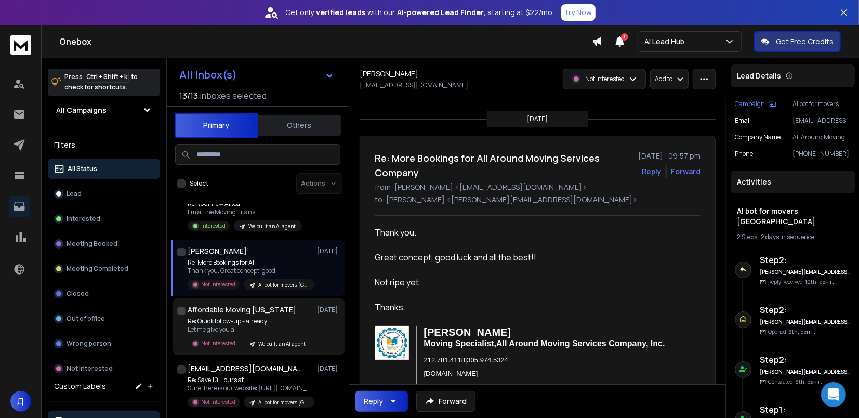
scroll to position [462, 0]
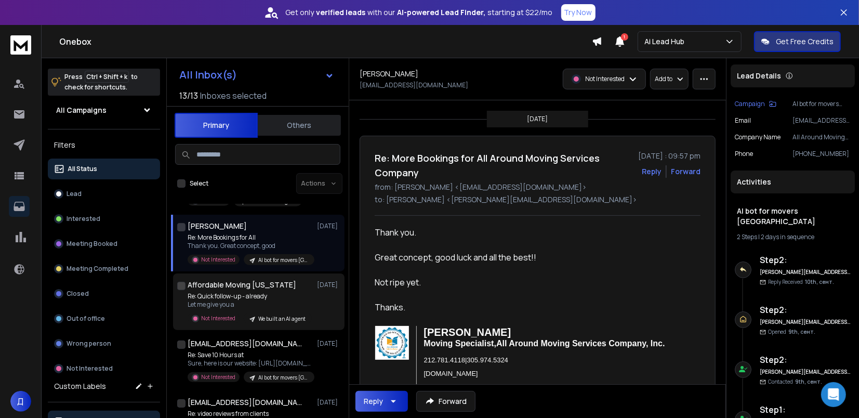
click at [291, 298] on p "Re: Quick follow-up - already" at bounding box center [250, 296] width 124 height 8
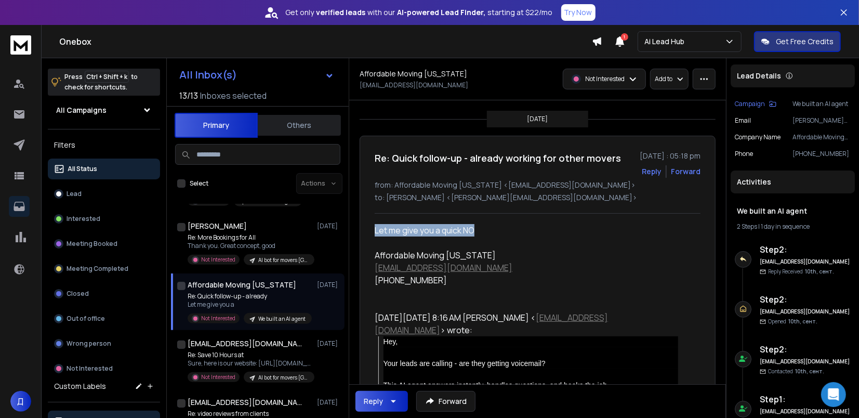
drag, startPoint x: 503, startPoint y: 229, endPoint x: 365, endPoint y: 224, distance: 137.9
click at [365, 224] on div "Re: Quick follow-up - already working for other movers 10 September 2025 : 05:1…" at bounding box center [538, 348] width 356 height 424
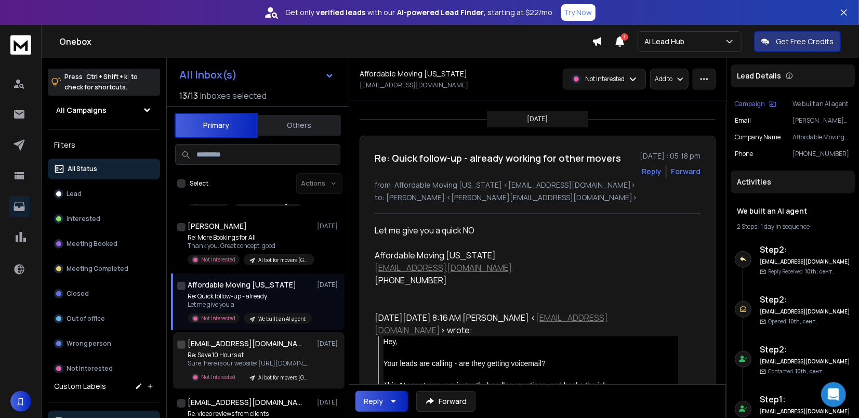
click at [294, 344] on div "mainoffice@swiftmoverz.com 10 Sep" at bounding box center [264, 343] width 153 height 10
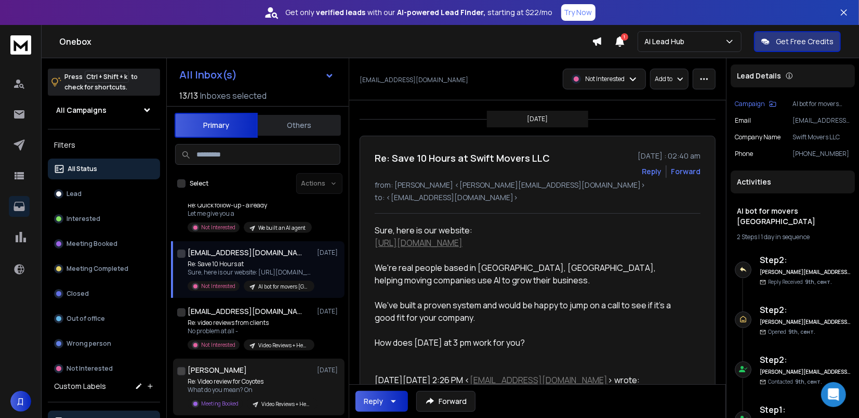
scroll to position [578, 0]
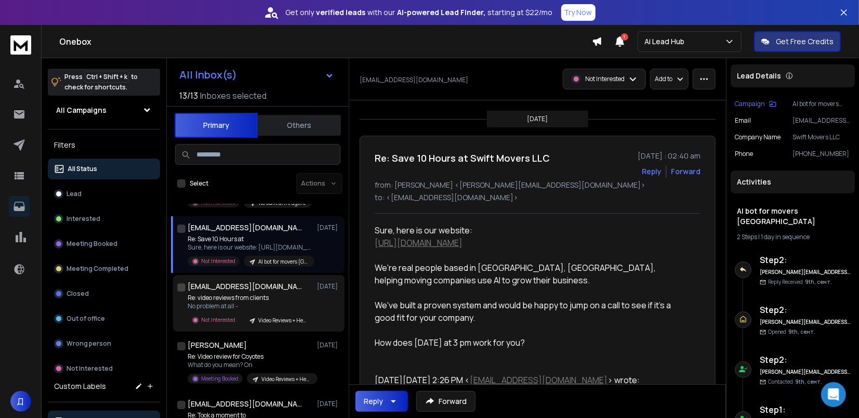
click at [293, 300] on p "Re: video reviews from clients" at bounding box center [250, 298] width 125 height 8
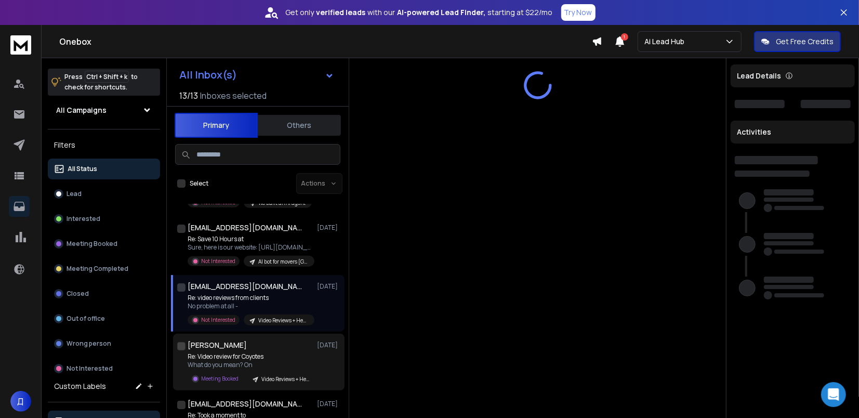
click at [288, 345] on div "Gianluca Pati 09 Sep" at bounding box center [264, 345] width 153 height 10
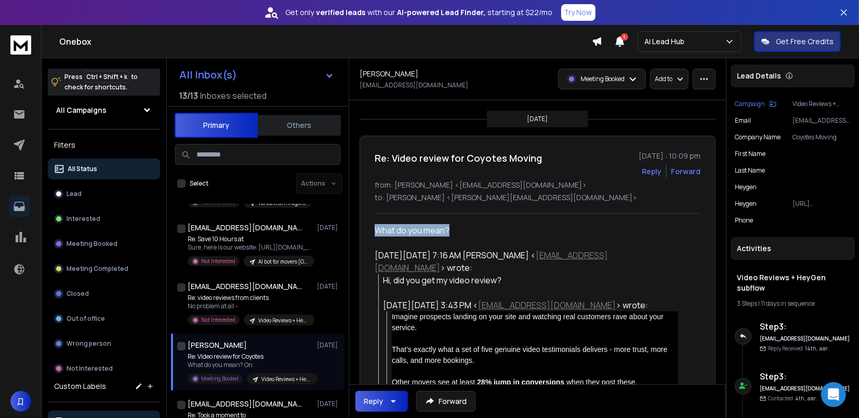
drag, startPoint x: 469, startPoint y: 228, endPoint x: 360, endPoint y: 229, distance: 108.7
click at [380, 229] on div "What do you mean?" at bounding box center [527, 230] width 304 height 12
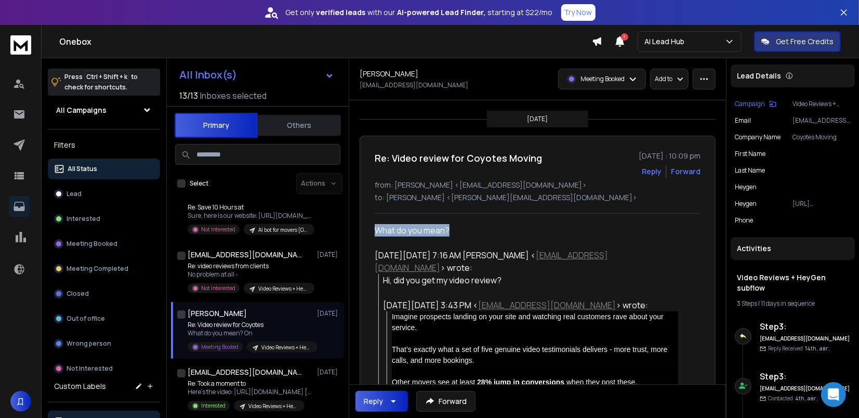
scroll to position [635, 0]
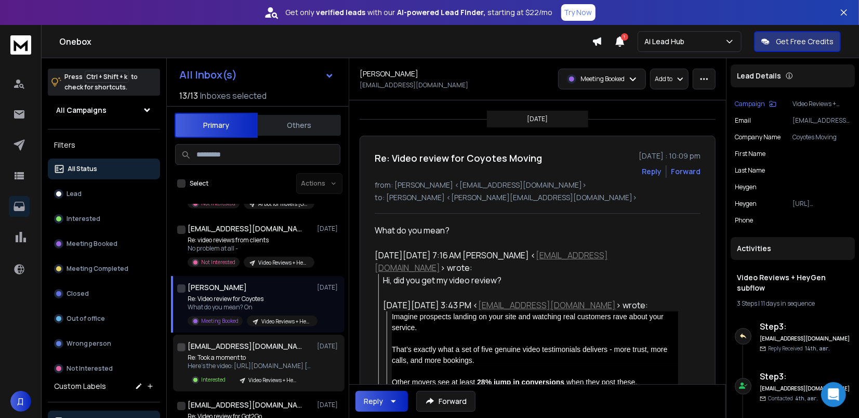
click at [278, 349] on div "info@novamovers.com 09 Sep" at bounding box center [264, 346] width 153 height 10
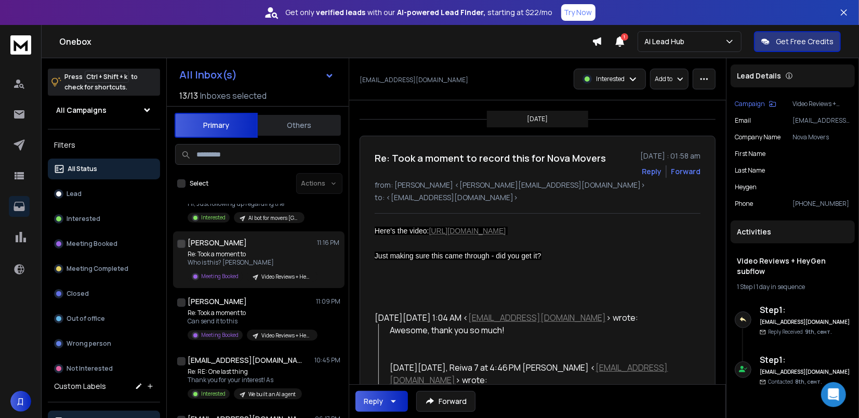
scroll to position [0, 0]
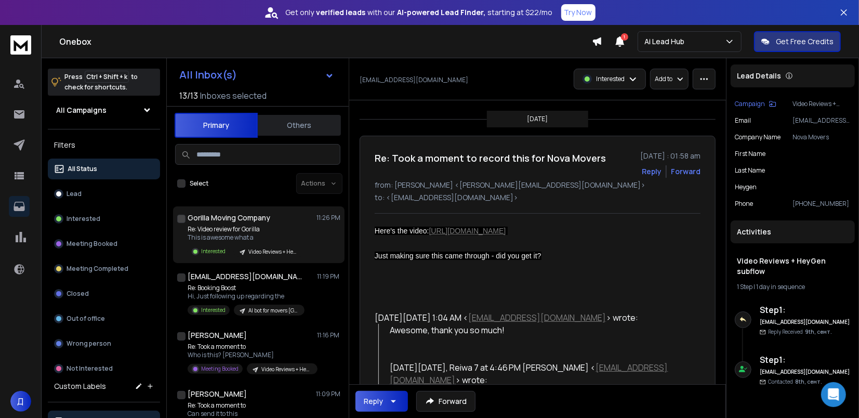
click at [266, 228] on p "Re: Video review for Gorilla" at bounding box center [246, 229] width 117 height 8
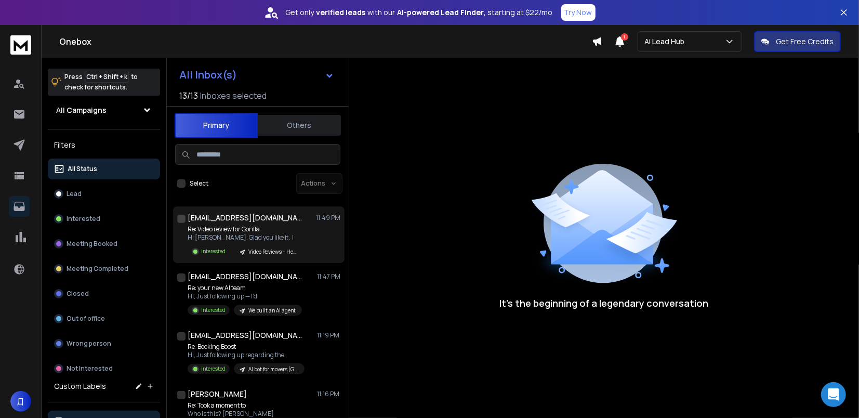
click at [279, 224] on div "[EMAIL_ADDRESS][DOMAIN_NAME] 11:49 PM Re: Video review for Gorilla Hi [PERSON_N…" at bounding box center [264, 235] width 153 height 44
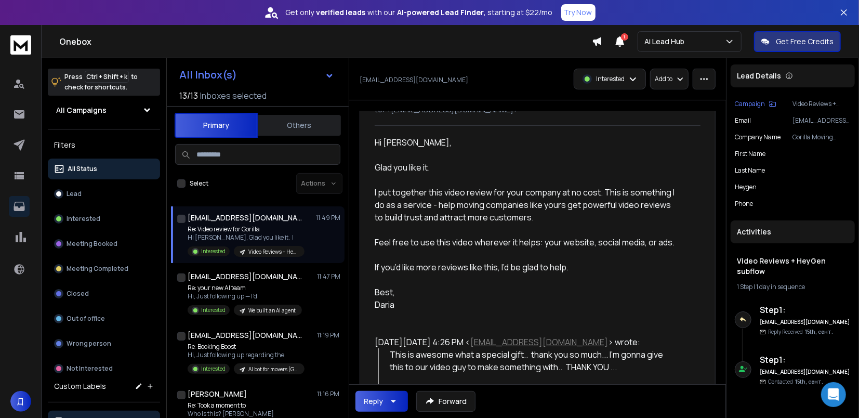
scroll to position [115, 0]
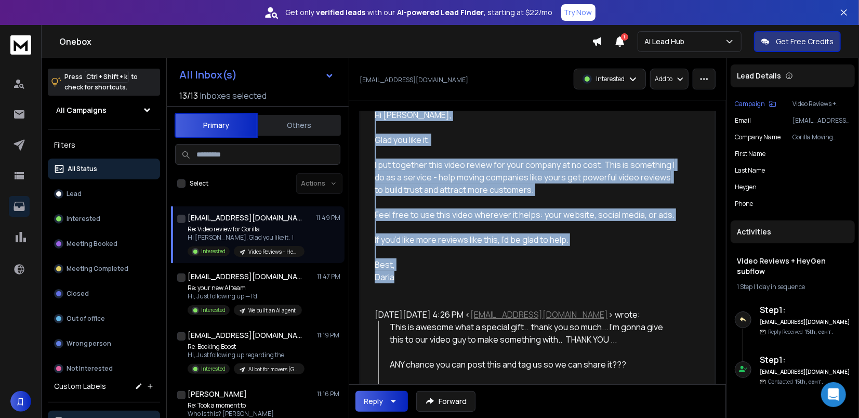
drag, startPoint x: 406, startPoint y: 271, endPoint x: 370, endPoint y: 120, distance: 155.5
click at [370, 120] on div "Re: Video review for Gorilla Moving Company [DATE] : 11:49 pm Reply Forward fro…" at bounding box center [538, 394] width 356 height 748
click at [380, 181] on div "I put together this video review for your company at no cost. This is something…" at bounding box center [527, 177] width 304 height 37
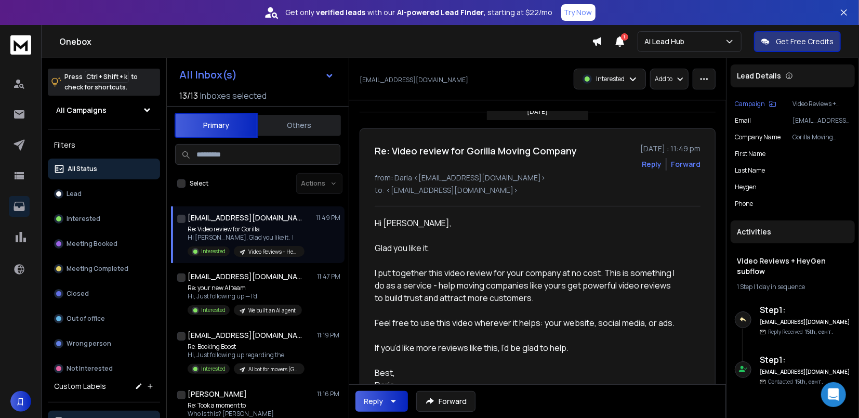
scroll to position [0, 0]
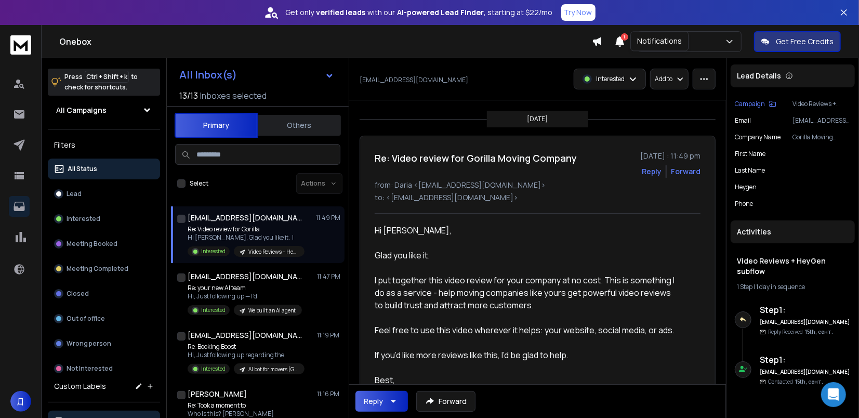
click at [620, 42] on icon at bounding box center [620, 41] width 10 height 10
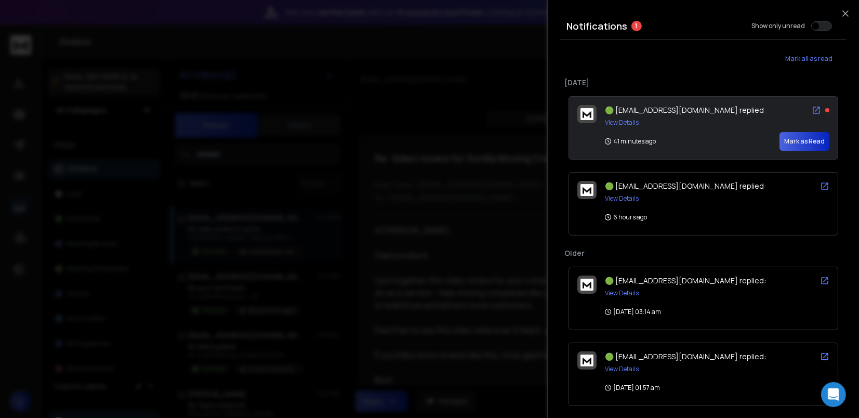
click at [784, 141] on button "Mark as Read" at bounding box center [805, 141] width 50 height 19
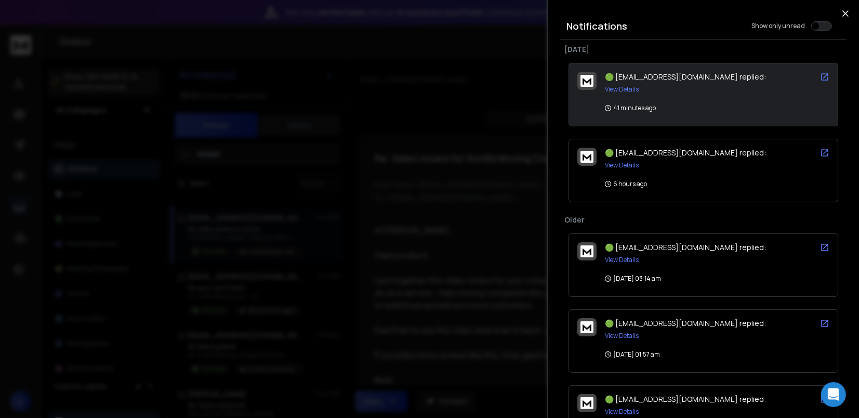
click at [845, 11] on icon "button" at bounding box center [845, 13] width 5 height 5
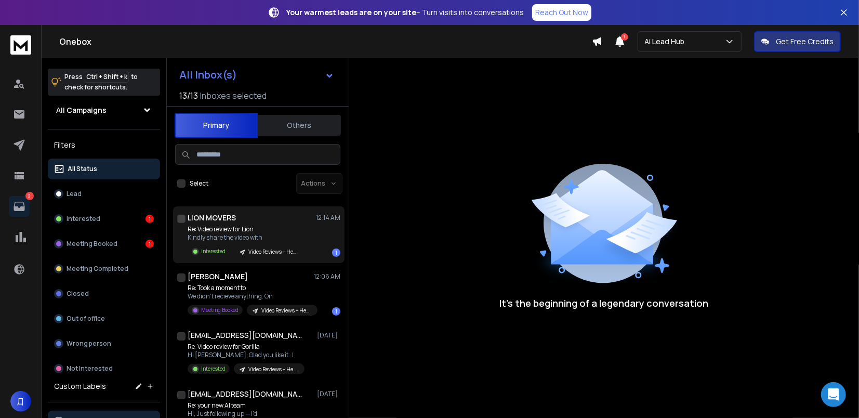
click at [275, 230] on p "Re: Video review for Lion" at bounding box center [246, 229] width 117 height 8
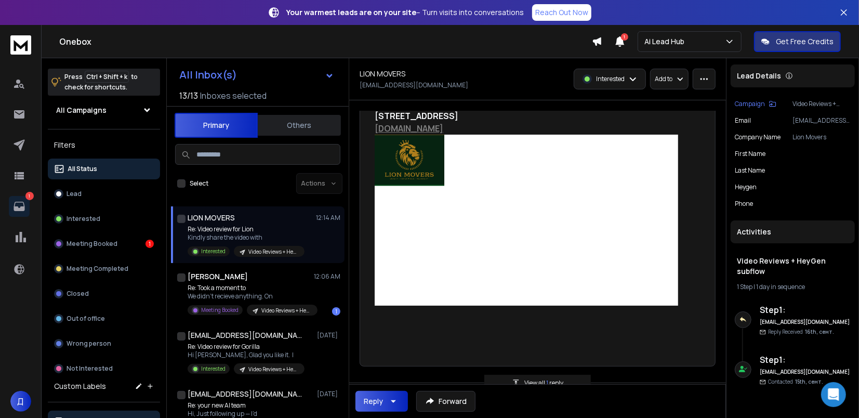
scroll to position [295, 0]
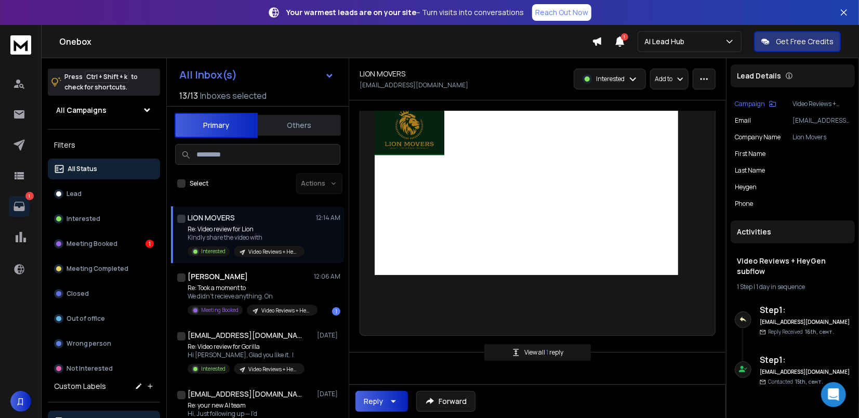
click at [557, 357] on div "View all 1 reply" at bounding box center [538, 352] width 107 height 17
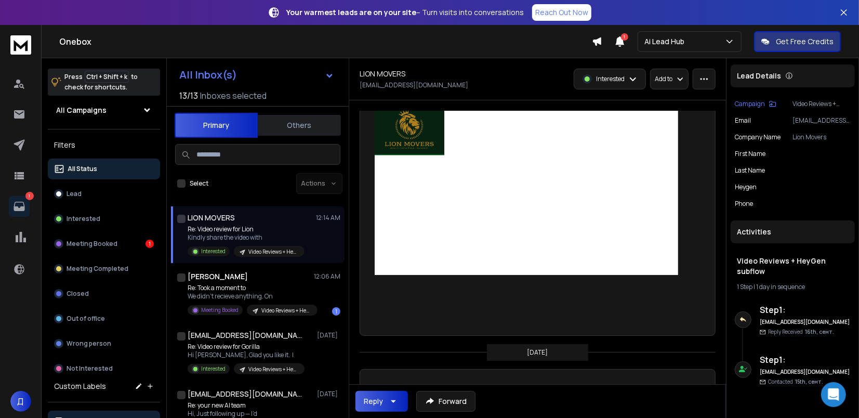
scroll to position [63, 0]
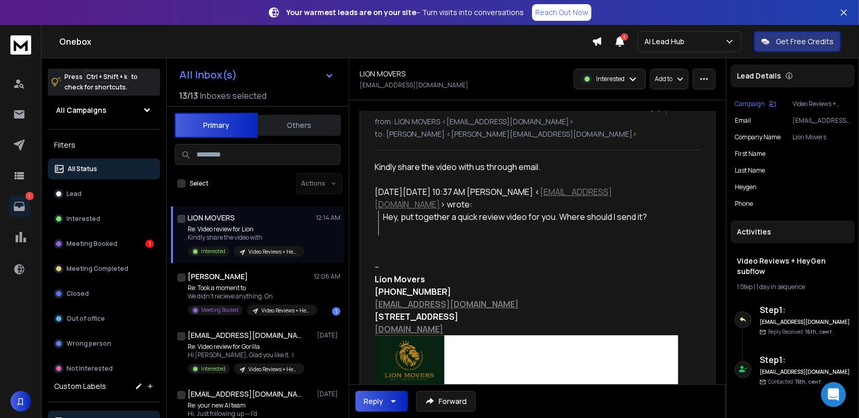
drag, startPoint x: 562, startPoint y: 165, endPoint x: 367, endPoint y: 168, distance: 195.0
click at [367, 168] on div "Re: Video review for Lion Movers [DATE] : 12:14 am Reply Forward from: LION MOV…" at bounding box center [538, 319] width 356 height 495
click at [388, 165] on div "Kindly share the video with us through email." at bounding box center [527, 167] width 304 height 12
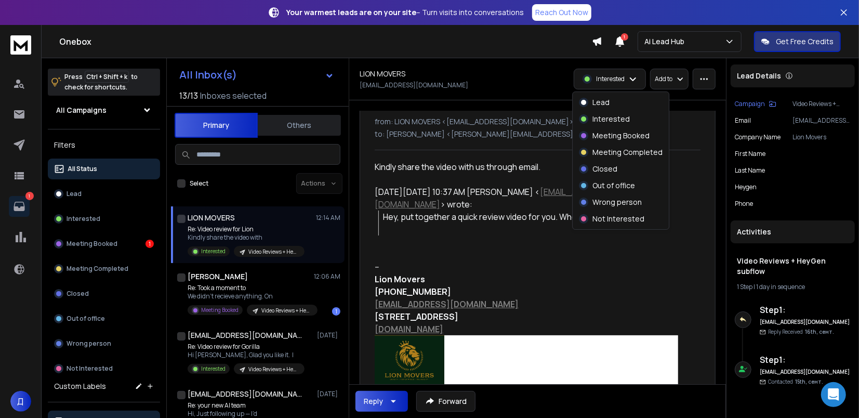
click at [632, 78] on icon at bounding box center [633, 79] width 8 height 8
click at [609, 136] on p "Meeting Booked" at bounding box center [621, 136] width 57 height 10
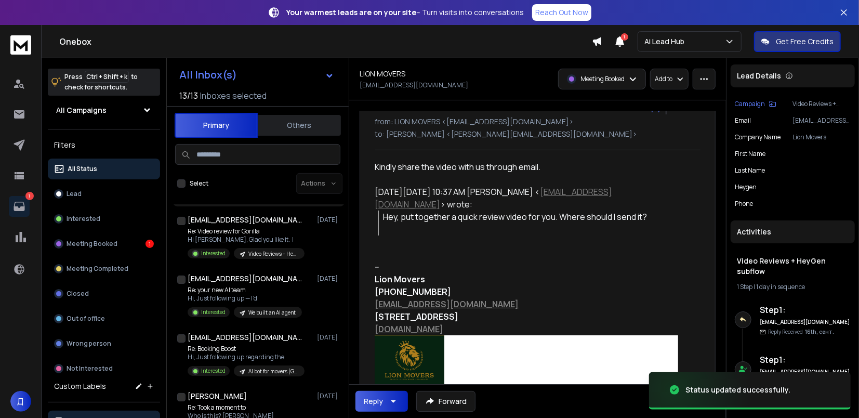
scroll to position [231, 0]
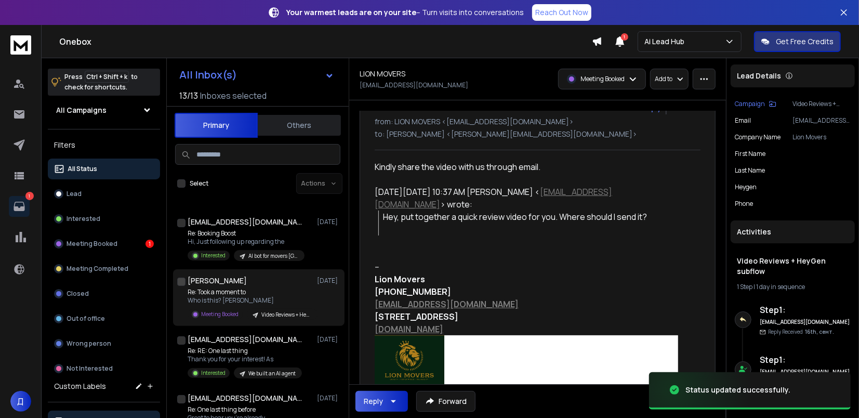
click at [295, 294] on p "Re: Took a moment to" at bounding box center [250, 292] width 125 height 8
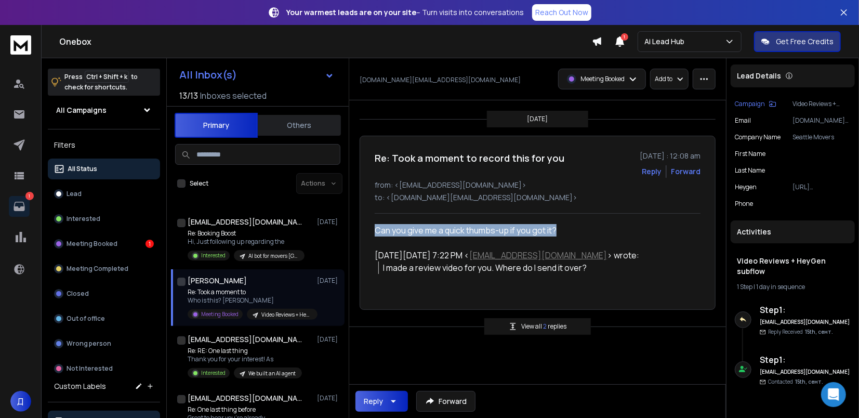
drag, startPoint x: 584, startPoint y: 226, endPoint x: 399, endPoint y: 225, distance: 185.1
click at [357, 226] on div "[DATE] Re: Took a moment to record this for you [DATE] : 12:08 am Reply Forward…" at bounding box center [537, 210] width 377 height 199
click at [377, 233] on div "Can you give me a quick thumbs-up if you got it?" at bounding box center [527, 230] width 304 height 12
click at [528, 324] on p "View all 2 replies" at bounding box center [544, 326] width 45 height 8
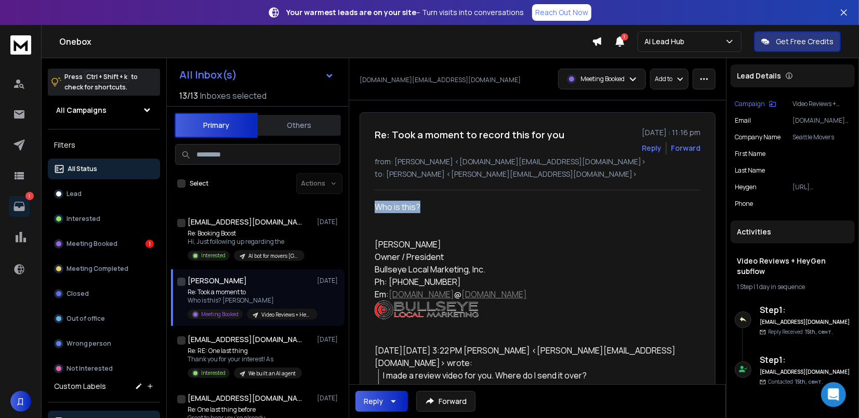
drag, startPoint x: 429, startPoint y: 205, endPoint x: 376, endPoint y: 203, distance: 52.5
click at [376, 203] on div "Who is this?" at bounding box center [527, 207] width 304 height 12
click at [376, 211] on div "Who is this?" at bounding box center [527, 207] width 304 height 12
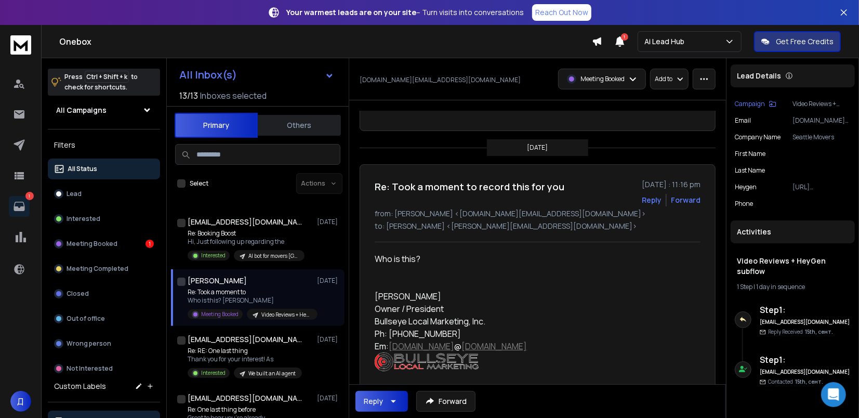
scroll to position [58, 0]
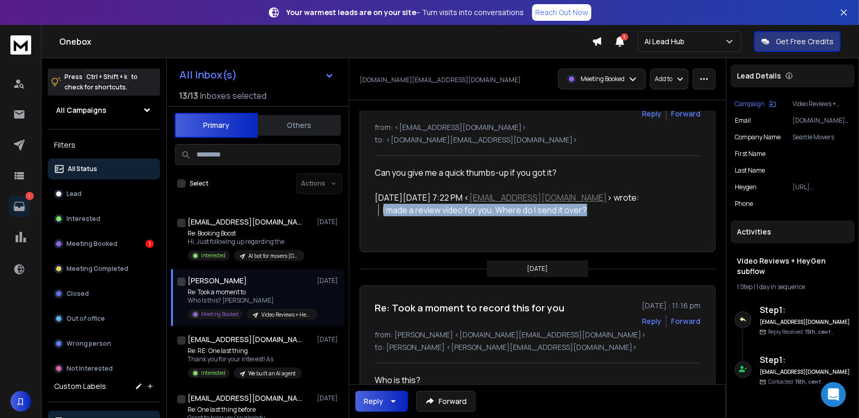
drag, startPoint x: 594, startPoint y: 211, endPoint x: 404, endPoint y: 212, distance: 190.3
click at [375, 211] on div "Can you give me a quick thumbs-up if you got it? [DATE][DATE] 7:22 PM < [EMAIL_…" at bounding box center [531, 201] width 312 height 71
click at [377, 241] on div "Re: Took a moment to record this for you [DATE] : 12:08 am Reply Forward from: …" at bounding box center [538, 165] width 356 height 174
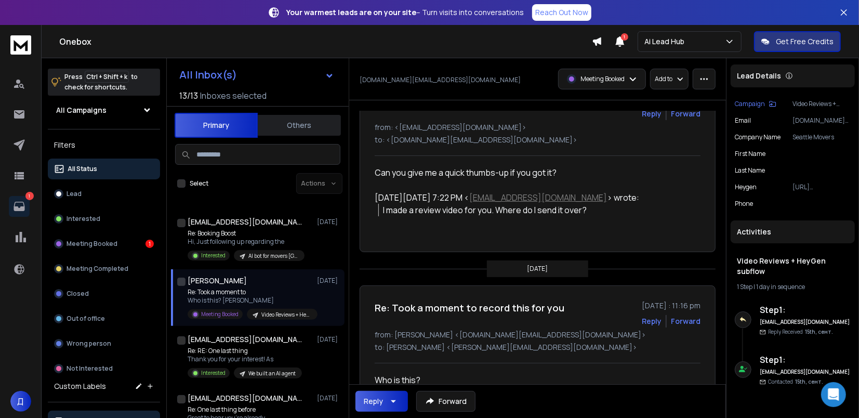
click at [433, 172] on div "Can you give me a quick thumbs-up if you got it?" at bounding box center [527, 172] width 304 height 12
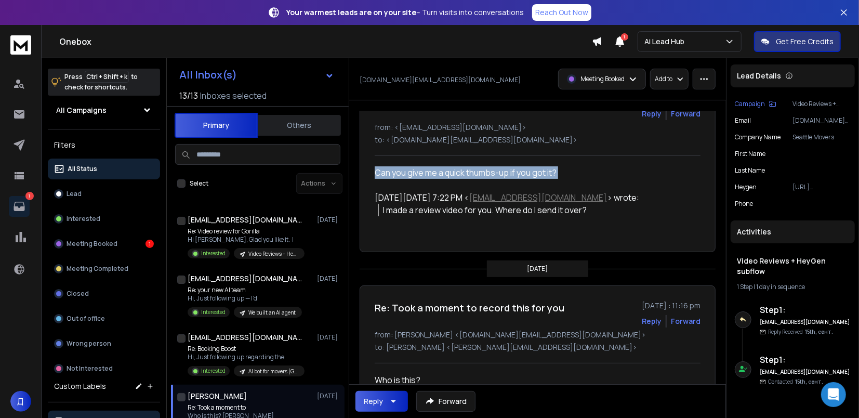
scroll to position [0, 0]
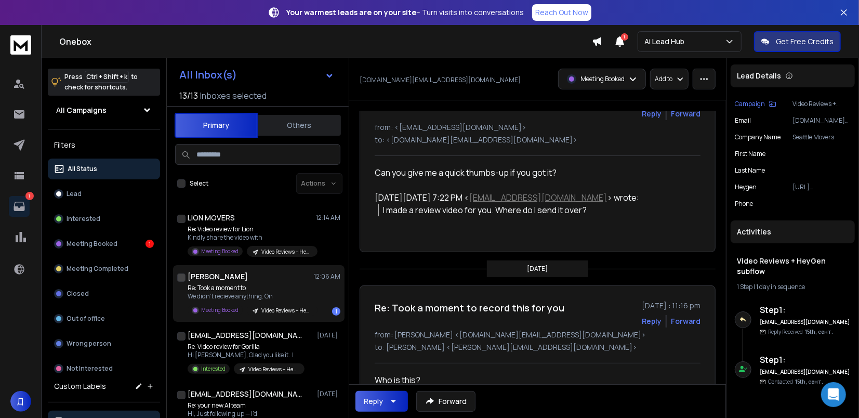
click at [291, 284] on p "Re: Took a moment to" at bounding box center [250, 288] width 125 height 8
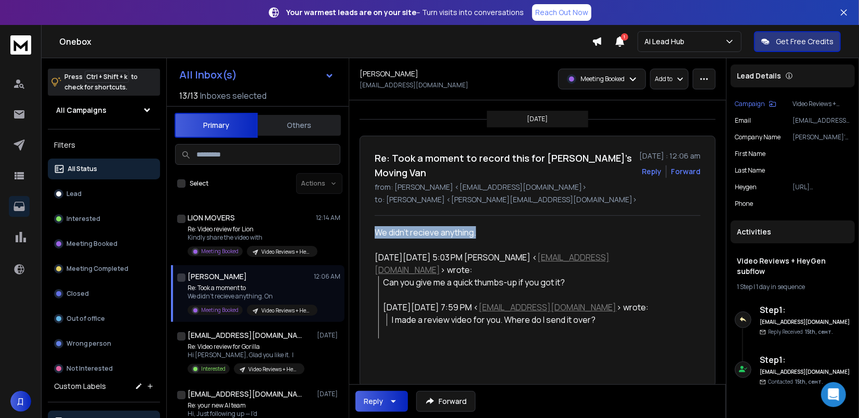
drag, startPoint x: 497, startPoint y: 231, endPoint x: 350, endPoint y: 230, distance: 146.6
click at [350, 231] on div "[DATE] Re: Took a moment to record this for [PERSON_NAME]'s Moving Van [DATE] :…" at bounding box center [537, 249] width 377 height 276
click at [387, 233] on div "We didn't recieve anything." at bounding box center [527, 232] width 304 height 12
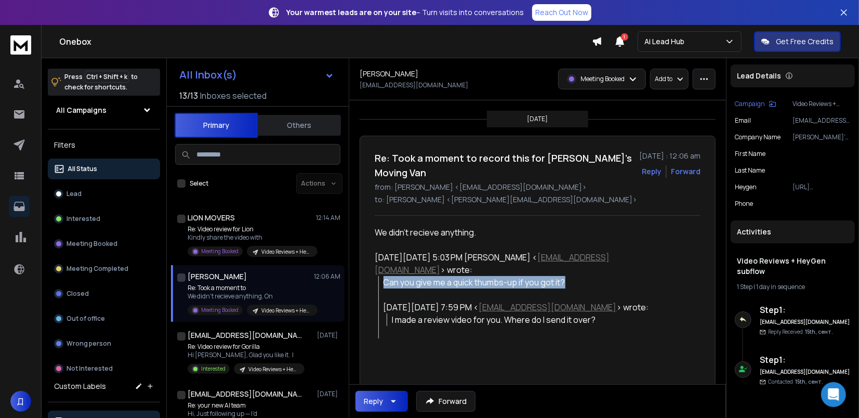
drag, startPoint x: 581, startPoint y: 269, endPoint x: 385, endPoint y: 270, distance: 196.0
click at [385, 276] on div "Can you give me a quick thumbs-up if you got it?" at bounding box center [531, 282] width 295 height 12
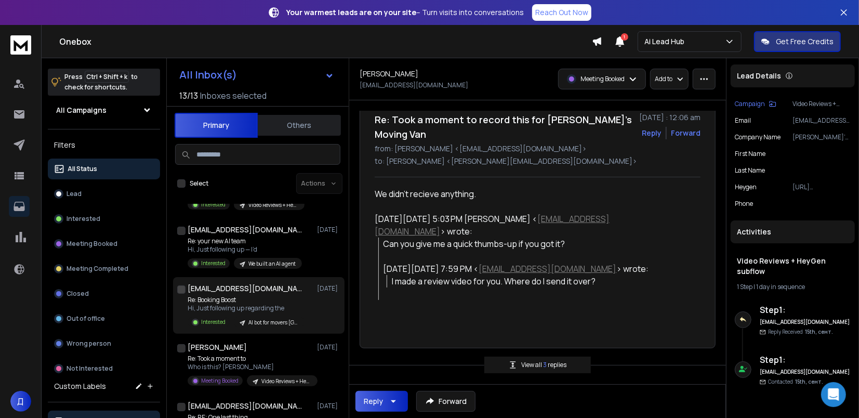
scroll to position [173, 0]
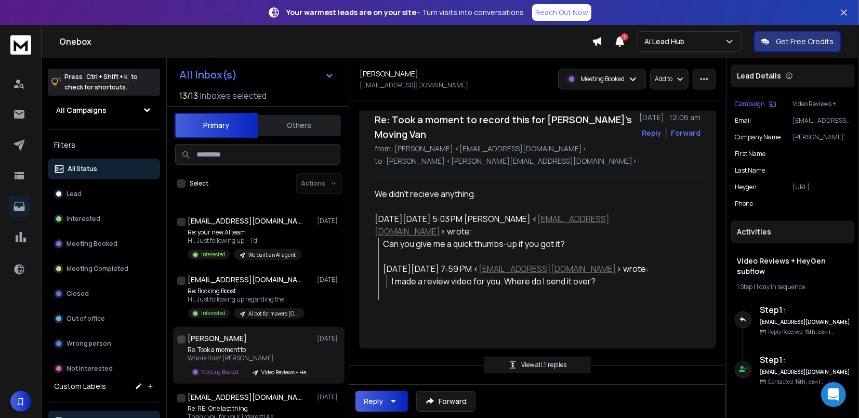
click at [307, 351] on p "Re: Took a moment to" at bounding box center [250, 350] width 125 height 8
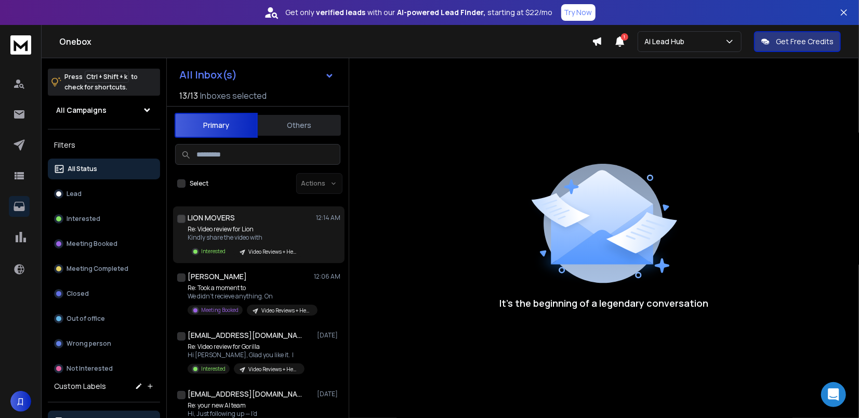
click at [253, 242] on div "Re: Video review for Lion Kindly share the video with Interested Video Reviews …" at bounding box center [246, 241] width 117 height 32
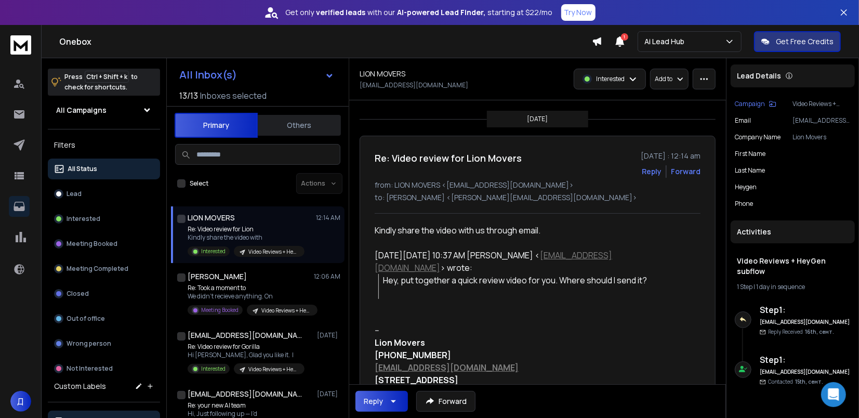
click at [456, 228] on div "Kindly share the video with us through email." at bounding box center [527, 230] width 304 height 12
click at [431, 230] on div "Kindly share the video with us through email." at bounding box center [527, 230] width 304 height 12
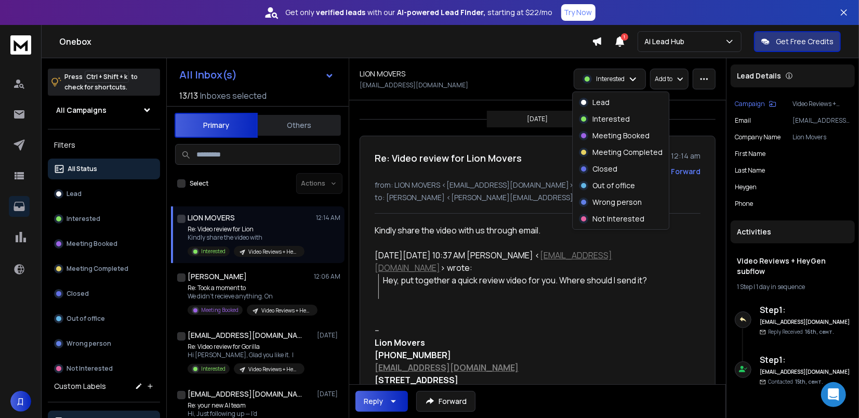
click at [628, 76] on div "Interested" at bounding box center [610, 79] width 71 height 20
click at [614, 134] on p "Meeting Booked" at bounding box center [621, 136] width 57 height 10
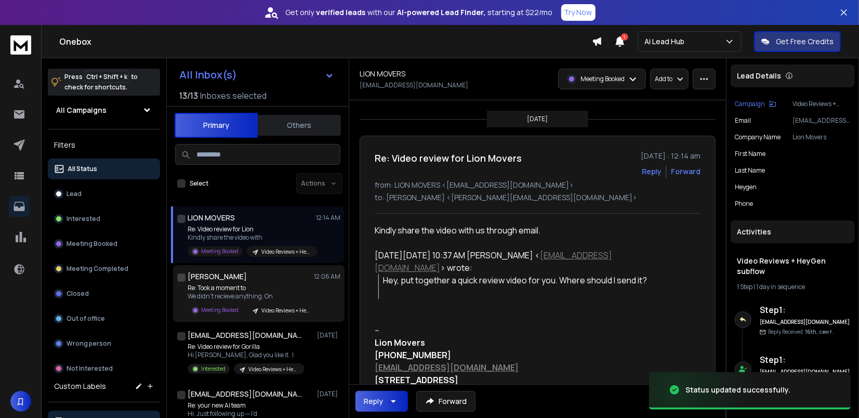
click at [316, 271] on div "[PERSON_NAME] 12:06 AM" at bounding box center [264, 276] width 153 height 10
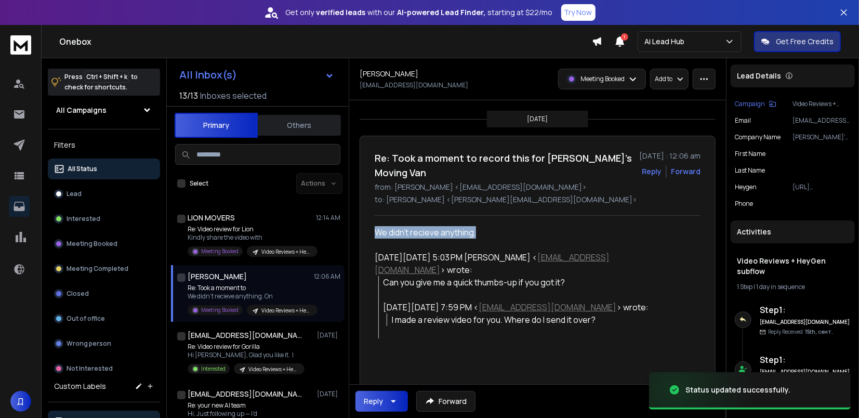
drag, startPoint x: 490, startPoint y: 228, endPoint x: 354, endPoint y: 233, distance: 136.8
click at [354, 233] on div "[DATE] Re: Took a moment to record this for [PERSON_NAME]'s Moving Van [DATE] :…" at bounding box center [537, 249] width 377 height 276
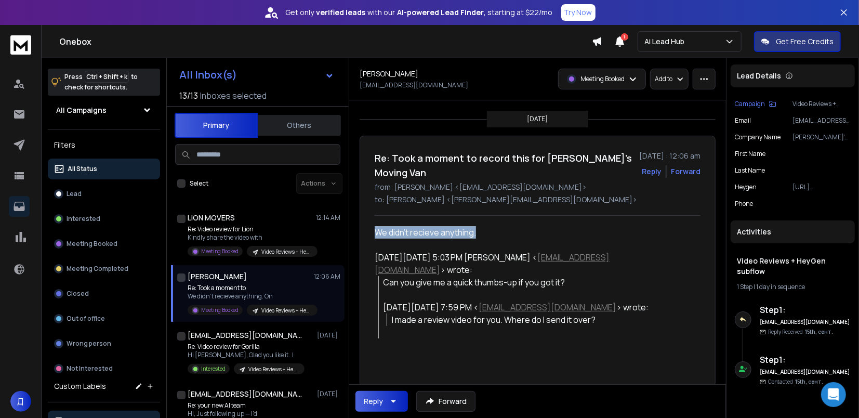
click at [379, 231] on div "We didn't recieve anything." at bounding box center [527, 232] width 304 height 12
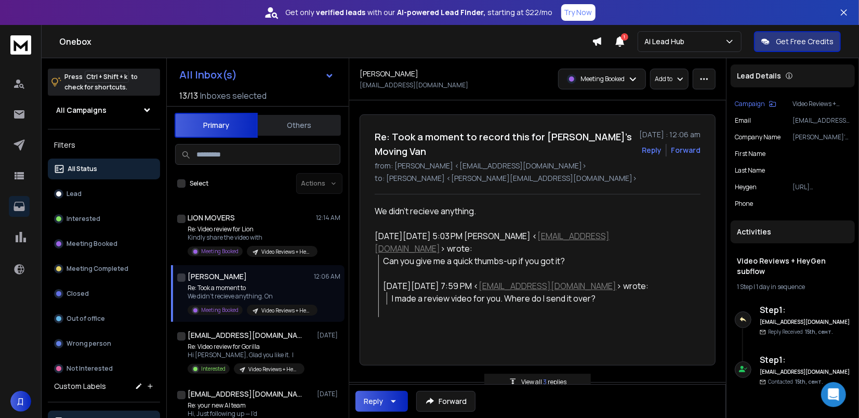
scroll to position [38, 0]
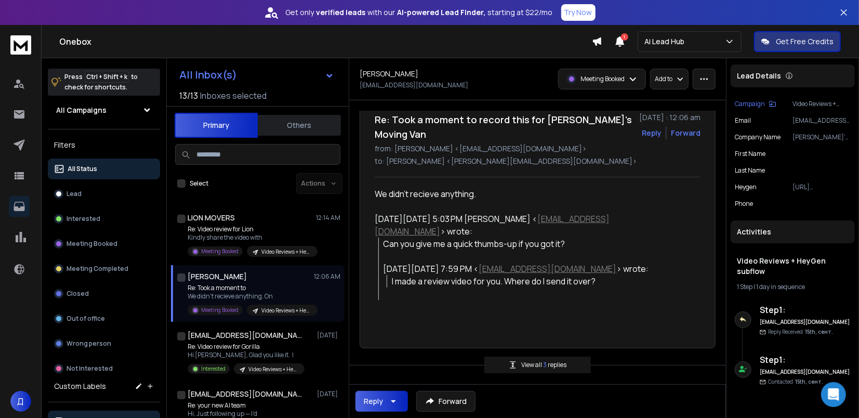
click at [533, 360] on div "View all 3 replies" at bounding box center [538, 365] width 107 height 17
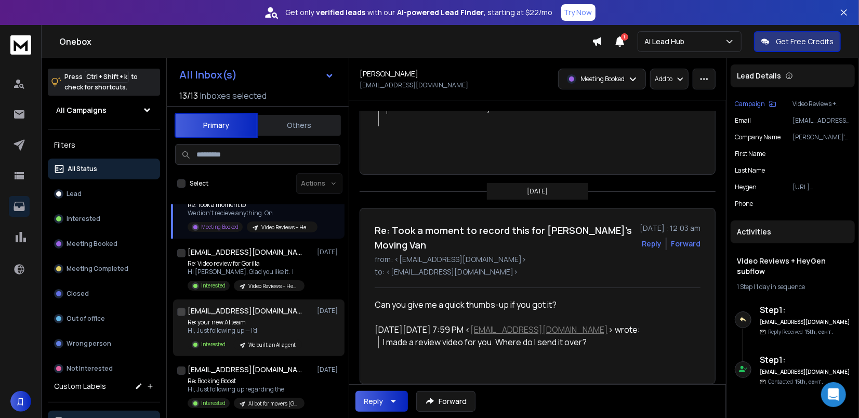
scroll to position [115, 0]
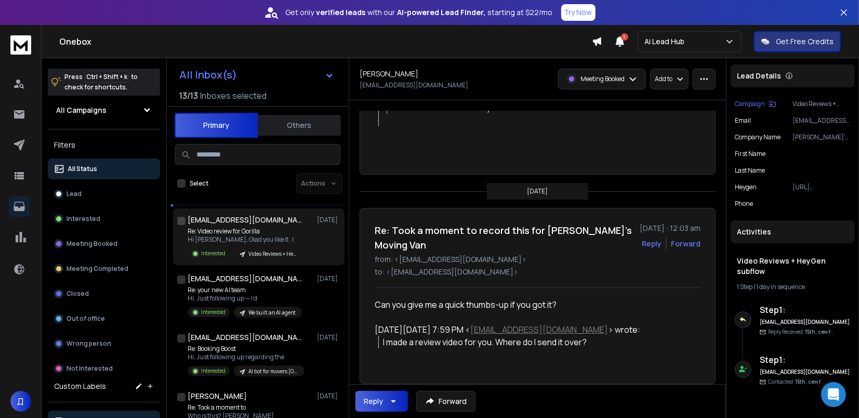
click at [276, 231] on p "Re: Video review for Gorilla" at bounding box center [246, 231] width 117 height 8
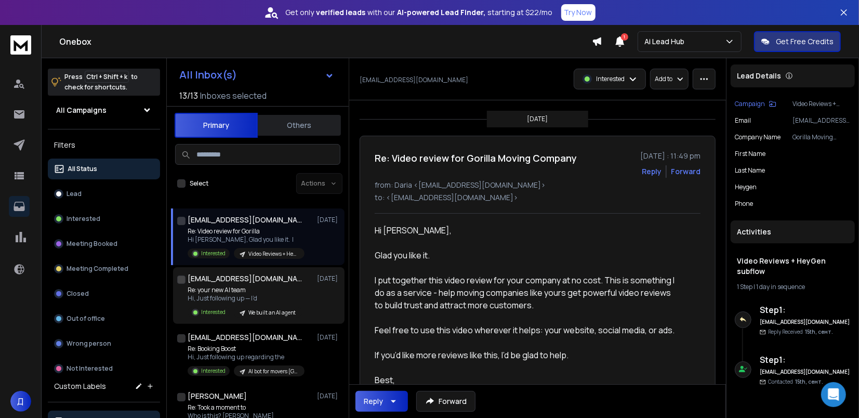
click at [284, 288] on p "Re: your new AI team" at bounding box center [245, 290] width 114 height 8
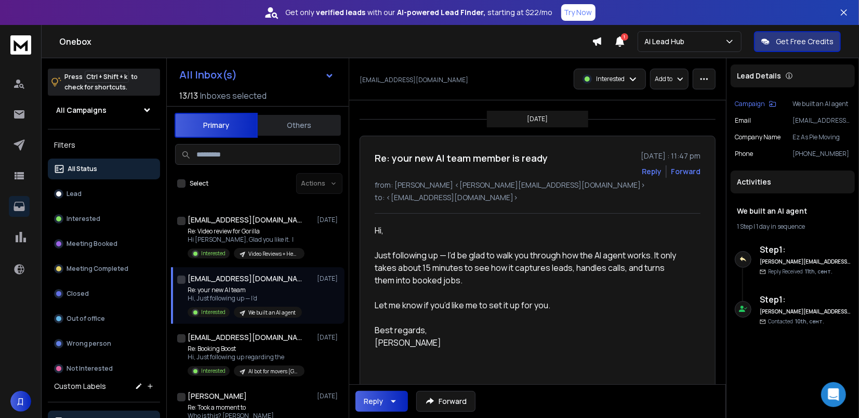
scroll to position [173, 0]
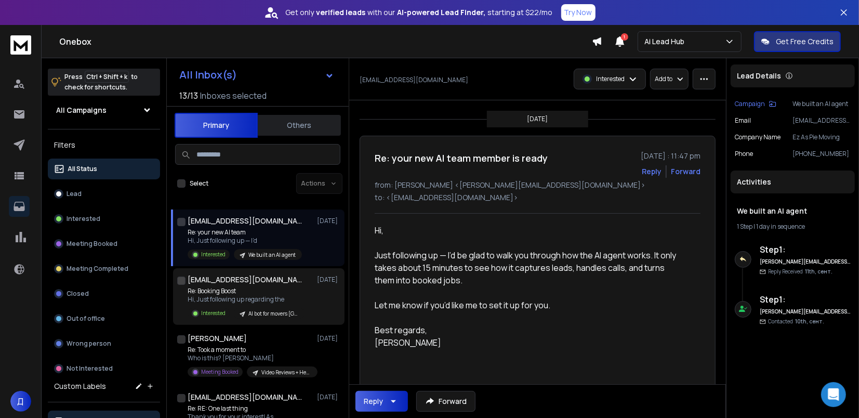
click at [283, 292] on p "Re: Booking Boost" at bounding box center [246, 291] width 117 height 8
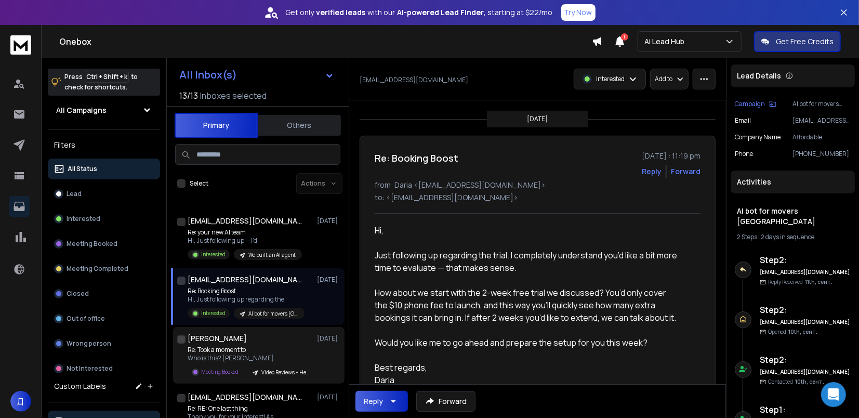
click at [287, 336] on div "[PERSON_NAME] [DATE]" at bounding box center [264, 338] width 153 height 10
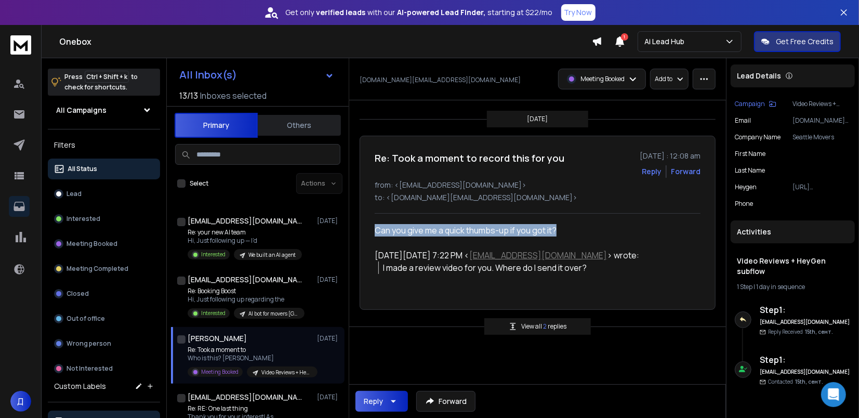
drag, startPoint x: 578, startPoint y: 225, endPoint x: 374, endPoint y: 223, distance: 203.3
click at [375, 223] on div "Re: Took a moment to record this for you [DATE] : 12:08 am Reply Forward from: …" at bounding box center [538, 223] width 326 height 144
click at [382, 229] on div "Can you give me a quick thumbs-up if you got it?" at bounding box center [527, 230] width 304 height 12
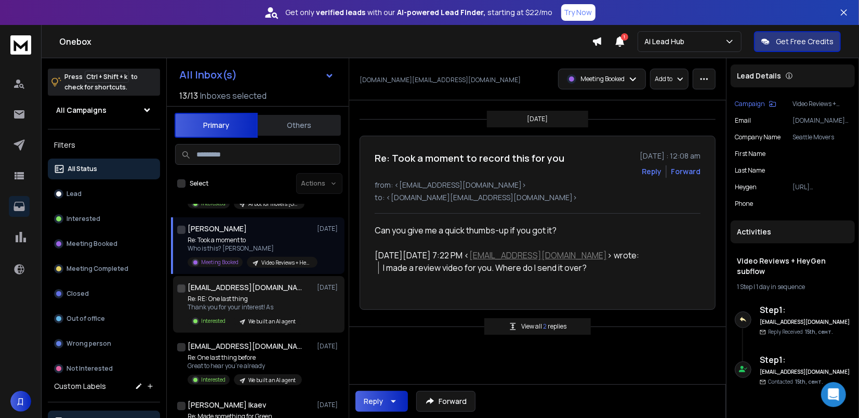
scroll to position [289, 0]
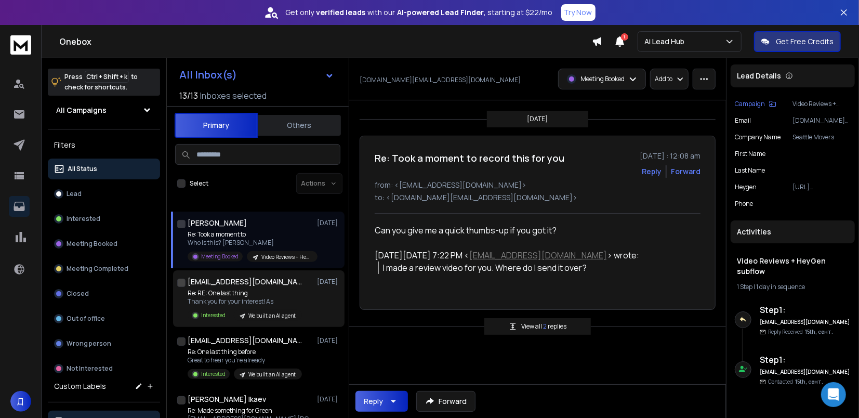
click at [280, 289] on p "Re: RE: One last thing" at bounding box center [245, 293] width 114 height 8
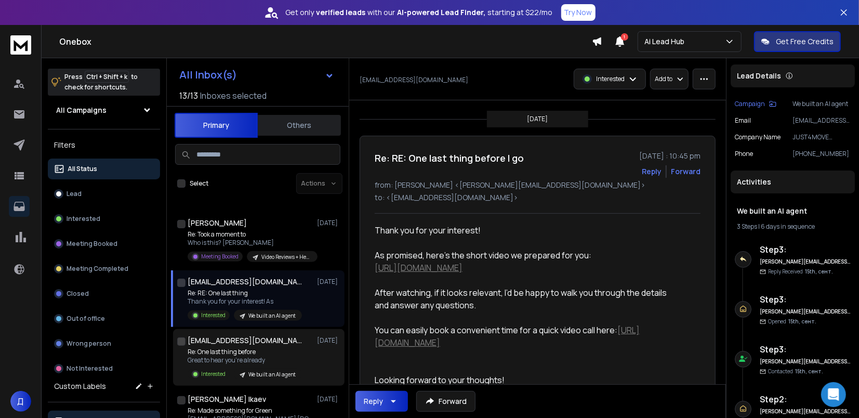
click at [294, 341] on div "[EMAIL_ADDRESS][DOMAIN_NAME] [DATE]" at bounding box center [264, 340] width 153 height 10
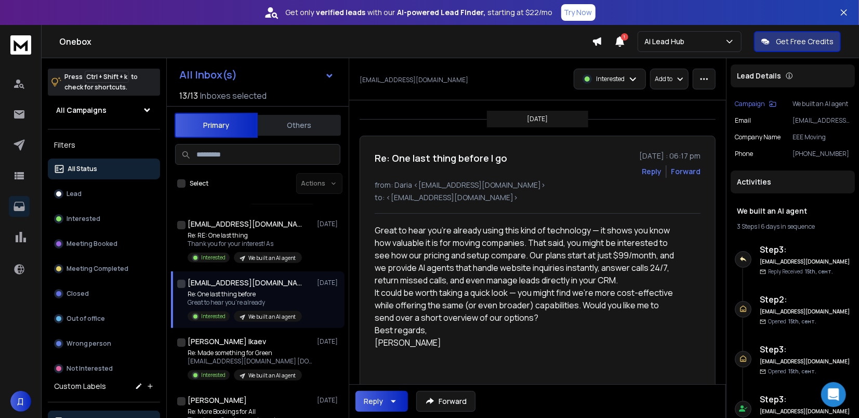
scroll to position [404, 0]
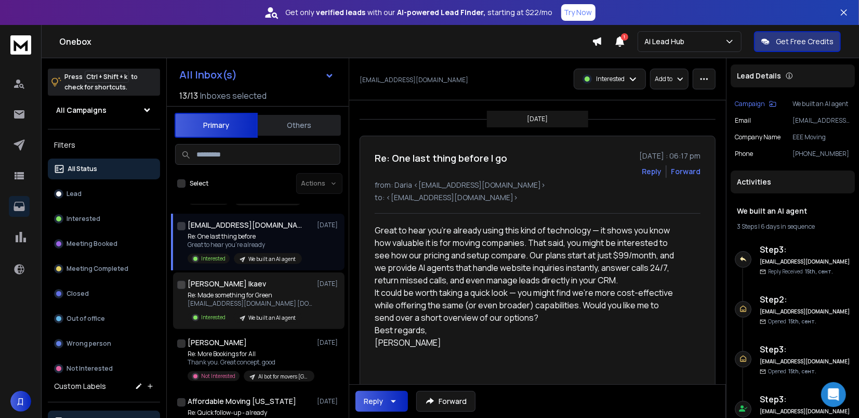
click at [290, 291] on p "Re: Made something for Green" at bounding box center [250, 295] width 125 height 8
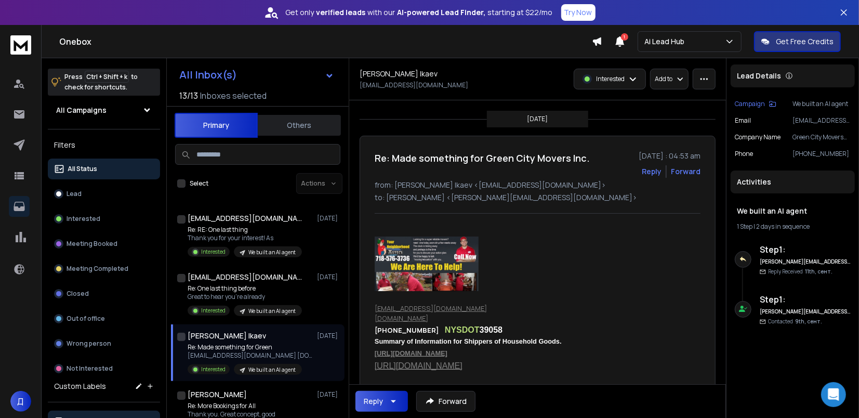
scroll to position [231, 0]
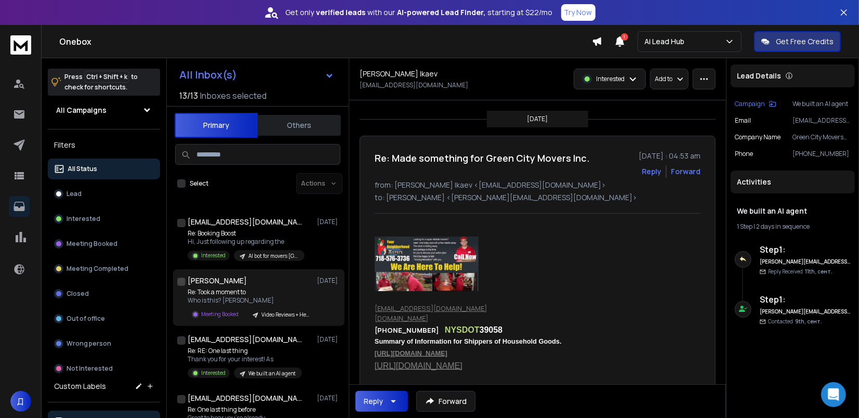
click at [292, 288] on p "Re: Took a moment to" at bounding box center [250, 292] width 125 height 8
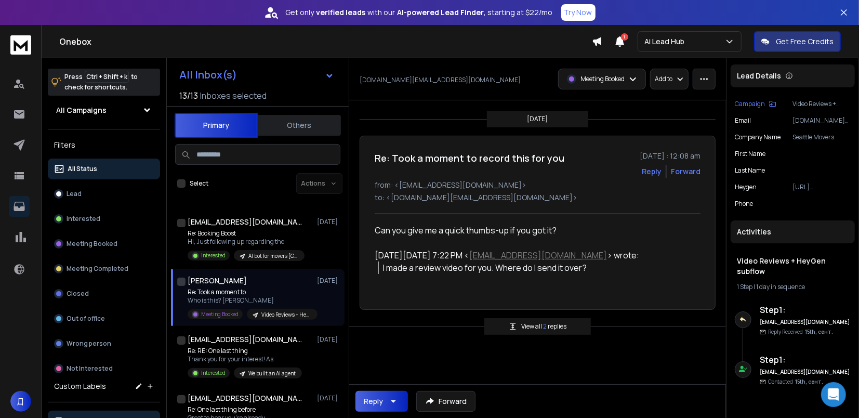
click at [525, 324] on p "View all 2 replies" at bounding box center [544, 326] width 45 height 8
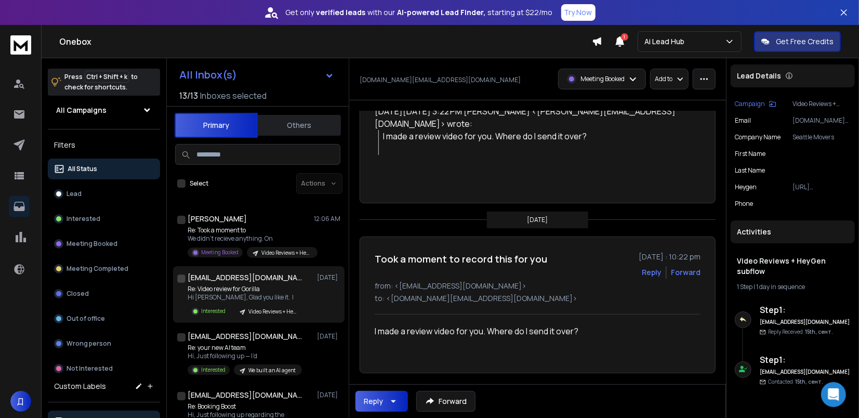
scroll to position [0, 0]
click at [271, 284] on p "Re: Took a moment to" at bounding box center [250, 288] width 125 height 8
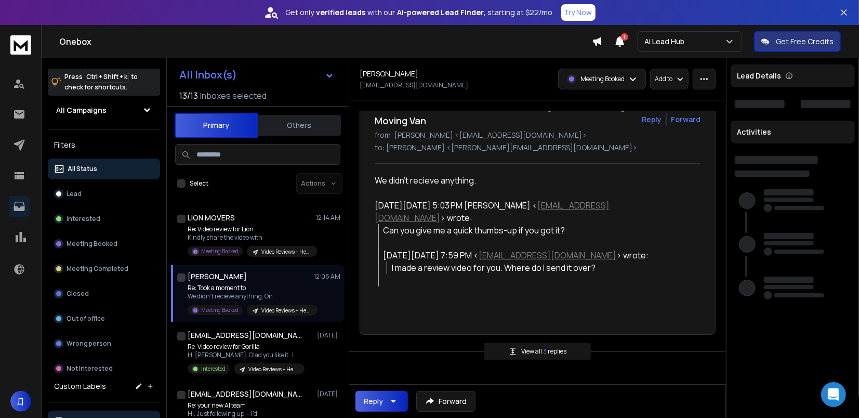
scroll to position [38, 0]
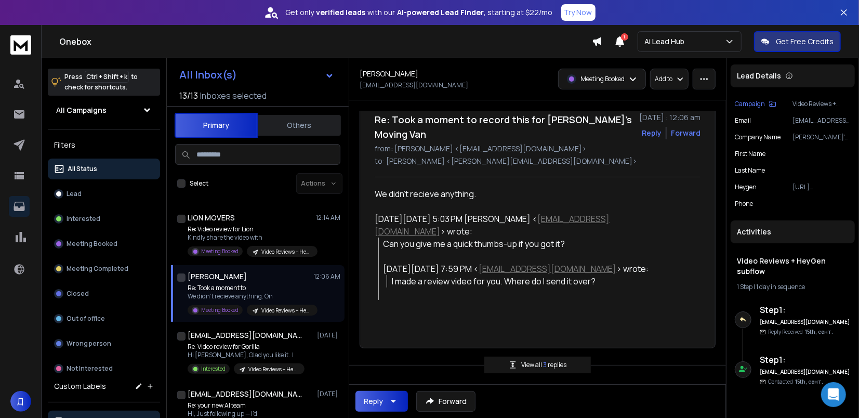
click at [553, 357] on div "View all 3 replies" at bounding box center [538, 365] width 107 height 17
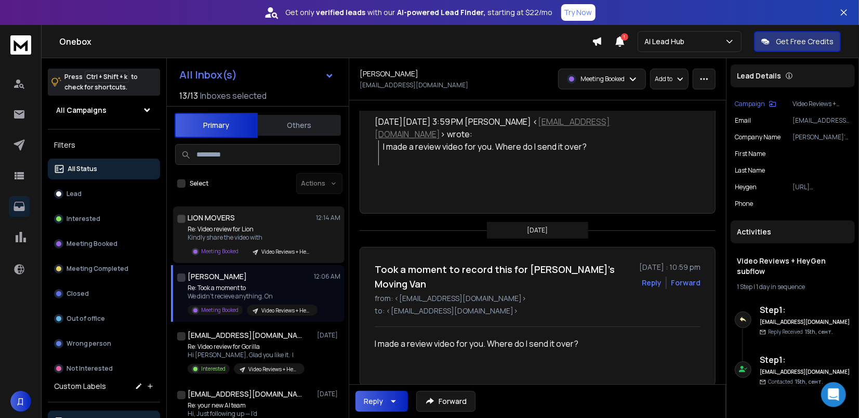
click at [236, 212] on div "LION MOVERS 12:14 AM Re: Video review for Lion Kindly share the video with Meet…" at bounding box center [259, 234] width 172 height 57
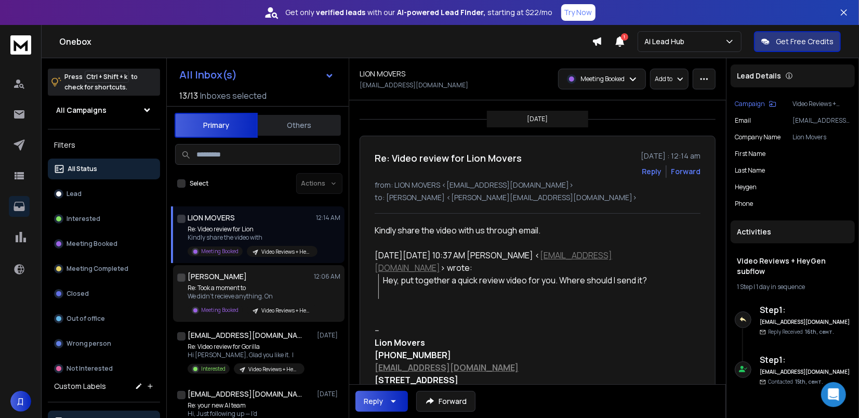
scroll to position [173, 0]
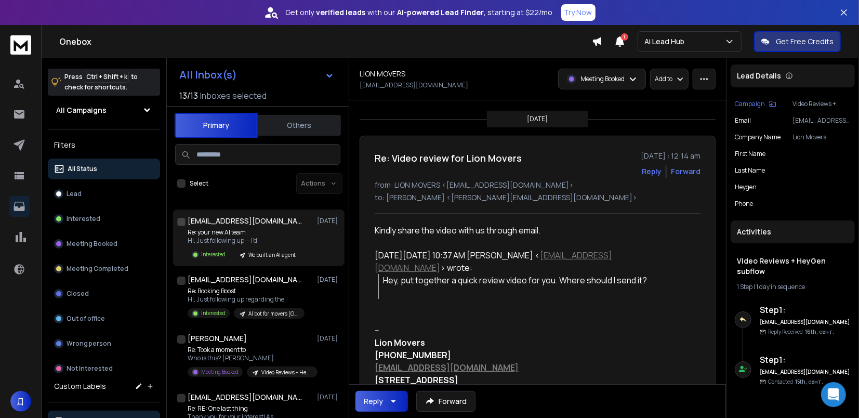
click at [283, 229] on p "Re: your new AI team" at bounding box center [245, 232] width 114 height 8
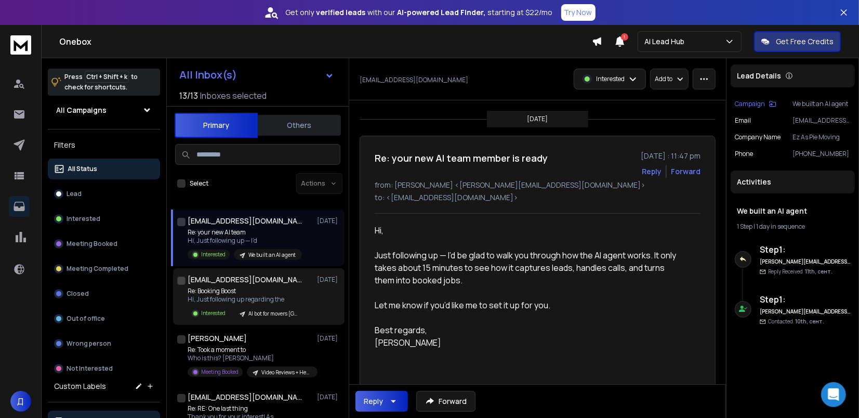
click at [277, 288] on p "Re: Booking Boost" at bounding box center [246, 291] width 117 height 8
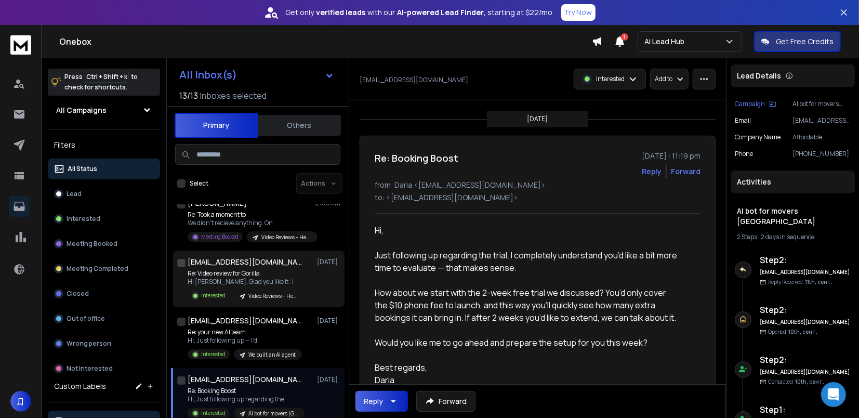
scroll to position [58, 0]
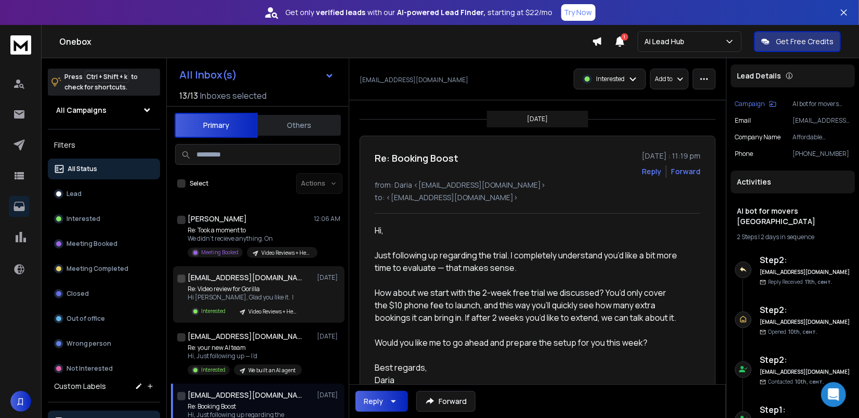
click at [287, 283] on div "[EMAIL_ADDRESS][DOMAIN_NAME] [DATE] Re: Video review for Gorilla Hi [PERSON_NAM…" at bounding box center [264, 294] width 153 height 44
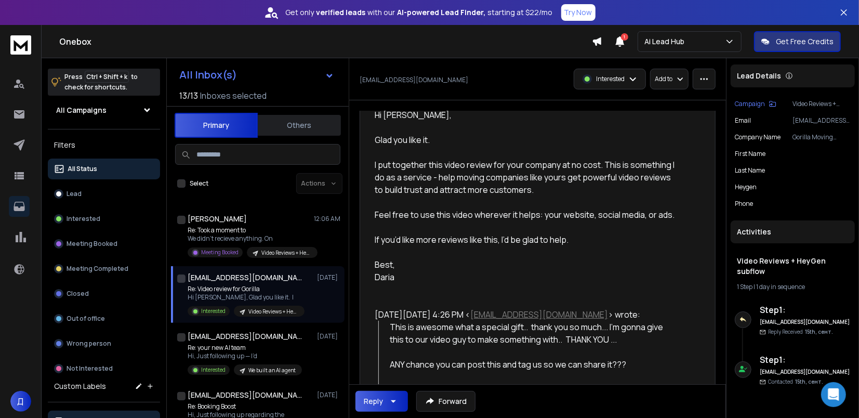
scroll to position [0, 0]
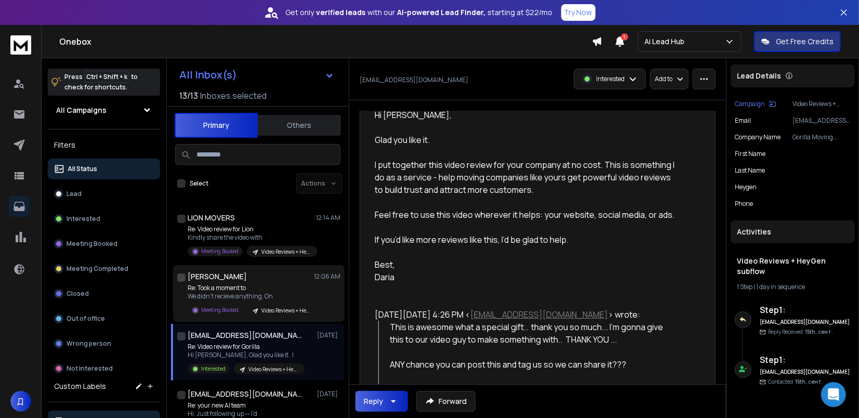
click at [273, 277] on div "[PERSON_NAME] 12:06 AM" at bounding box center [264, 276] width 153 height 10
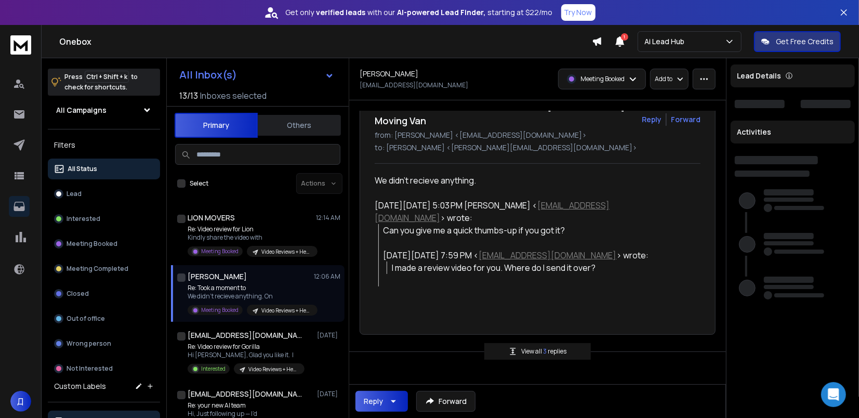
scroll to position [38, 0]
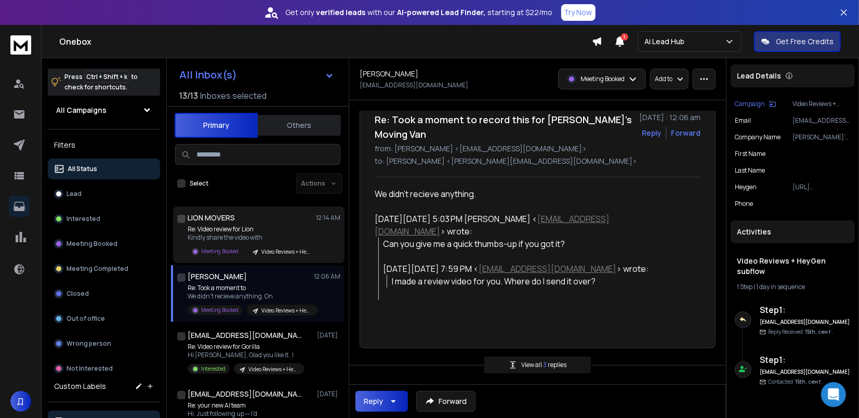
click at [261, 226] on p "Re: Video review for Lion" at bounding box center [250, 229] width 125 height 8
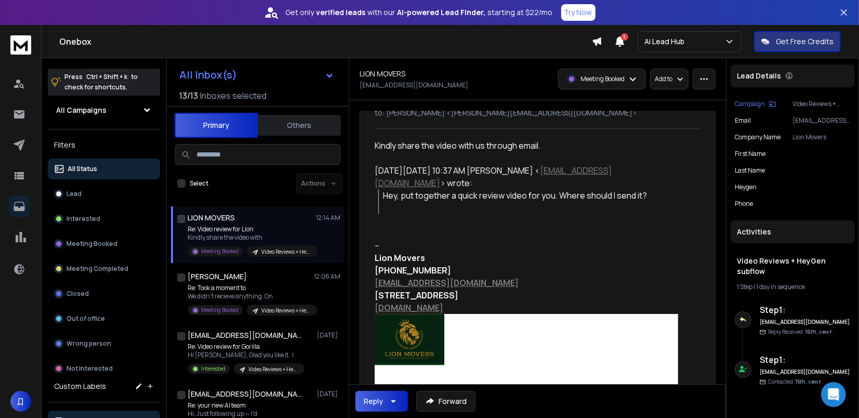
scroll to position [0, 0]
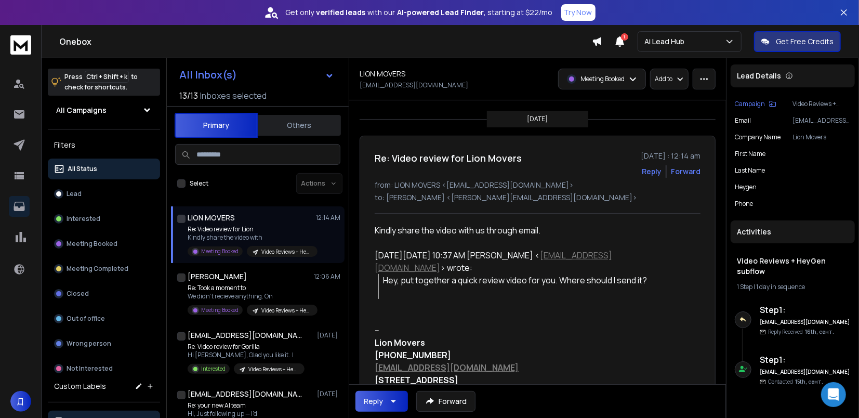
drag, startPoint x: 565, startPoint y: 233, endPoint x: 352, endPoint y: 228, distance: 213.2
click at [344, 229] on div "All Inbox(s) 13 / 13 Inboxes selected Primary Others Select Actions LION MOVERS…" at bounding box center [512, 267] width 693 height 418
click at [418, 233] on div "Kindly share the video with us through email." at bounding box center [527, 230] width 304 height 12
click at [418, 229] on div "Kindly share the video with us through email." at bounding box center [527, 230] width 304 height 12
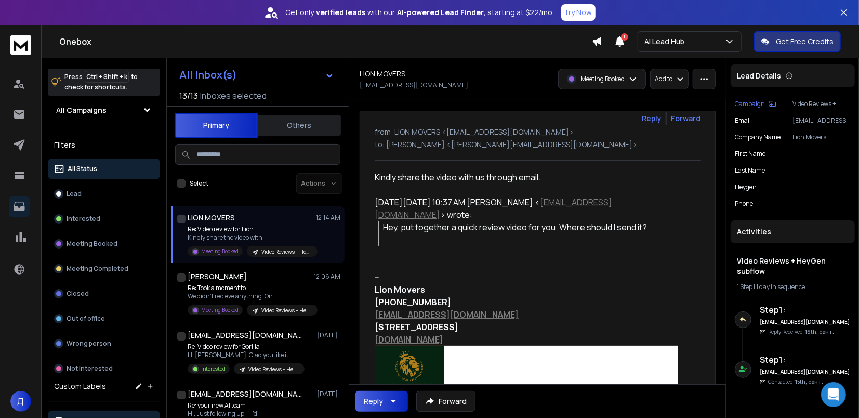
scroll to position [115, 0]
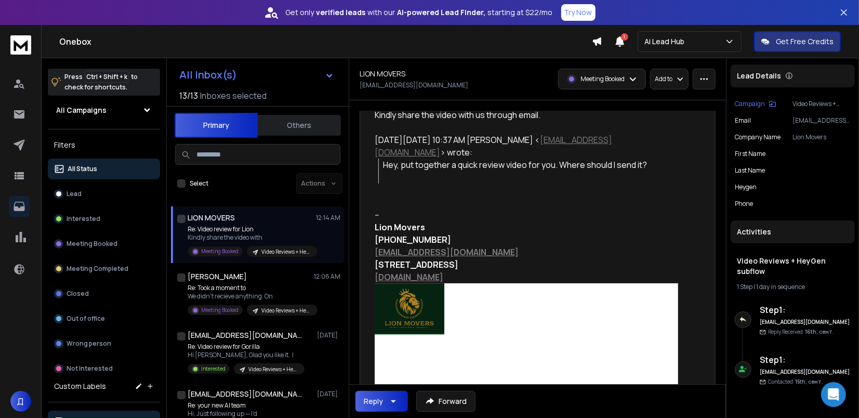
drag, startPoint x: 428, startPoint y: 227, endPoint x: 381, endPoint y: 226, distance: 47.3
click at [375, 228] on div "Lion Movers" at bounding box center [527, 227] width 304 height 12
copy b "Lion Movers"
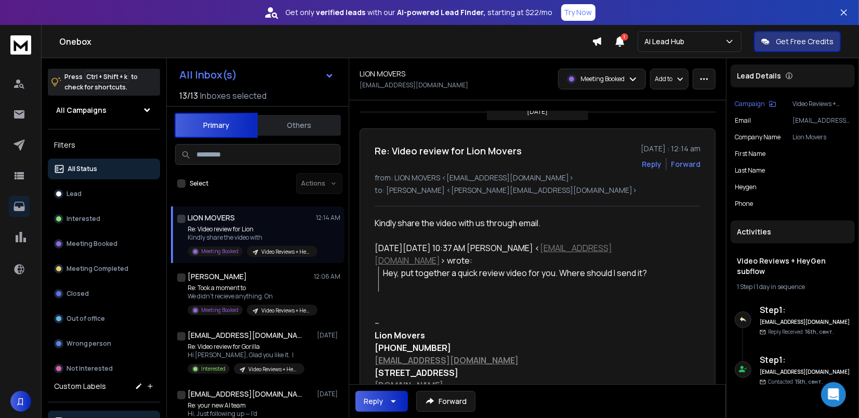
scroll to position [0, 0]
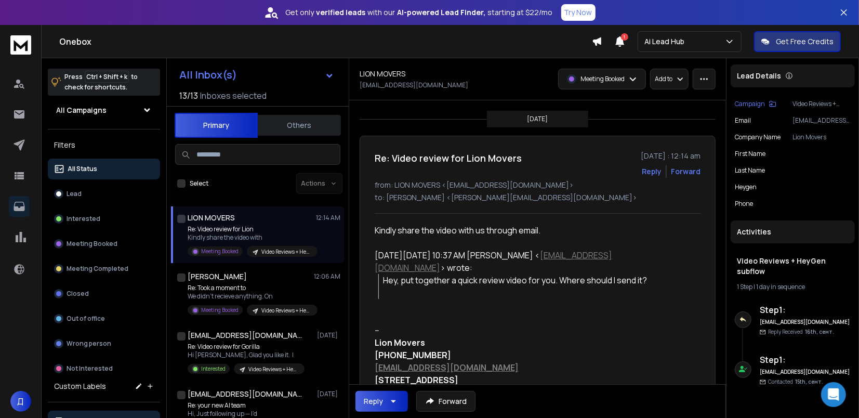
click at [451, 308] on div at bounding box center [527, 305] width 304 height 12
click at [371, 397] on div "Reply" at bounding box center [373, 401] width 19 height 10
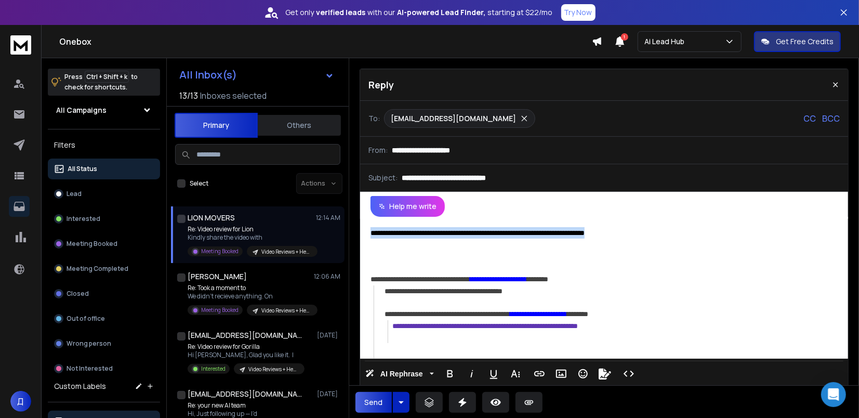
drag, startPoint x: 682, startPoint y: 232, endPoint x: 361, endPoint y: 232, distance: 320.8
click at [361, 232] on div "**********" at bounding box center [604, 288] width 488 height 142
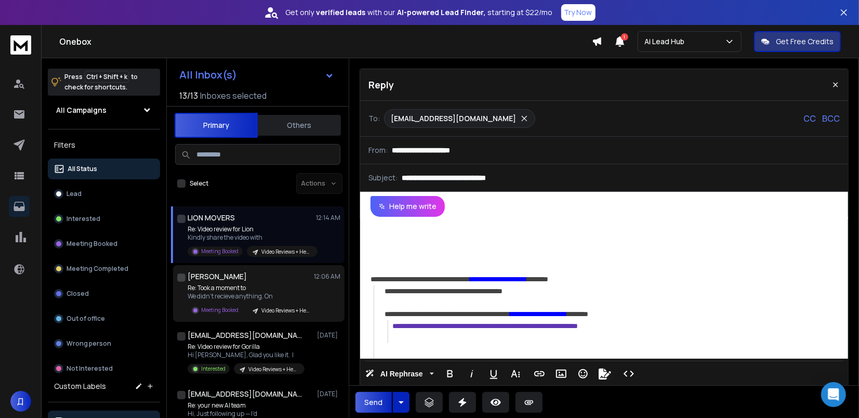
click at [266, 288] on p "Re: Took a moment to" at bounding box center [250, 288] width 125 height 8
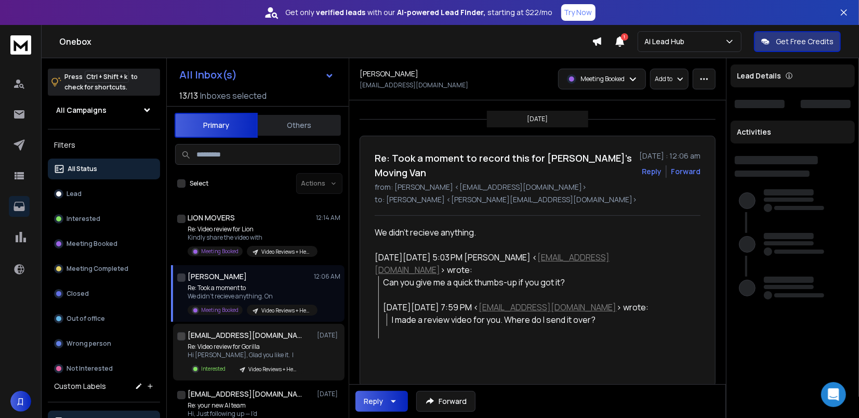
click at [268, 345] on p "Re: Video review for Gorilla" at bounding box center [246, 347] width 117 height 8
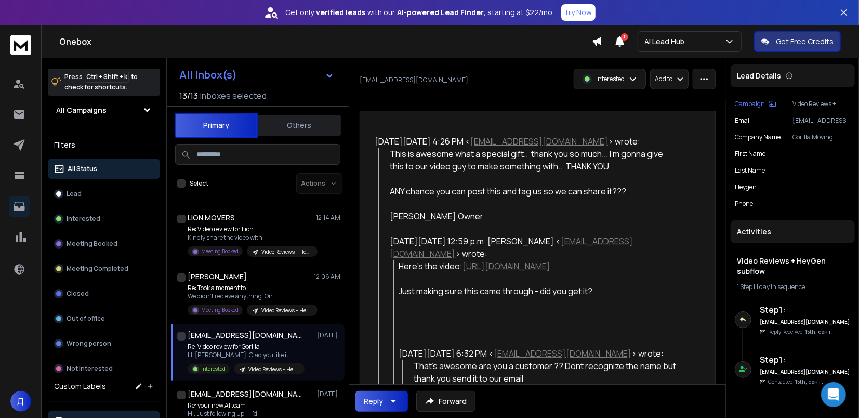
scroll to position [346, 0]
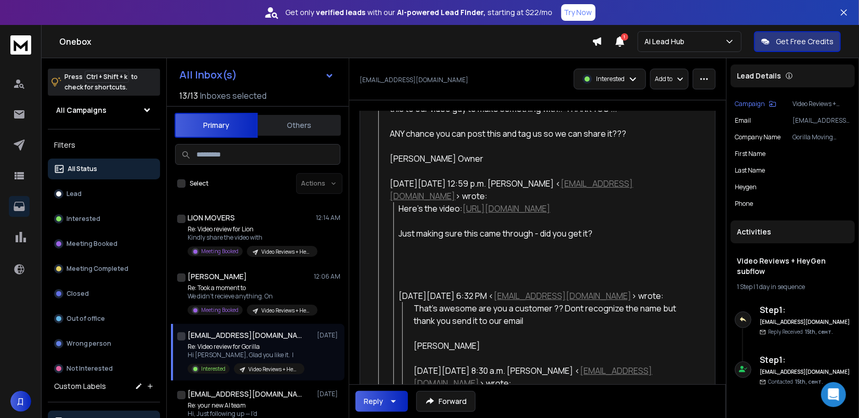
drag, startPoint x: 611, startPoint y: 241, endPoint x: 397, endPoint y: 202, distance: 217.2
click at [397, 202] on blockquote "Here's the video: https://drive.google.com/file/d/13NVGFrUw-5ZglYtiv1xzsg1EYWff…" at bounding box center [536, 339] width 285 height 275
copy div "Here's the video: https://drive.google.com/file/d/13NVGFrUw-5ZglYtiv1xzsg1EYWff…"
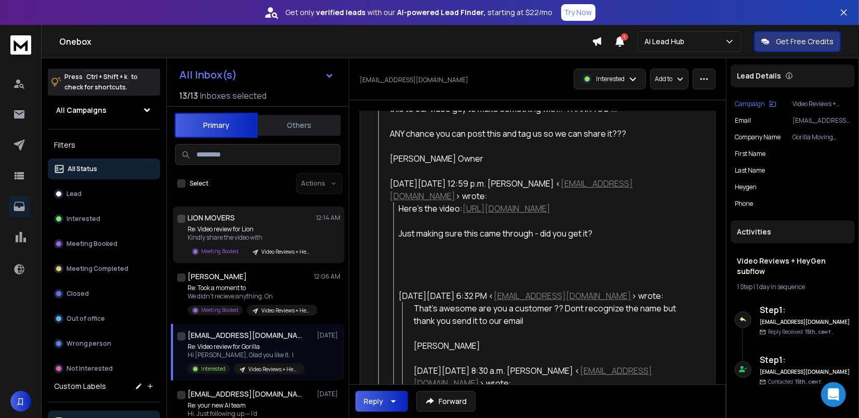
drag, startPoint x: 276, startPoint y: 218, endPoint x: 284, endPoint y: 218, distance: 8.3
click at [277, 218] on div "LION MOVERS 12:14 AM" at bounding box center [264, 218] width 153 height 10
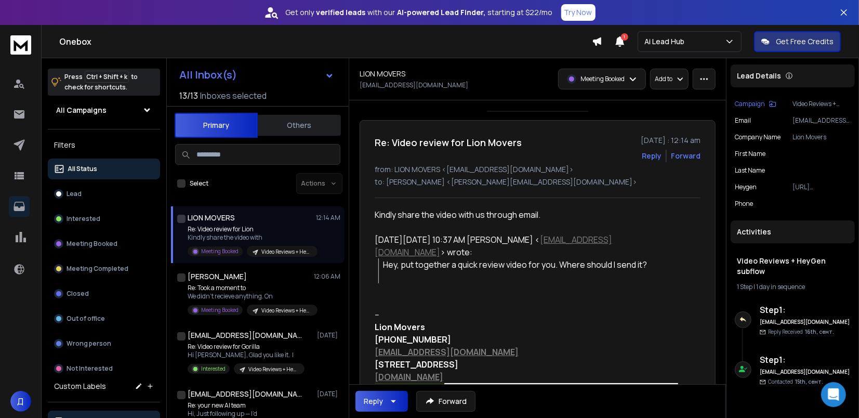
scroll to position [0, 0]
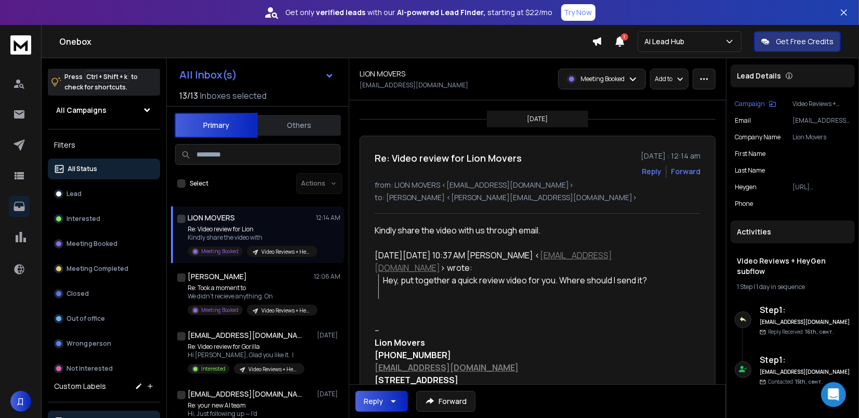
click at [369, 397] on div "Reply" at bounding box center [373, 401] width 19 height 10
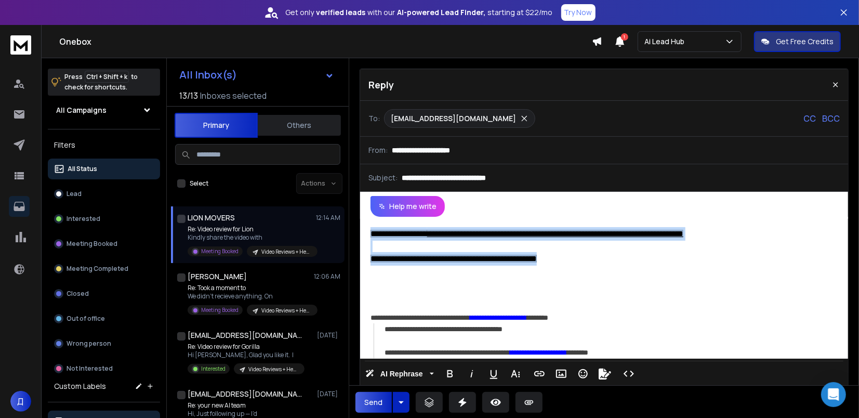
drag, startPoint x: 473, startPoint y: 248, endPoint x: 342, endPoint y: 235, distance: 131.7
click at [342, 235] on div "All Inbox(s) 13 / 13 Inboxes selected Primary Others Select Actions LION MOVERS…" at bounding box center [512, 267] width 693 height 418
drag, startPoint x: 587, startPoint y: 266, endPoint x: 345, endPoint y: 227, distance: 244.9
click at [345, 227] on div "All Inbox(s) 13 / 13 Inboxes selected Primary Others Select Actions LION MOVERS…" at bounding box center [512, 267] width 693 height 418
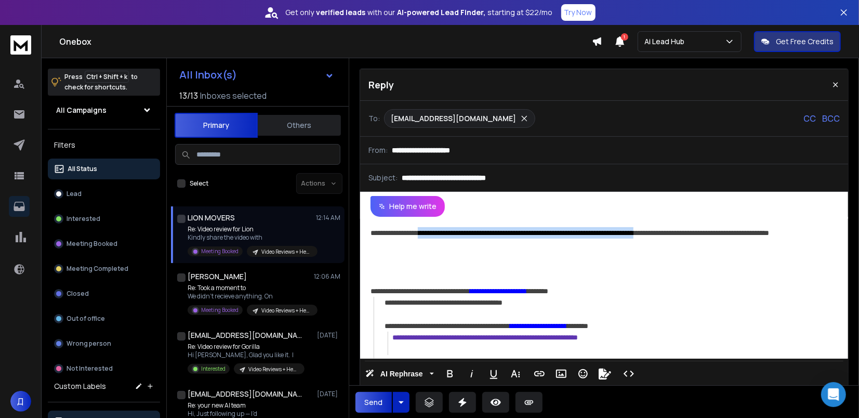
drag, startPoint x: 426, startPoint y: 233, endPoint x: 715, endPoint y: 232, distance: 289.1
click at [715, 232] on div "**********" at bounding box center [599, 238] width 456 height 23
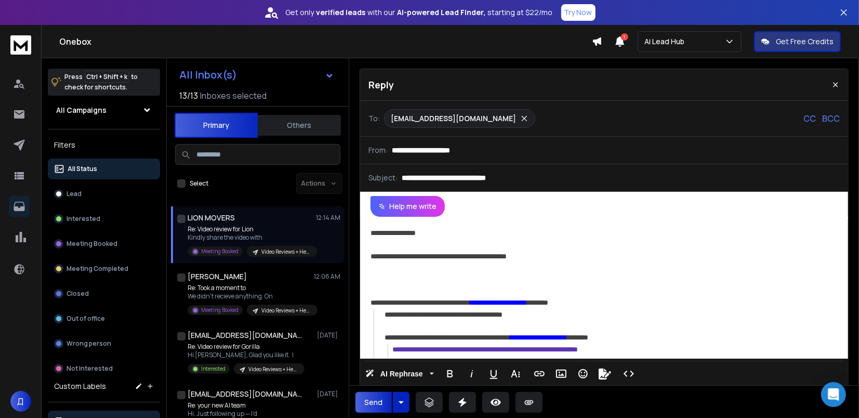
click at [512, 230] on div "**********" at bounding box center [599, 244] width 456 height 35
paste div
click at [378, 403] on button "Send" at bounding box center [374, 402] width 36 height 21
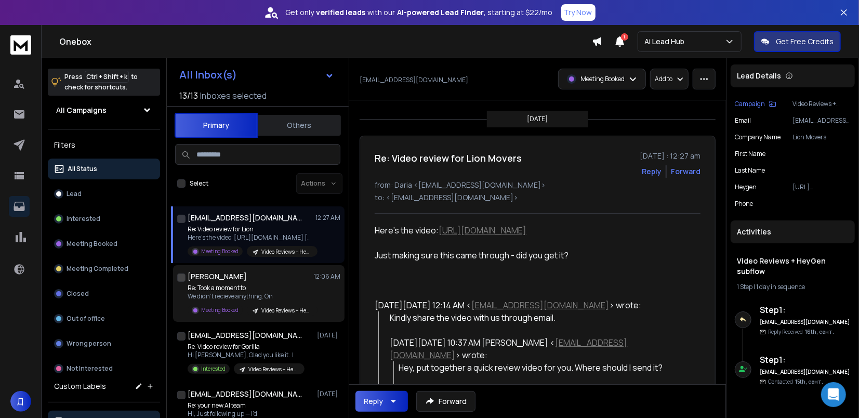
click at [302, 274] on div "Nick Gauthier 12:06 AM" at bounding box center [264, 276] width 153 height 10
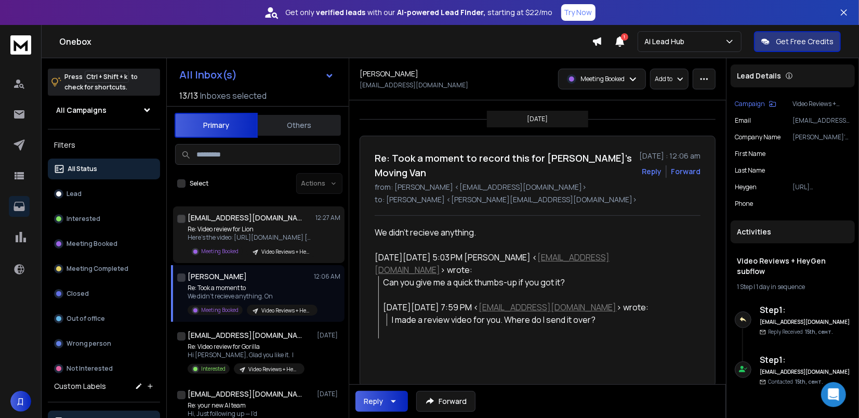
click at [308, 227] on p "Re: Video review for Lion" at bounding box center [250, 229] width 125 height 8
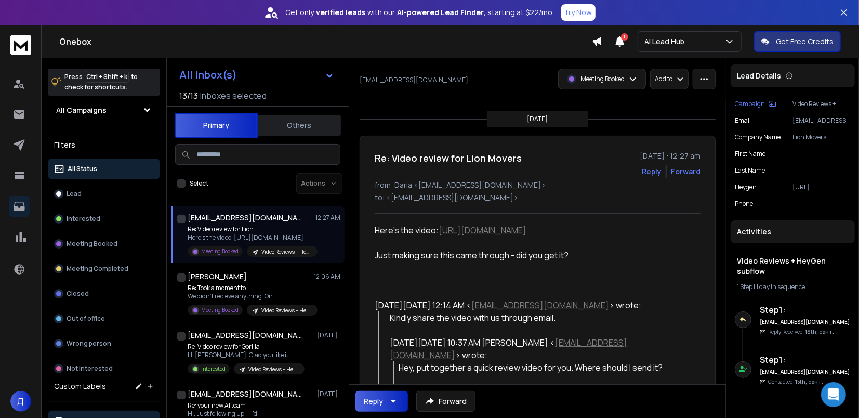
drag, startPoint x: 588, startPoint y: 279, endPoint x: 367, endPoint y: 233, distance: 225.8
click at [367, 233] on div "Re: Video review for Lion Movers 16 September 2025 : 12:27 am Reply Forward fro…" at bounding box center [538, 365] width 356 height 459
copy div "Here's the video: https://drive.google.com/file/d/15pnYBCxCxX0JC7JEzZlLKyr7HZIV…"
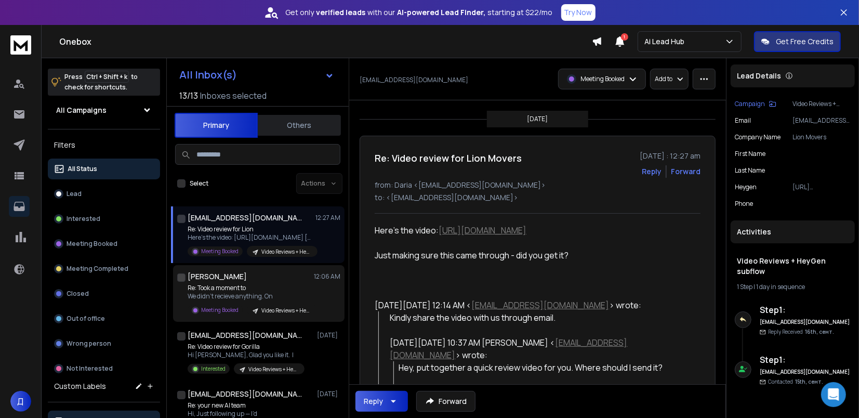
click at [236, 281] on div "Nick Gauthier 12:06 AM" at bounding box center [264, 276] width 153 height 10
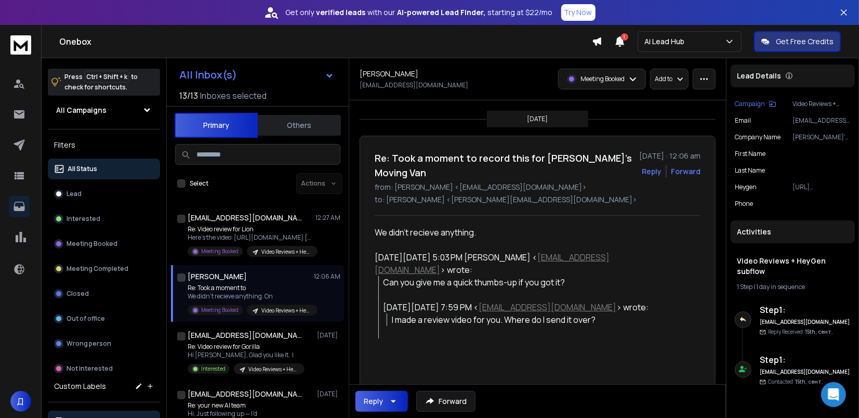
click at [375, 401] on div "Reply" at bounding box center [373, 401] width 19 height 10
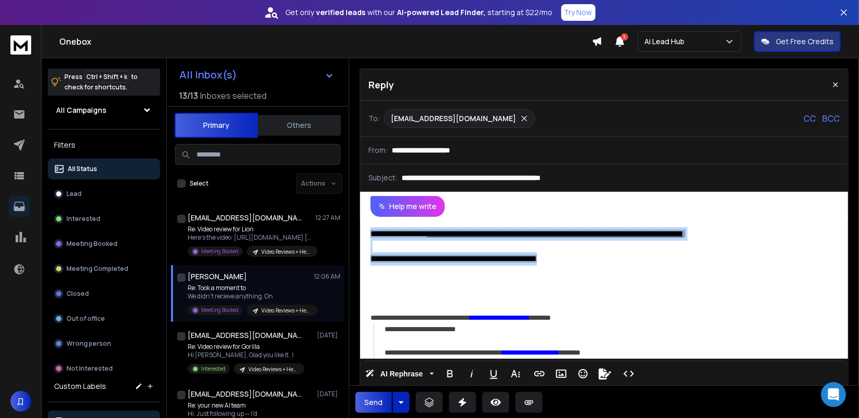
drag, startPoint x: 576, startPoint y: 257, endPoint x: 368, endPoint y: 236, distance: 209.0
click at [368, 236] on div "**********" at bounding box center [604, 288] width 488 height 142
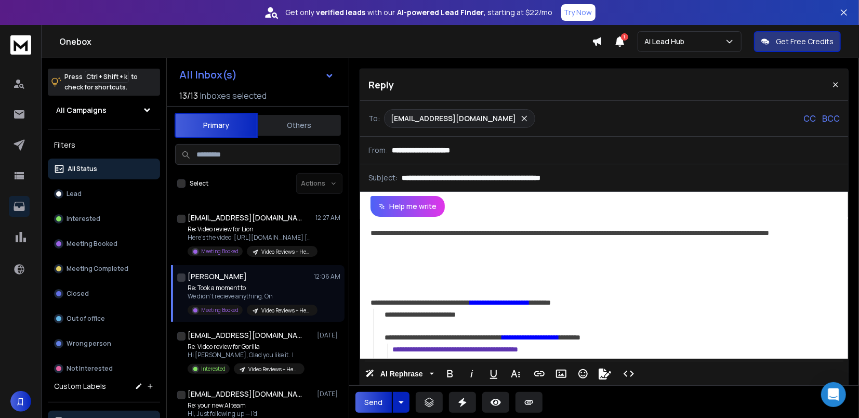
click at [721, 235] on div "**********" at bounding box center [599, 238] width 456 height 23
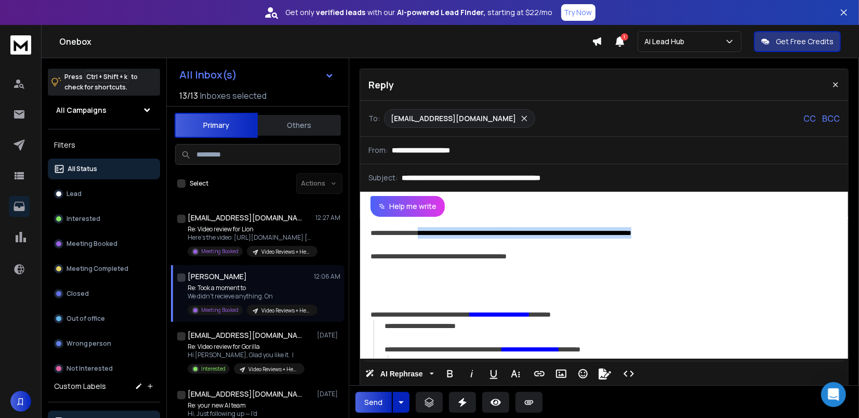
drag, startPoint x: 730, startPoint y: 230, endPoint x: 426, endPoint y: 235, distance: 304.2
click at [426, 235] on div "**********" at bounding box center [599, 244] width 456 height 35
drag, startPoint x: 587, startPoint y: 176, endPoint x: 528, endPoint y: 177, distance: 59.3
click at [528, 177] on input "**********" at bounding box center [621, 178] width 438 height 10
click at [441, 233] on div "**********" at bounding box center [599, 244] width 456 height 35
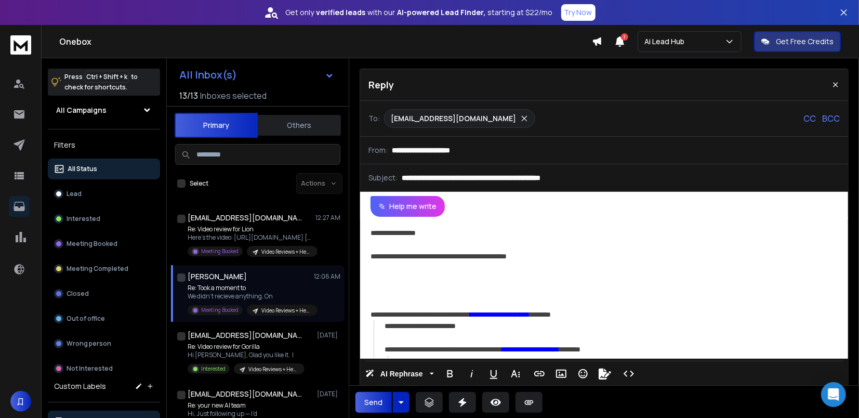
paste div
click at [372, 403] on button "Send" at bounding box center [374, 402] width 36 height 21
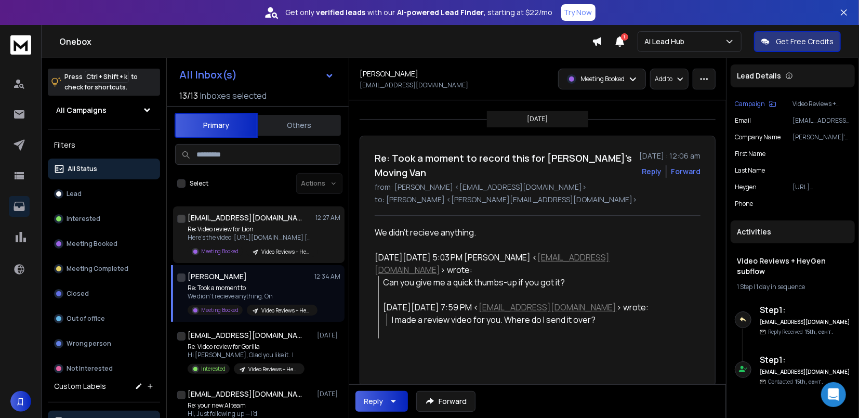
click at [278, 233] on p "Here's the video: https://drive.google.com/file/d/15pnYBCxCxX0JC7JEzZlLKyr7HZIV…" at bounding box center [250, 237] width 125 height 8
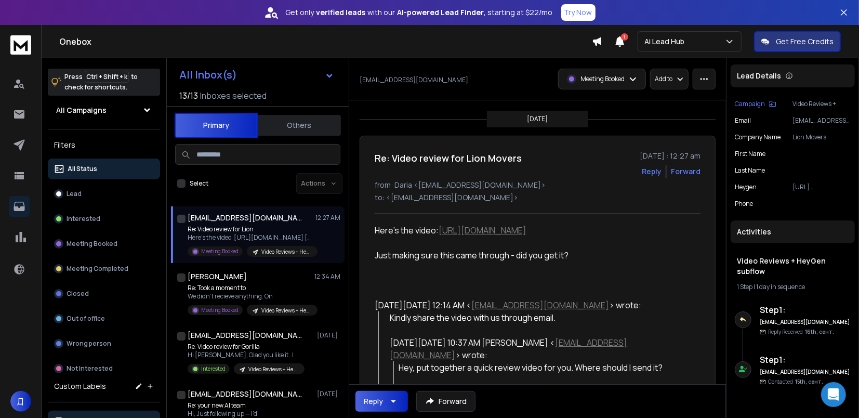
click at [604, 76] on p "Meeting Booked" at bounding box center [603, 79] width 44 height 8
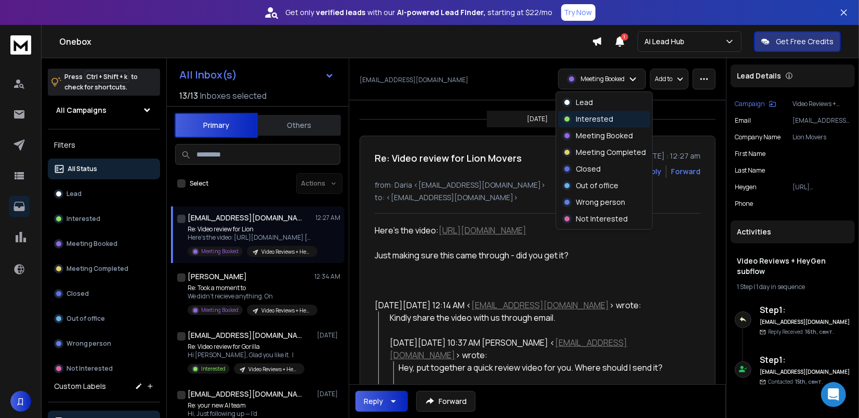
click at [591, 116] on p "Interested" at bounding box center [594, 119] width 37 height 10
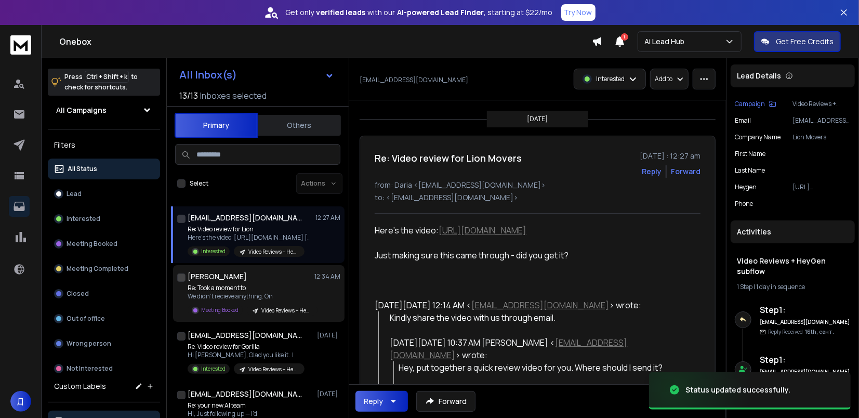
click at [282, 288] on p "Re: Took a moment to" at bounding box center [250, 288] width 125 height 8
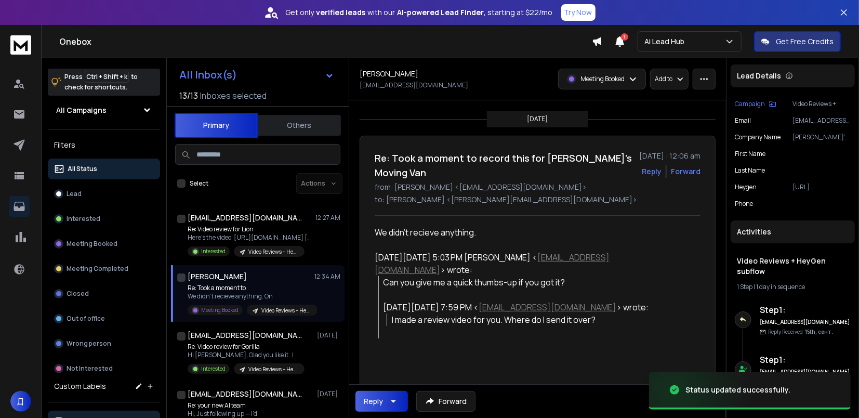
click at [596, 75] on p "Meeting Booked" at bounding box center [603, 79] width 44 height 8
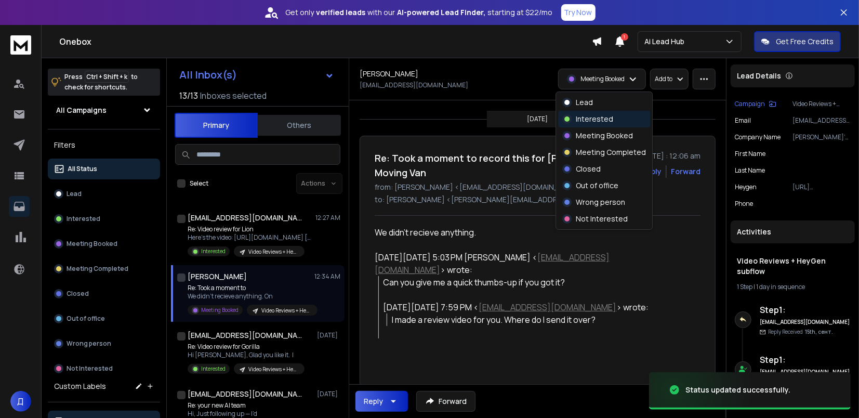
click at [594, 120] on p "Interested" at bounding box center [594, 119] width 37 height 10
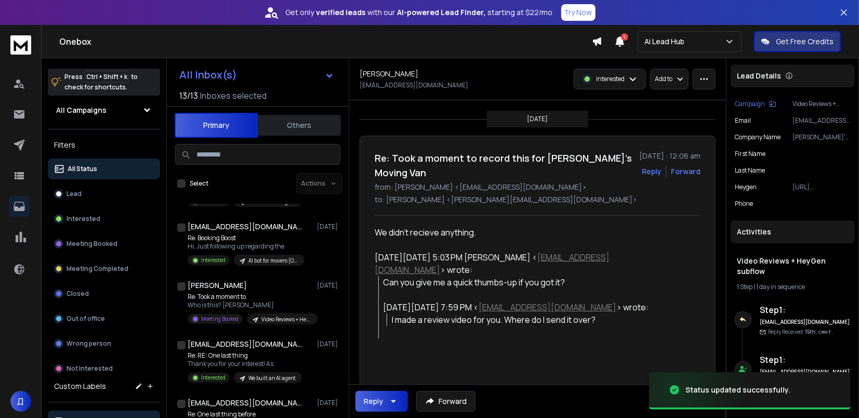
scroll to position [289, 0]
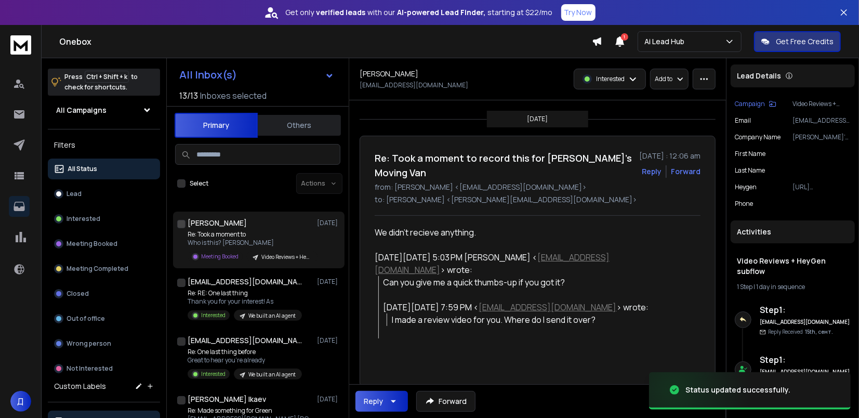
click at [287, 242] on p "Who is this? Peter Ocello" at bounding box center [250, 243] width 125 height 8
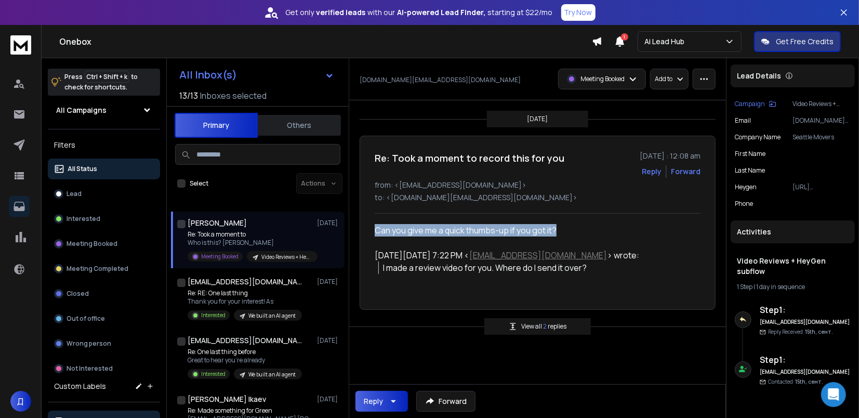
drag, startPoint x: 581, startPoint y: 228, endPoint x: 367, endPoint y: 229, distance: 214.2
click at [367, 229] on div "Re: Took a moment to record this for you 16 September 2025 : 12:08 am Reply For…" at bounding box center [538, 223] width 356 height 174
click at [381, 231] on div "Can you give me a quick thumbs-up if you got it?" at bounding box center [527, 230] width 304 height 12
click at [810, 137] on p "Seattle Movers" at bounding box center [822, 137] width 58 height 8
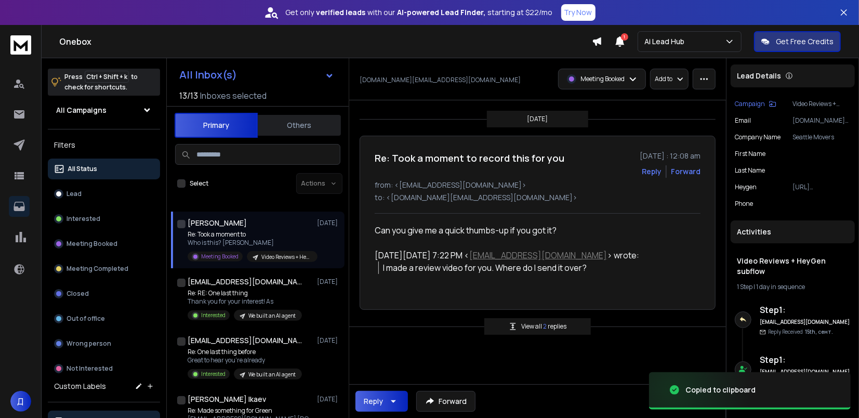
click at [814, 137] on p "Seattle Movers" at bounding box center [822, 137] width 58 height 8
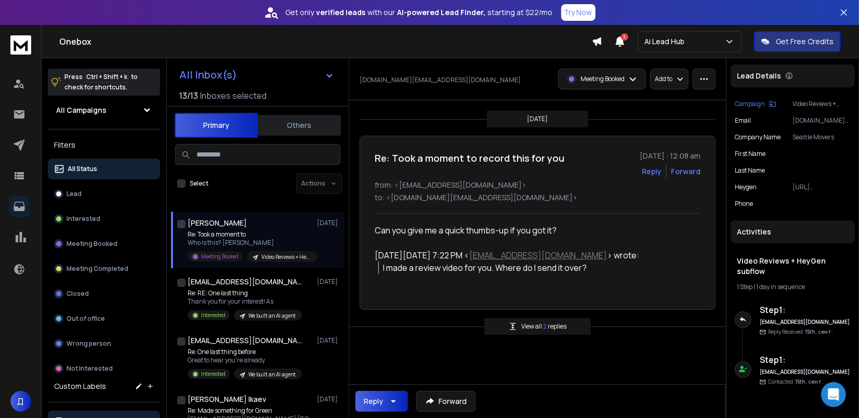
click at [377, 401] on div "Reply" at bounding box center [373, 401] width 19 height 10
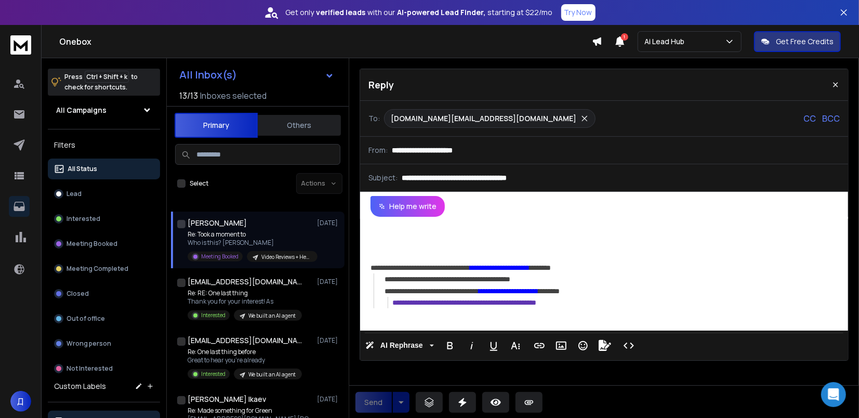
click at [382, 233] on div at bounding box center [604, 232] width 467 height 11
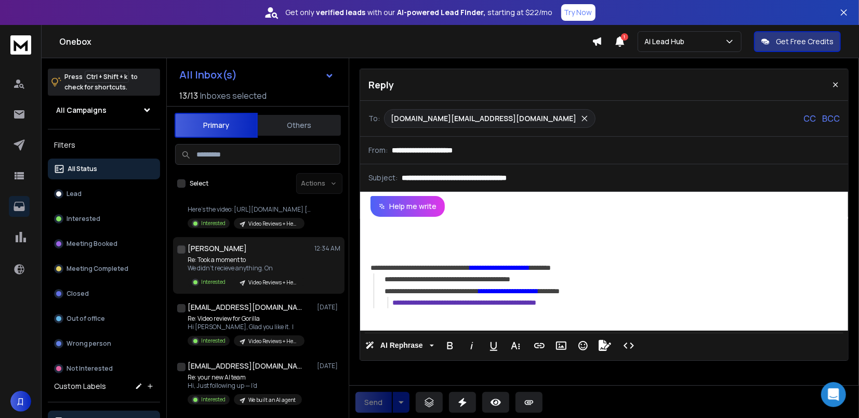
scroll to position [0, 0]
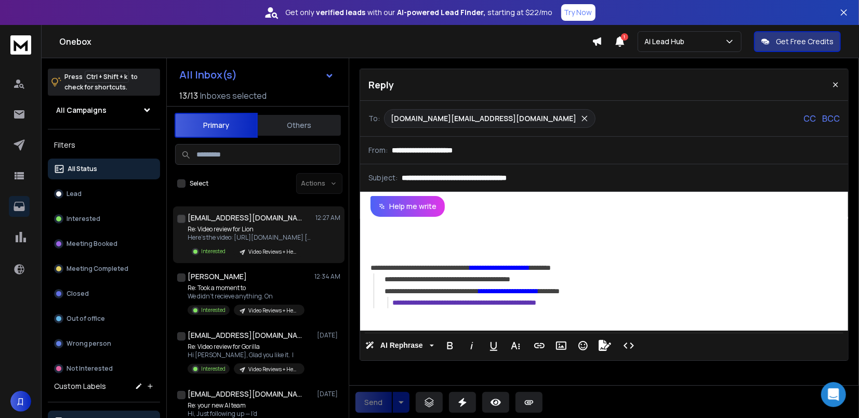
click at [287, 235] on p "Here's the video: https://drive.google.com/file/d/15pnYBCxCxX0JC7JEzZlLKyr7HZIV…" at bounding box center [250, 237] width 125 height 8
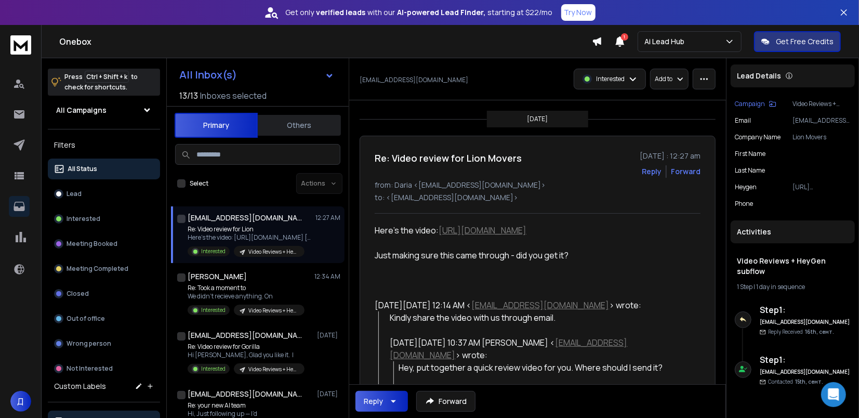
drag, startPoint x: 595, startPoint y: 278, endPoint x: 369, endPoint y: 229, distance: 230.9
click at [369, 229] on div "Re: Video review for Lion Movers 16 September 2025 : 12:27 am Reply Forward fro…" at bounding box center [538, 365] width 356 height 459
copy div "Here's the video: https://drive.google.com/file/d/15pnYBCxCxX0JC7JEzZlLKyr7HZIV…"
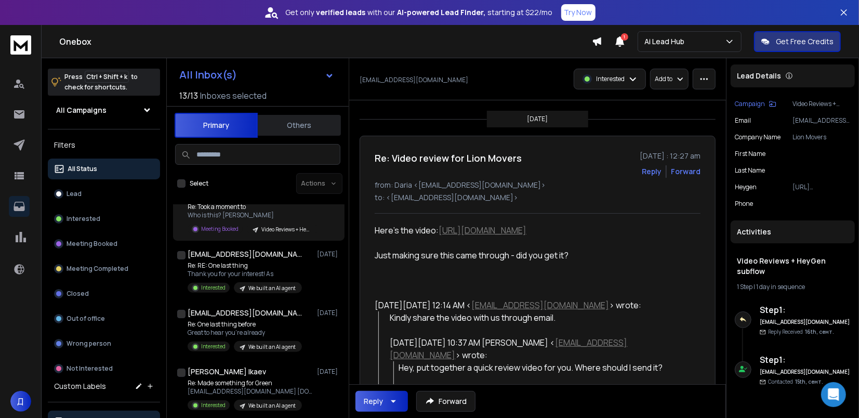
scroll to position [289, 0]
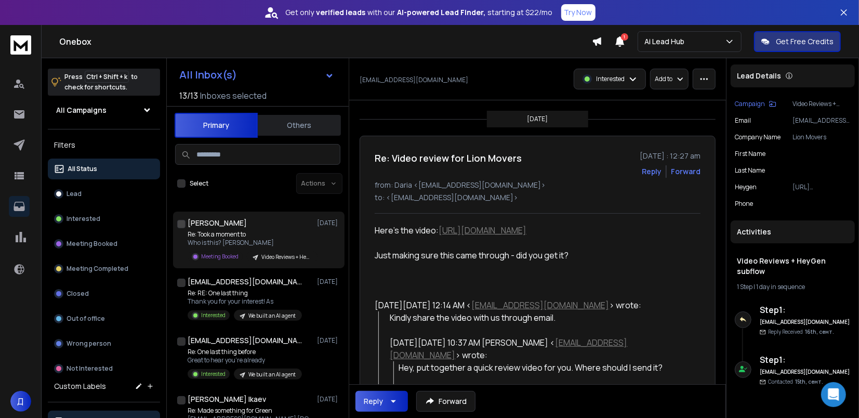
click at [279, 236] on p "Re: Took a moment to" at bounding box center [250, 234] width 125 height 8
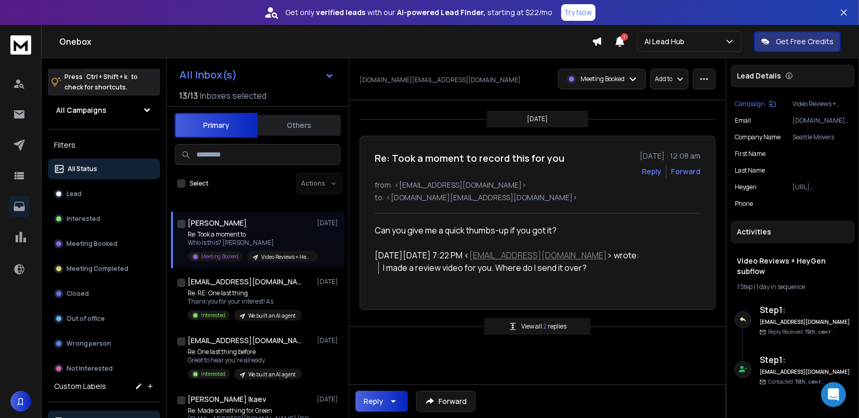
click at [367, 401] on div "Reply" at bounding box center [373, 401] width 19 height 10
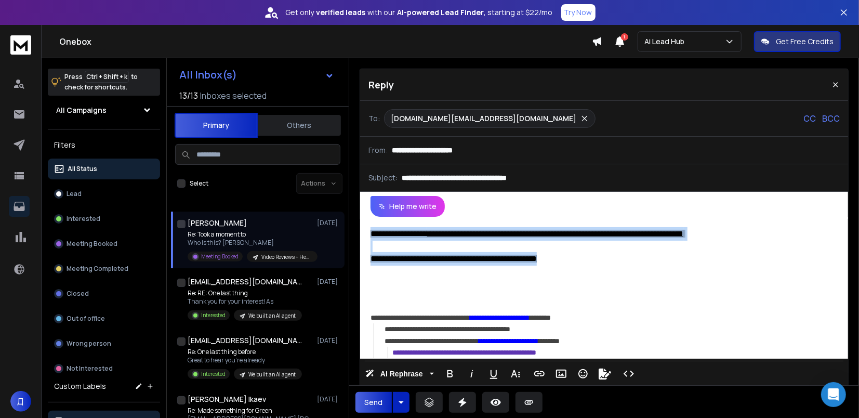
drag, startPoint x: 588, startPoint y: 261, endPoint x: 349, endPoint y: 233, distance: 240.2
click at [349, 233] on div "**********" at bounding box center [604, 288] width 510 height 461
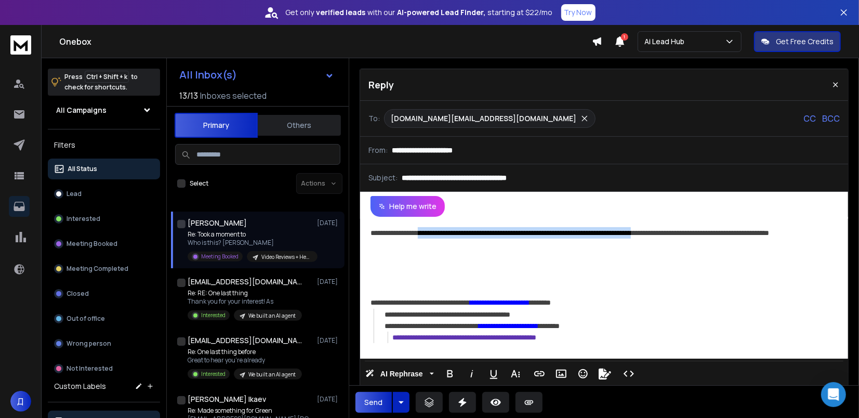
drag, startPoint x: 426, startPoint y: 232, endPoint x: 719, endPoint y: 232, distance: 292.7
click at [719, 232] on div "**********" at bounding box center [599, 238] width 456 height 23
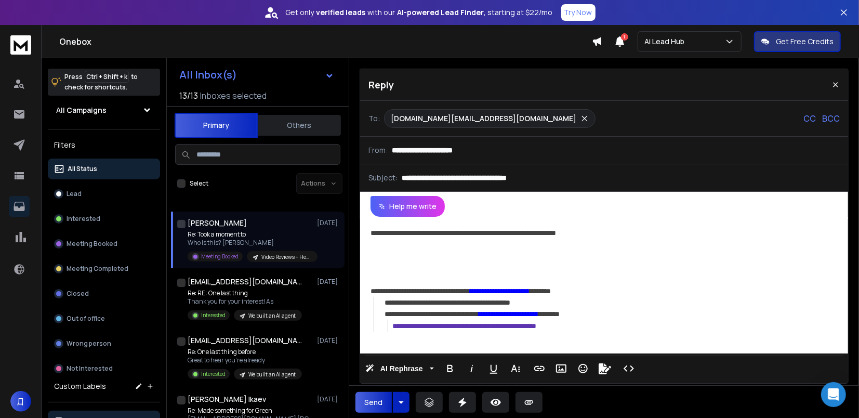
click at [429, 232] on div "**********" at bounding box center [603, 232] width 465 height 11
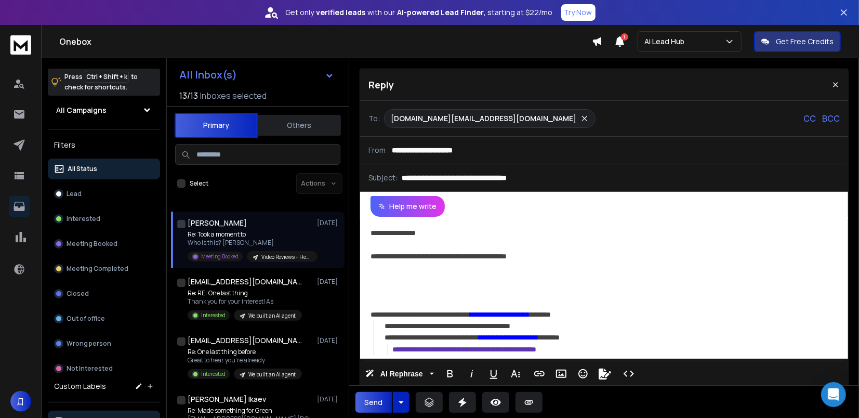
click at [453, 233] on div "**********" at bounding box center [599, 244] width 456 height 35
paste div
click at [369, 399] on button "Send" at bounding box center [374, 402] width 36 height 21
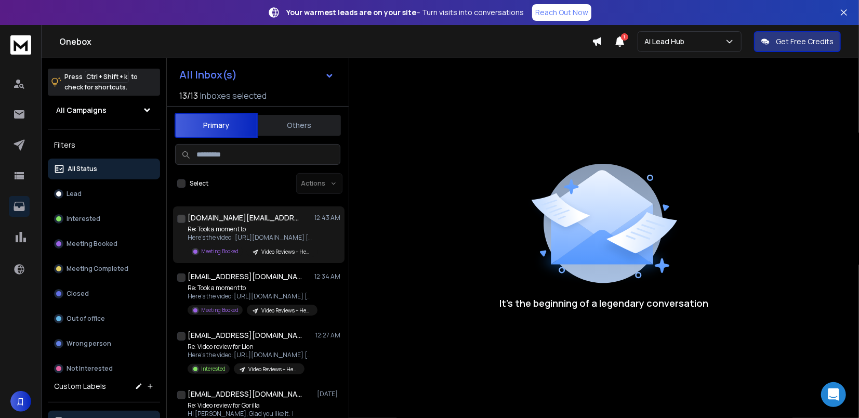
click at [311, 220] on div "[DOMAIN_NAME][EMAIL_ADDRESS][DOMAIN_NAME] 12:43 AM" at bounding box center [264, 218] width 153 height 10
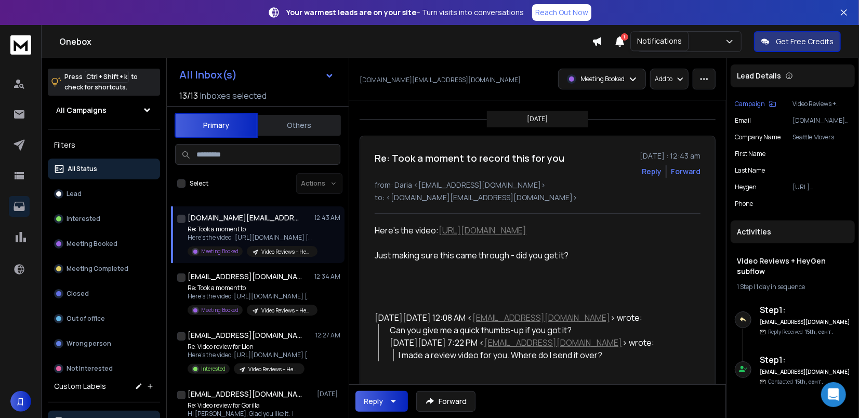
click at [623, 80] on p "Meeting Booked" at bounding box center [603, 79] width 44 height 8
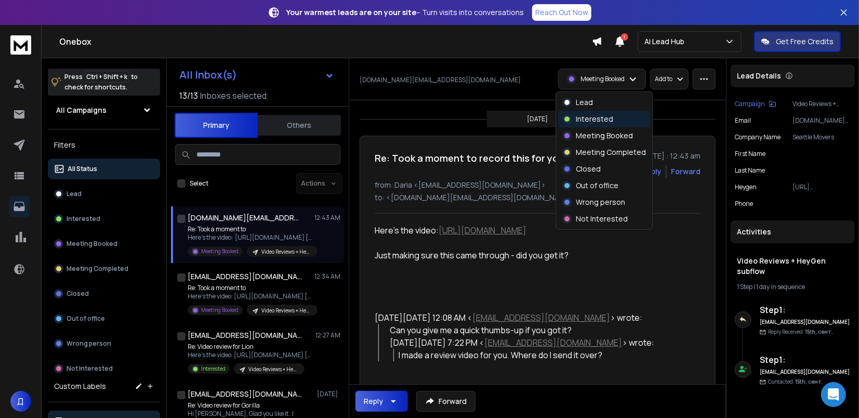
click at [598, 115] on p "Interested" at bounding box center [594, 119] width 37 height 10
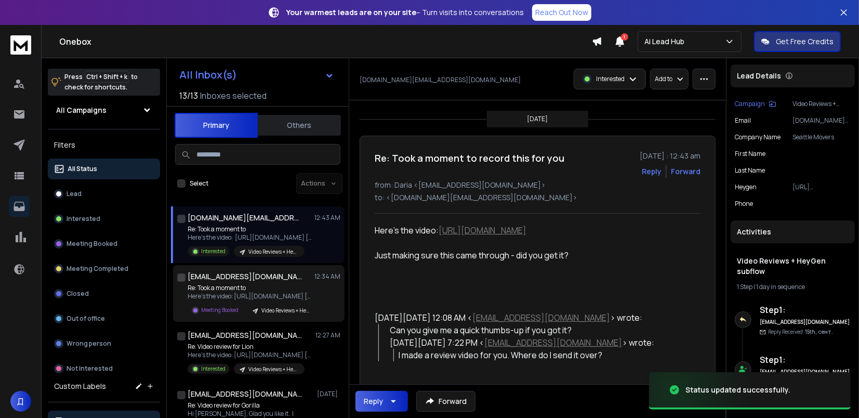
click at [324, 279] on p "12:34 AM" at bounding box center [328, 276] width 26 height 8
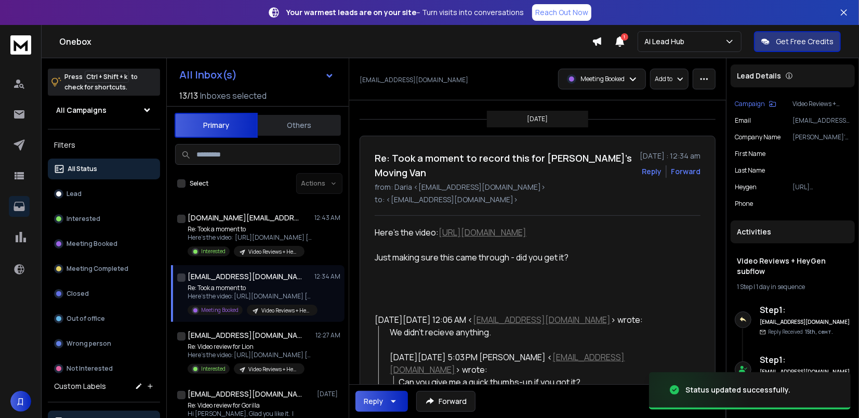
click at [629, 78] on icon at bounding box center [633, 79] width 8 height 8
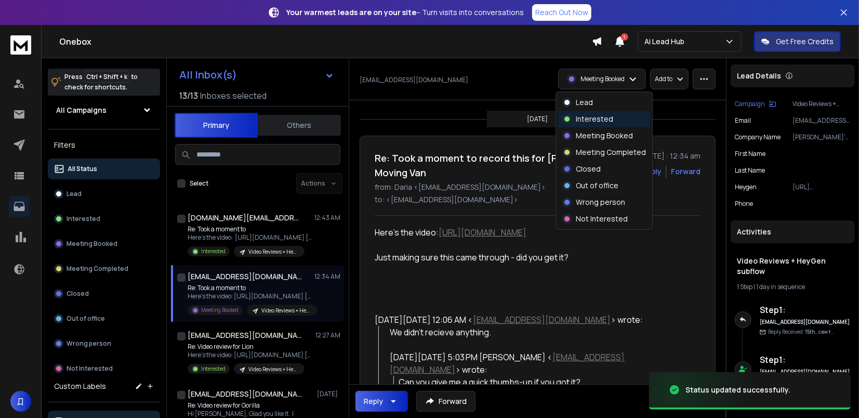
click at [603, 121] on p "Interested" at bounding box center [594, 119] width 37 height 10
